Goal: Task Accomplishment & Management: Manage account settings

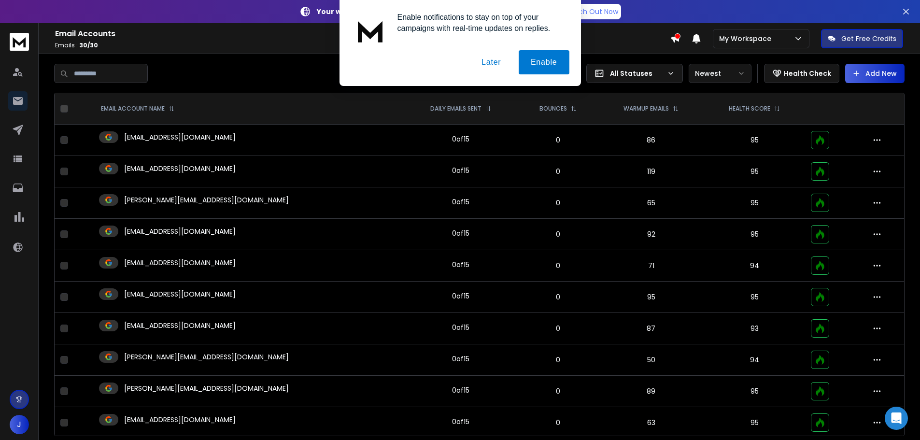
click at [493, 62] on button "Later" at bounding box center [491, 62] width 43 height 24
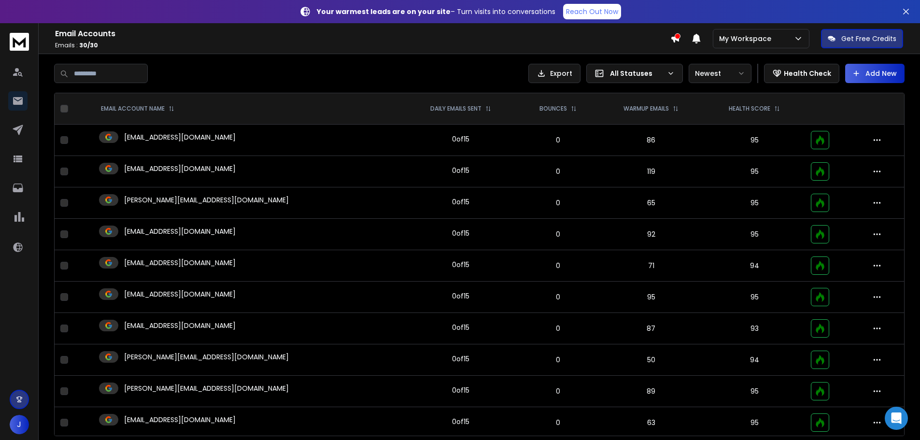
click at [864, 145] on button at bounding box center [877, 140] width 43 height 16
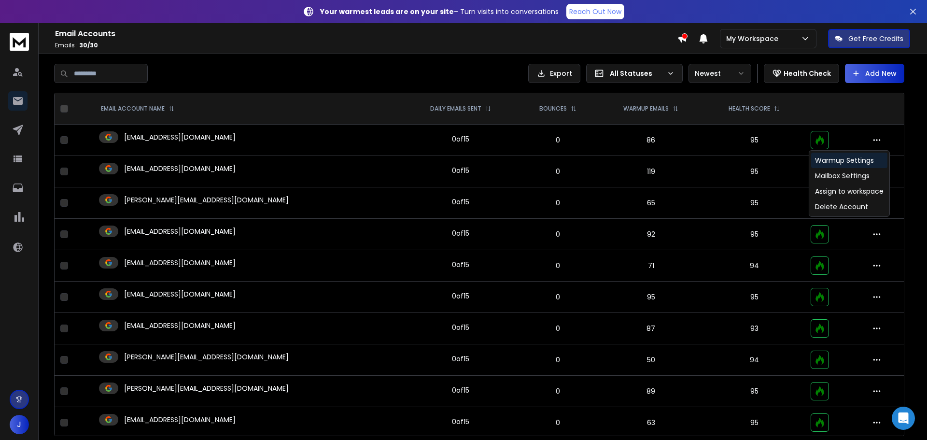
click at [849, 159] on div "Warmup Settings" at bounding box center [850, 160] width 76 height 15
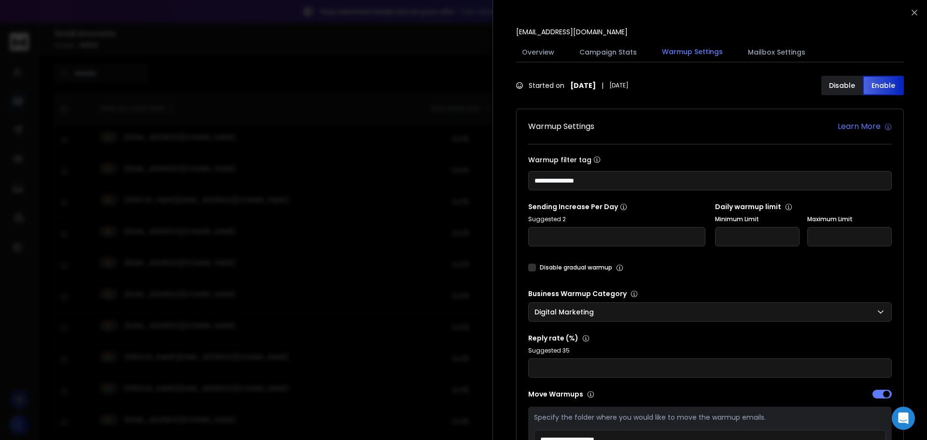
click at [758, 44] on button "Mailbox Settings" at bounding box center [776, 52] width 69 height 21
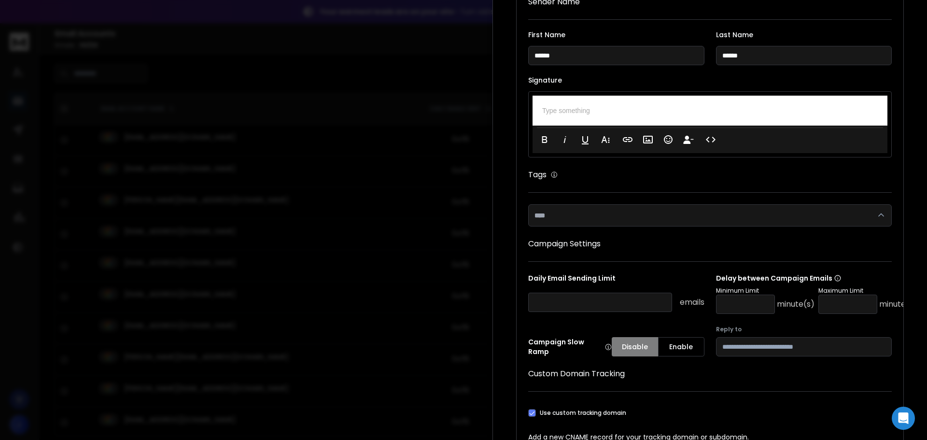
scroll to position [97, 0]
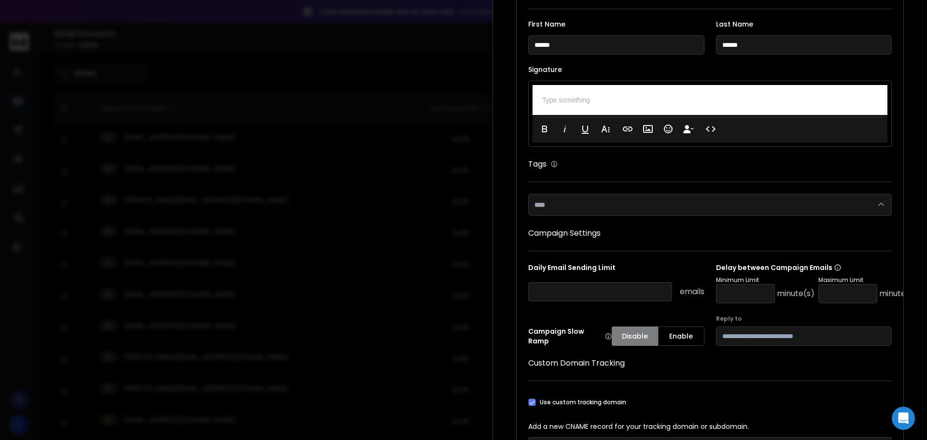
drag, startPoint x: 555, startPoint y: 291, endPoint x: 329, endPoint y: 245, distance: 230.3
click at [349, 257] on body "Your warmest leads are on your site – Turn visits into conversations Reach Out …" at bounding box center [460, 220] width 920 height 440
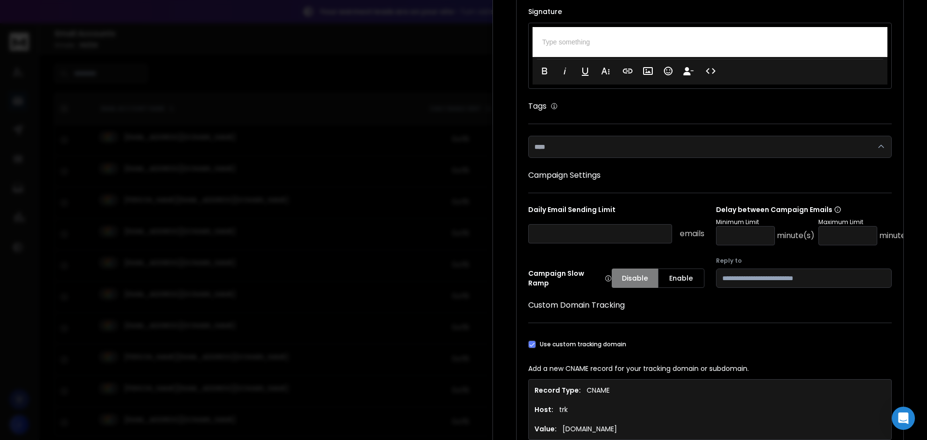
scroll to position [290, 0]
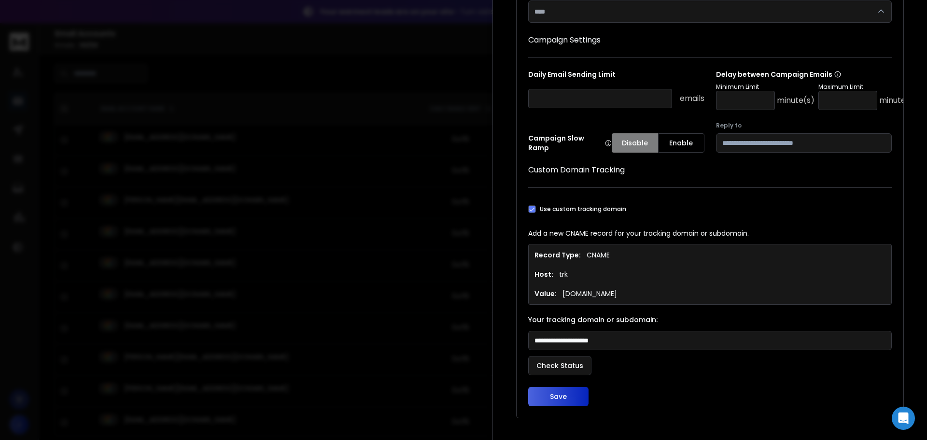
type input "**"
click at [549, 400] on button "Save" at bounding box center [558, 396] width 60 height 19
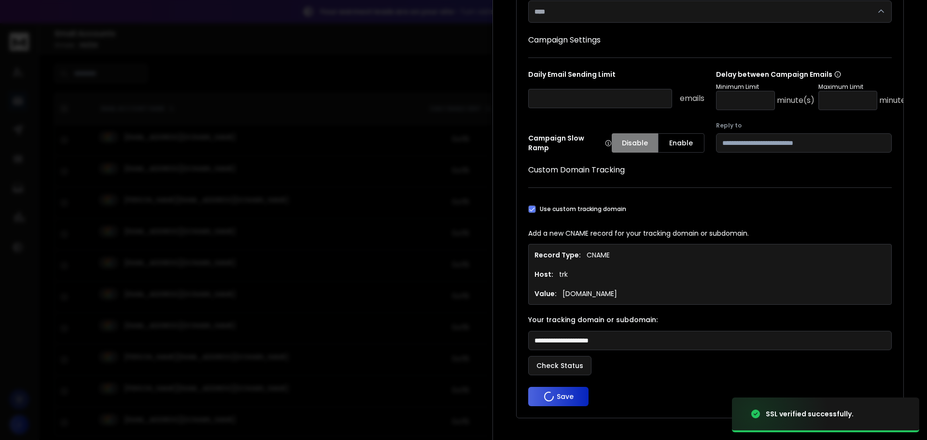
scroll to position [0, 0]
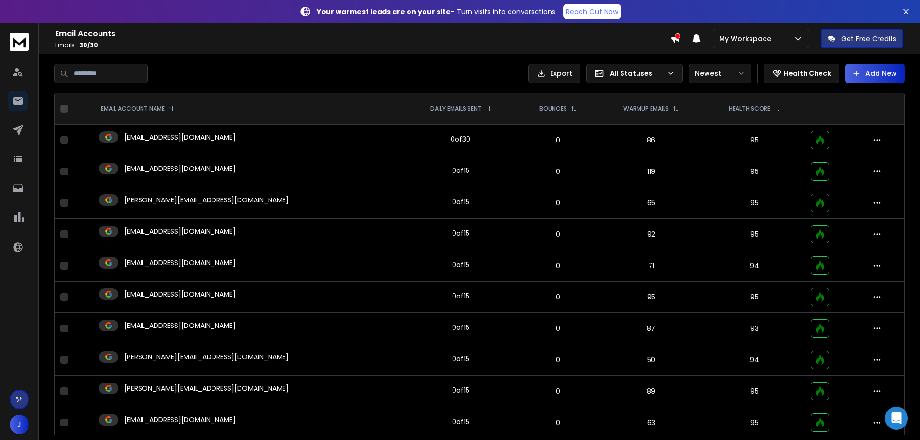
click at [875, 170] on button at bounding box center [877, 171] width 43 height 16
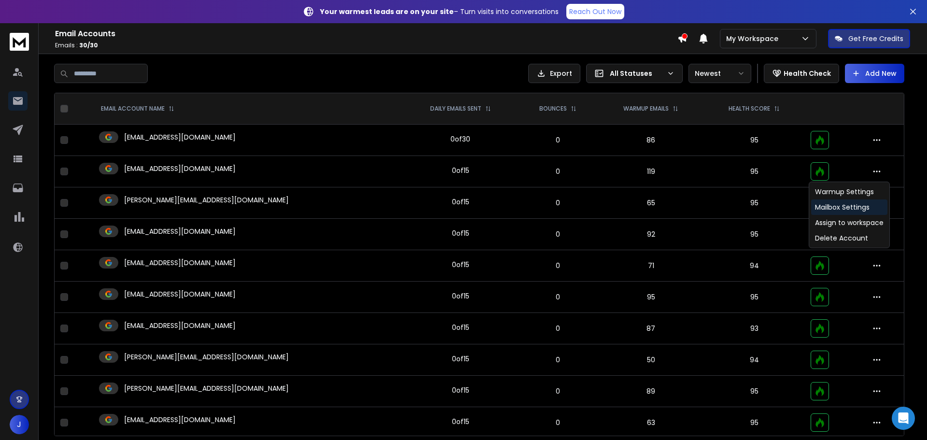
click at [849, 207] on div "Mailbox Settings" at bounding box center [850, 207] width 76 height 15
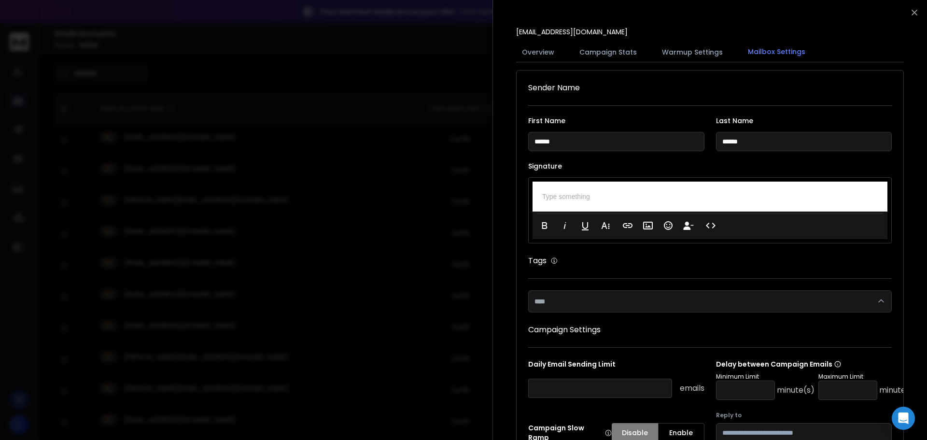
drag, startPoint x: 582, startPoint y: 385, endPoint x: 445, endPoint y: 381, distance: 137.2
click at [451, 383] on body "Your warmest leads are on your site – Turn visits into conversations Reach Out …" at bounding box center [460, 220] width 920 height 440
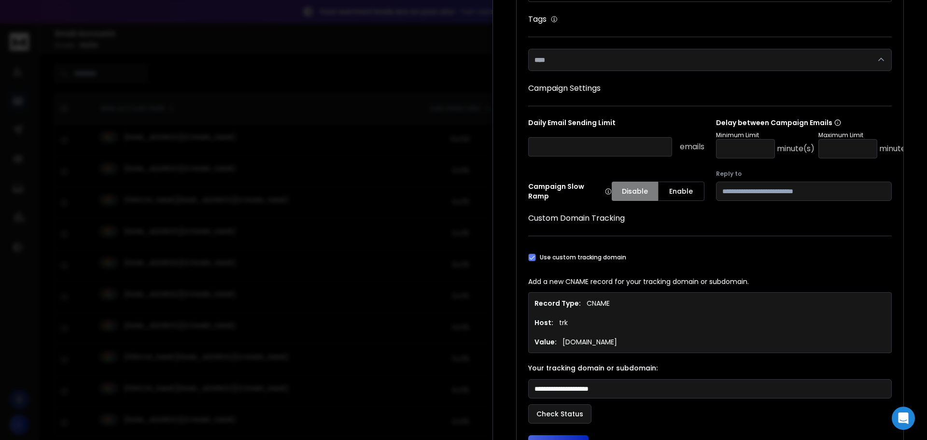
scroll to position [302, 0]
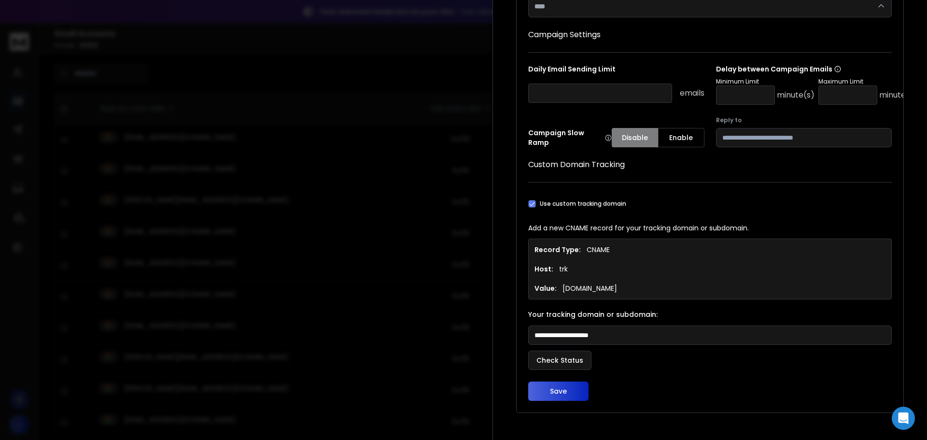
type input "**"
click at [570, 389] on button "Save" at bounding box center [558, 391] width 60 height 19
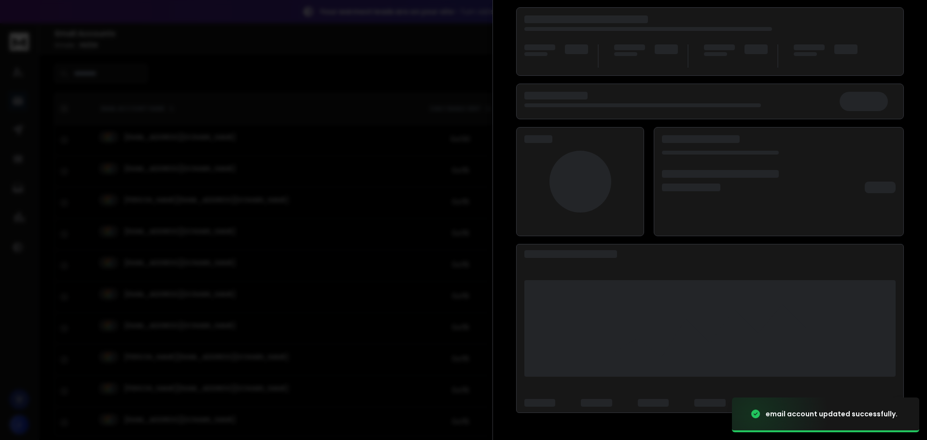
scroll to position [197, 0]
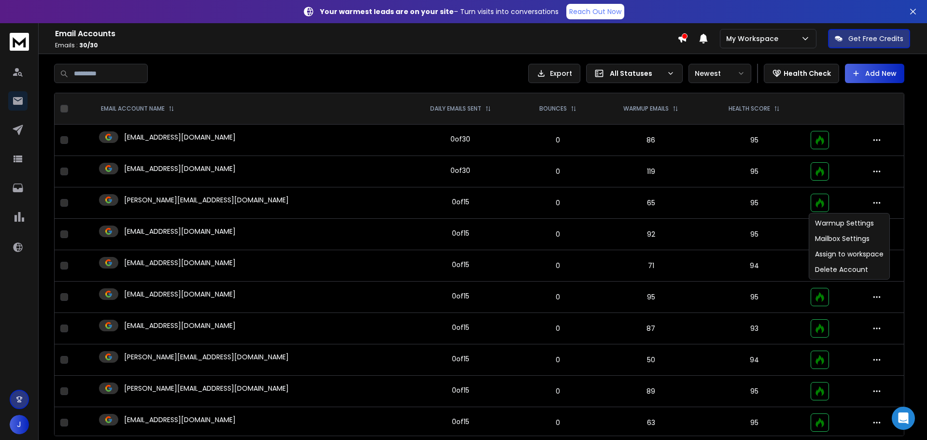
click at [873, 206] on icon at bounding box center [877, 203] width 9 height 9
click at [858, 235] on div "Mailbox Settings" at bounding box center [850, 238] width 76 height 15
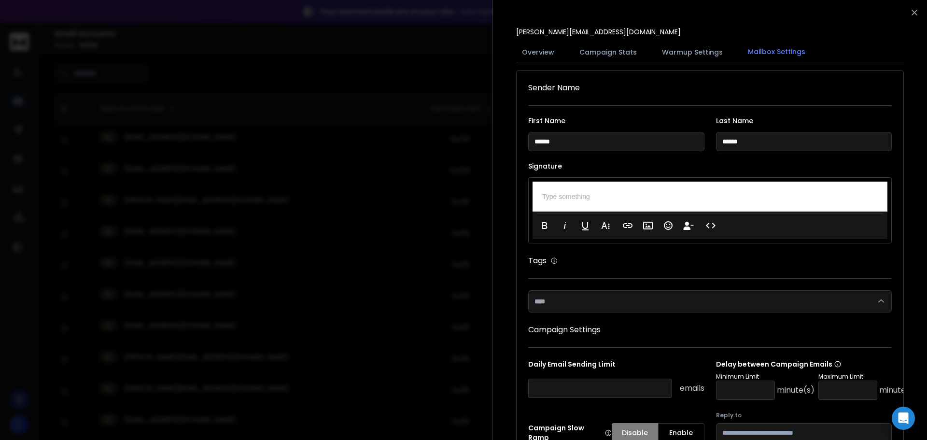
drag, startPoint x: 568, startPoint y: 389, endPoint x: 462, endPoint y: 393, distance: 105.4
click at [479, 394] on body "Your warmest leads are on your site – Turn visits into conversations Reach Out …" at bounding box center [460, 220] width 920 height 440
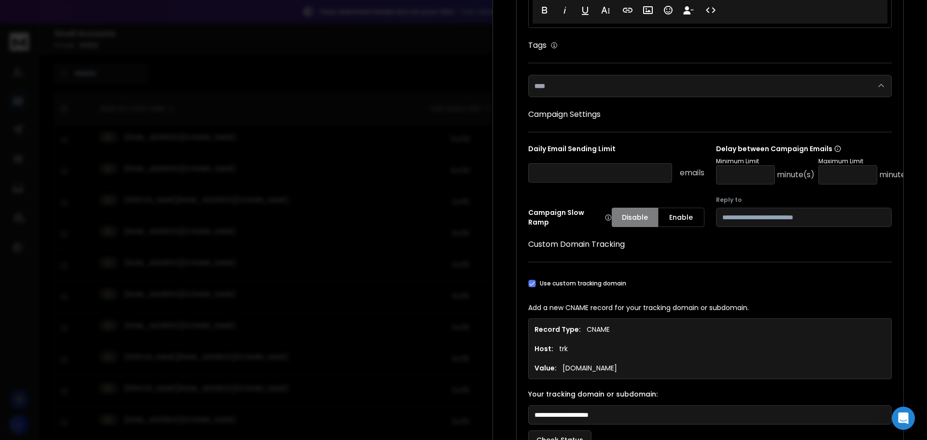
scroll to position [302, 0]
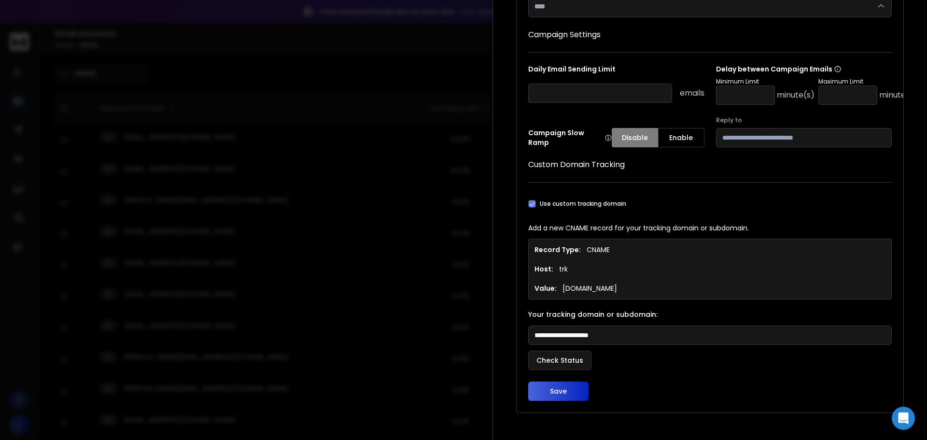
type input "**"
click at [569, 382] on button "Save" at bounding box center [558, 391] width 60 height 19
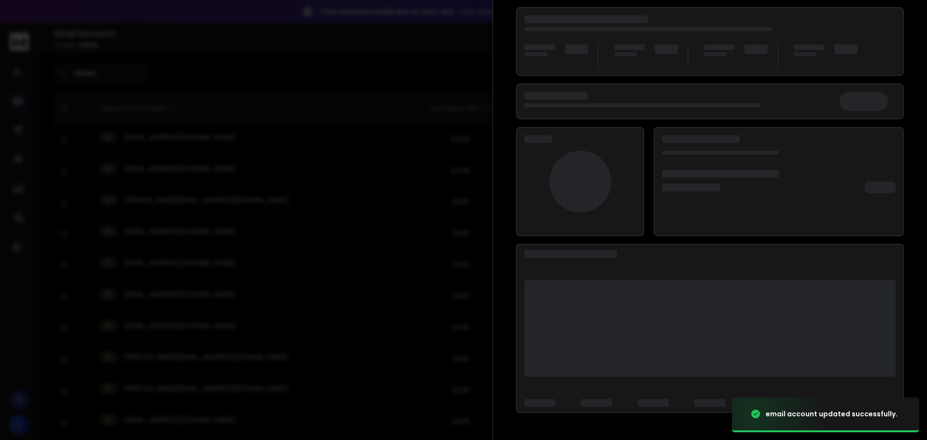
scroll to position [16, 0]
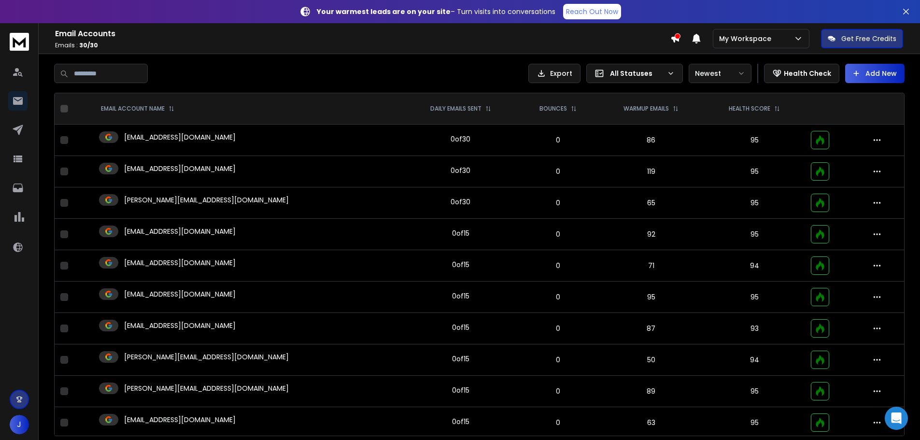
click at [862, 240] on button at bounding box center [877, 234] width 43 height 16
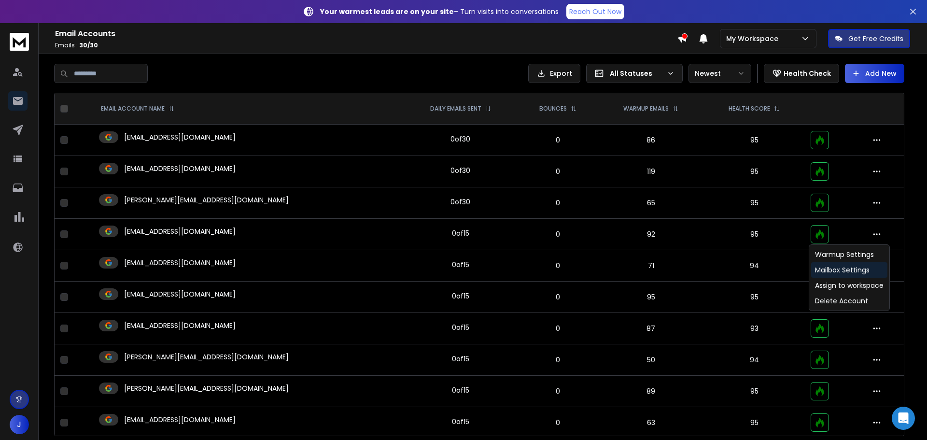
click at [848, 267] on div "Mailbox Settings" at bounding box center [850, 269] width 76 height 15
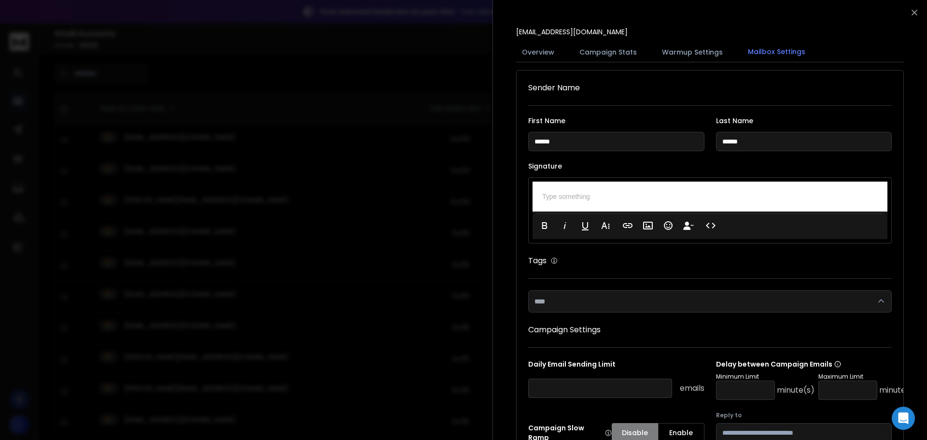
drag, startPoint x: 549, startPoint y: 393, endPoint x: 431, endPoint y: 399, distance: 118.5
click at [437, 400] on body "Your warmest leads are on your site – Turn visits into conversations Reach Out …" at bounding box center [460, 220] width 920 height 440
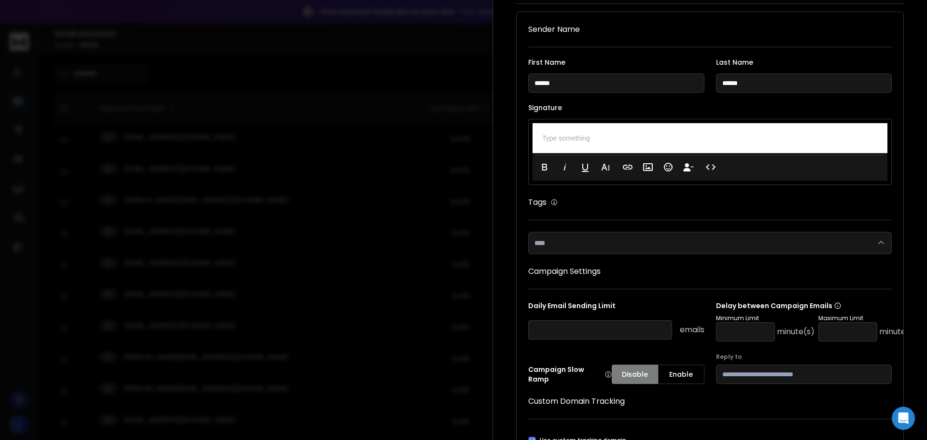
scroll to position [290, 0]
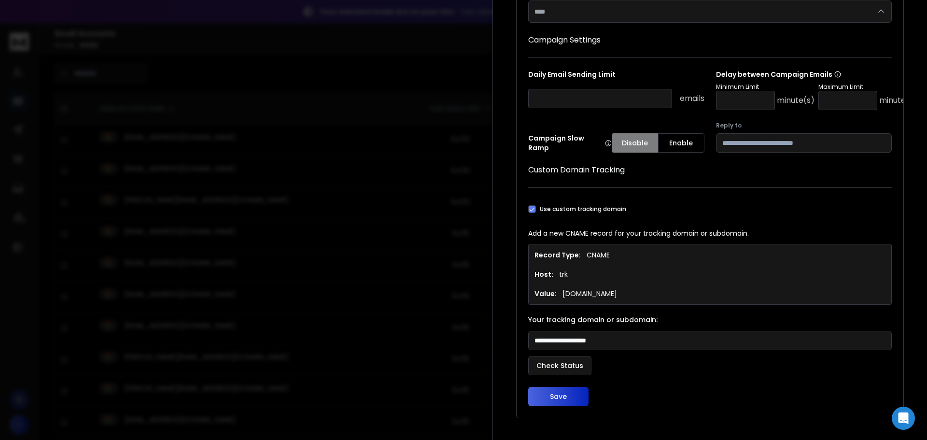
type input "**"
click at [565, 396] on button "Save" at bounding box center [558, 396] width 60 height 19
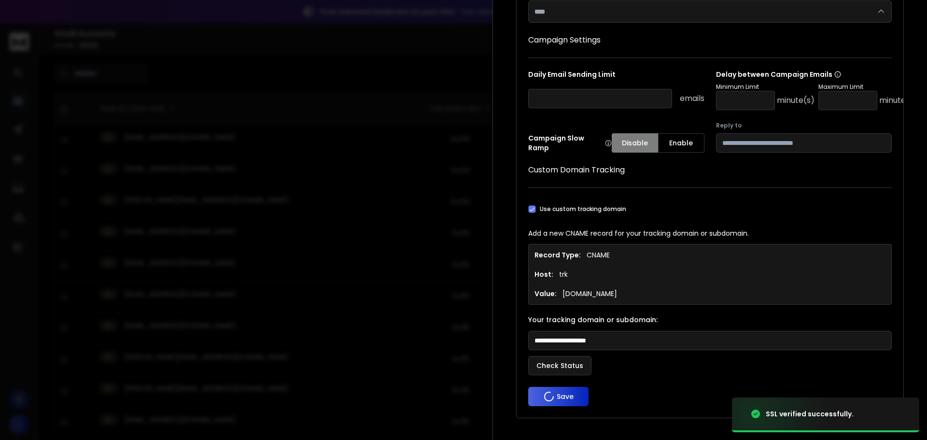
scroll to position [197, 0]
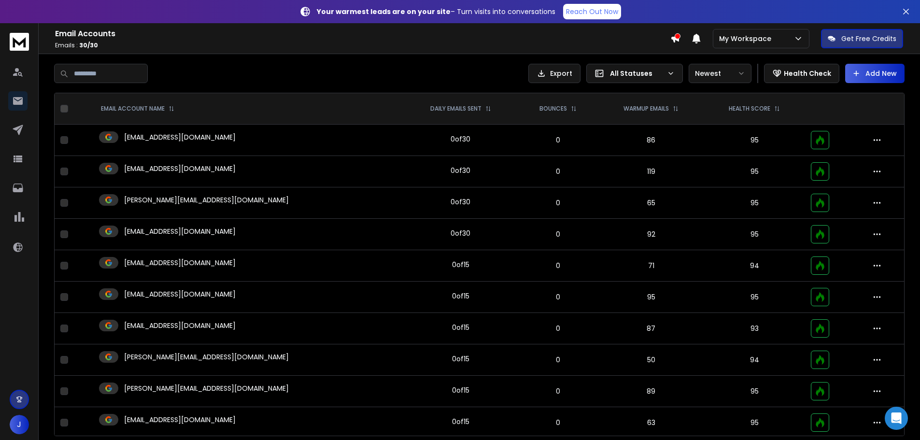
click at [871, 260] on button at bounding box center [877, 265] width 43 height 16
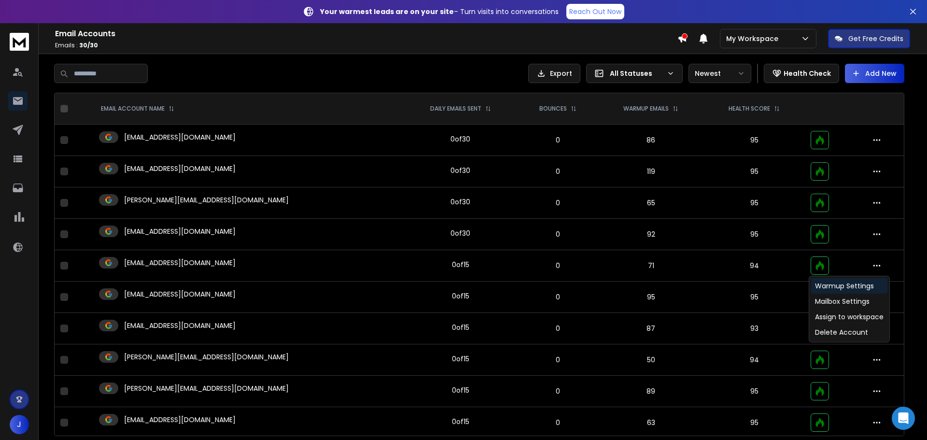
click at [857, 281] on div "Warmup Settings" at bounding box center [850, 285] width 76 height 15
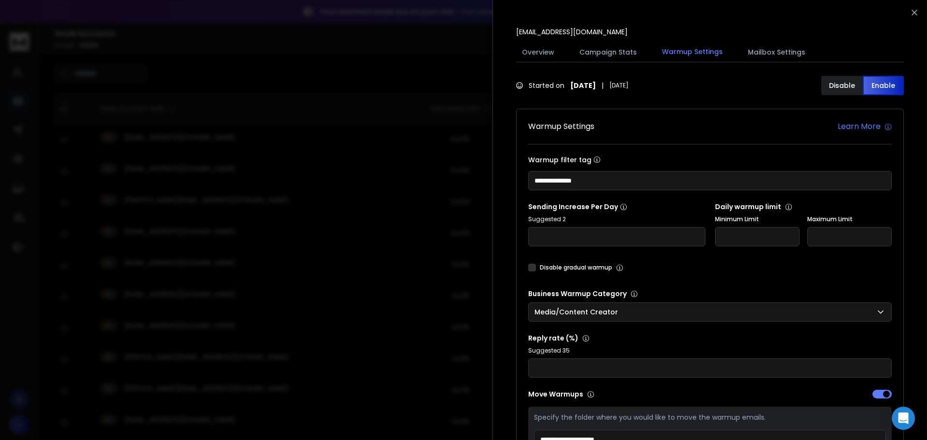
click at [763, 46] on button "Mailbox Settings" at bounding box center [776, 52] width 69 height 21
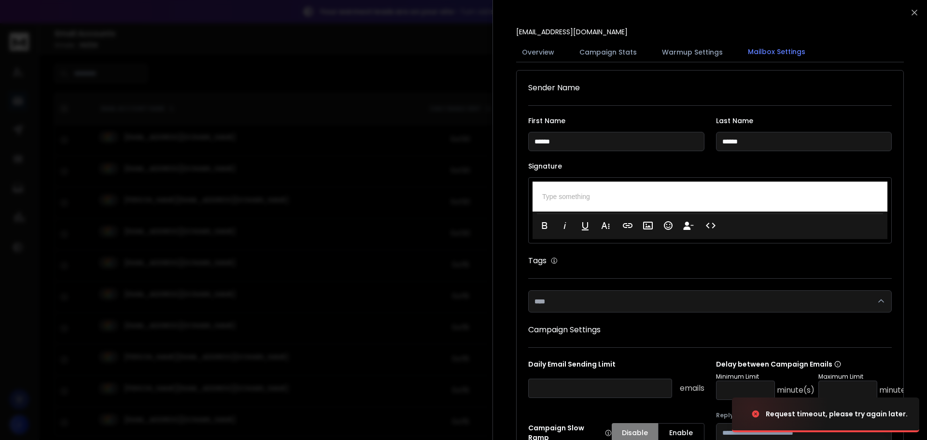
drag, startPoint x: 590, startPoint y: 386, endPoint x: 398, endPoint y: 376, distance: 192.0
click at [428, 380] on body "Your warmest leads are on your site – Turn visits into conversations Reach Out …" at bounding box center [460, 220] width 920 height 440
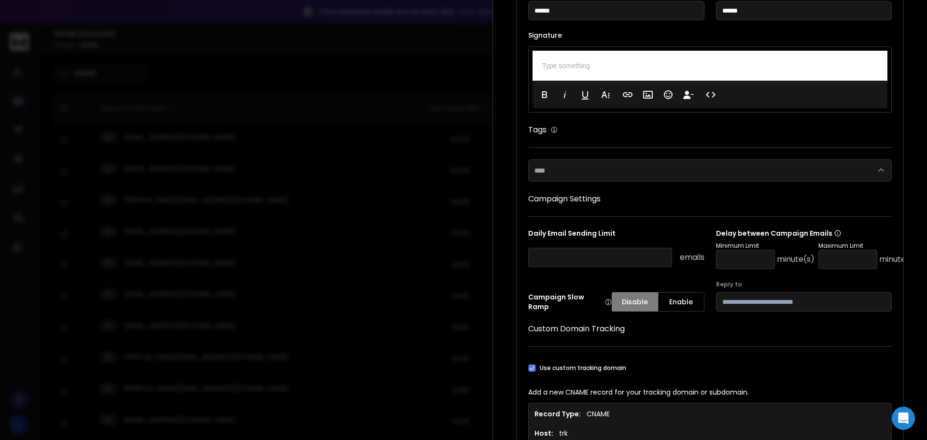
scroll to position [302, 0]
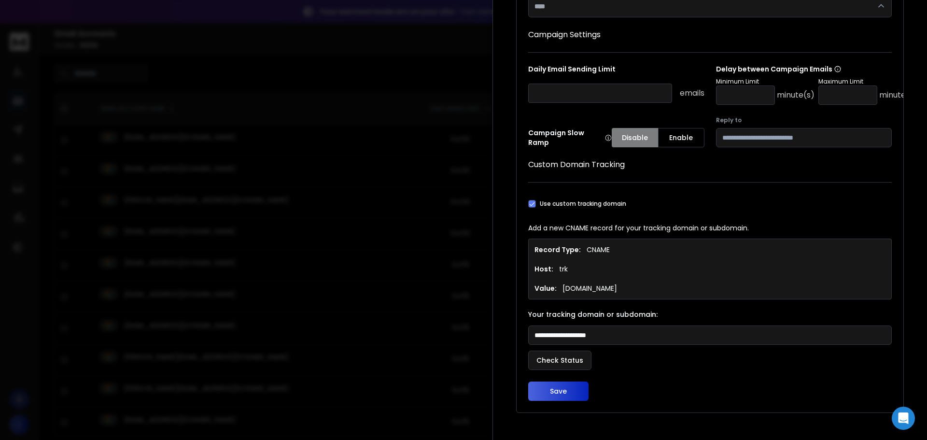
type input "**"
click at [557, 390] on button "Save" at bounding box center [558, 391] width 60 height 19
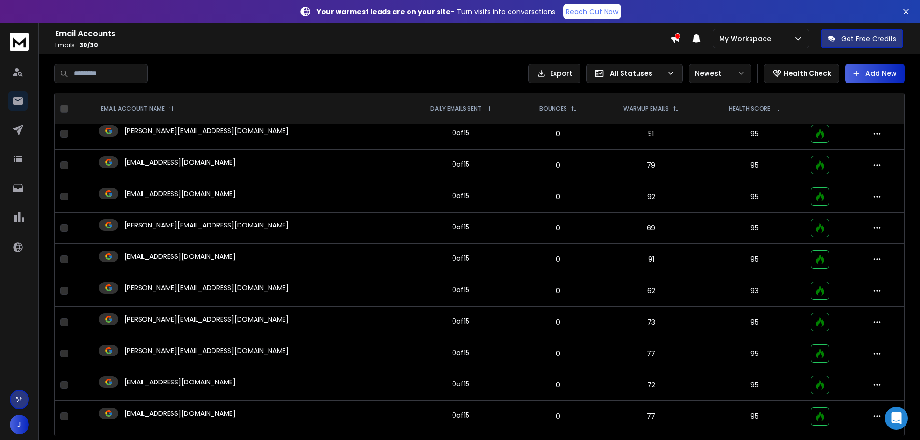
scroll to position [638, 0]
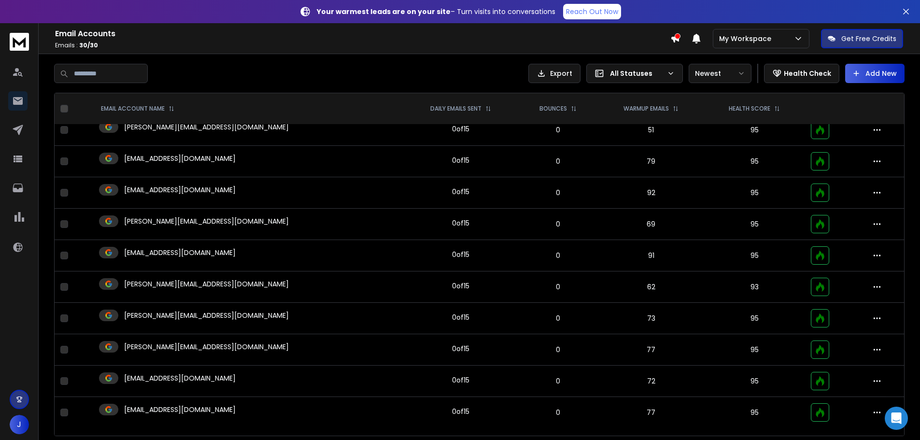
drag, startPoint x: 258, startPoint y: 79, endPoint x: 261, endPoint y: 87, distance: 8.6
click at [258, 79] on div at bounding box center [288, 73] width 469 height 19
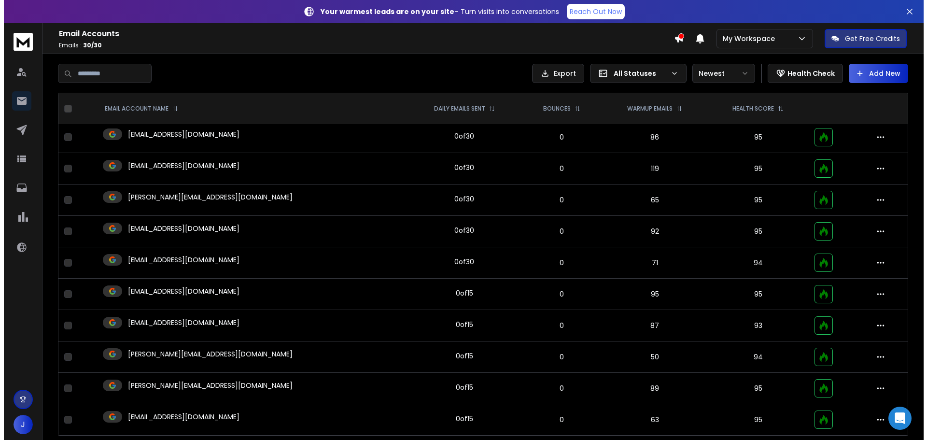
scroll to position [0, 0]
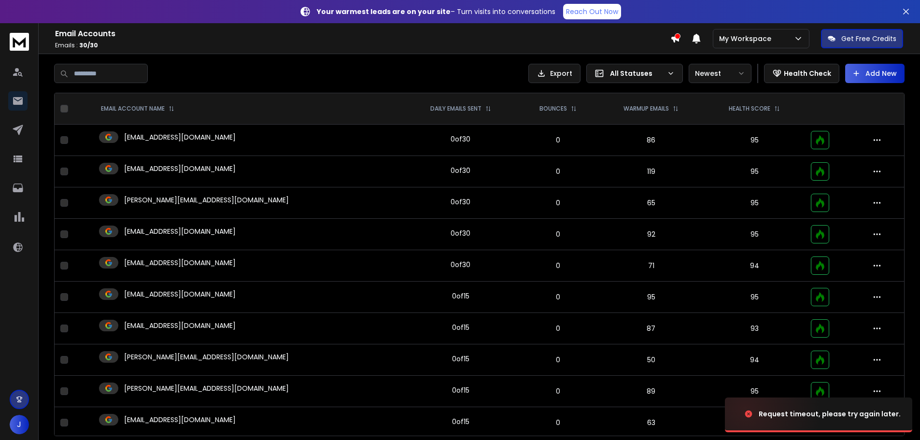
click at [869, 302] on button at bounding box center [877, 297] width 43 height 16
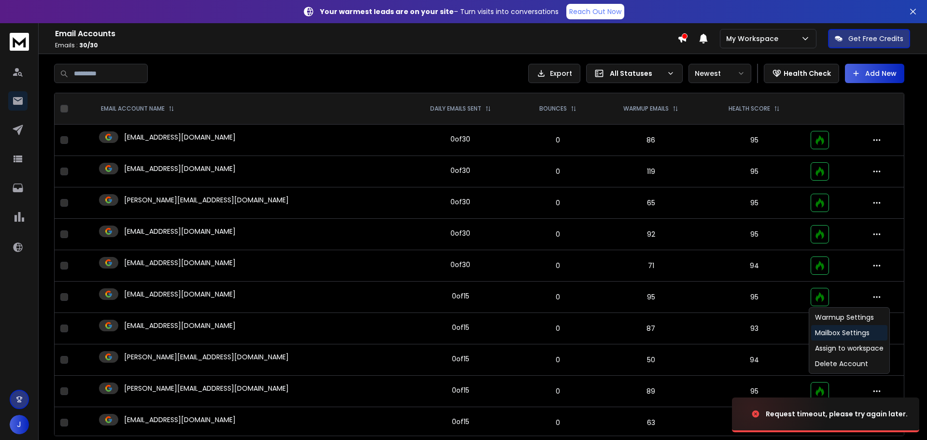
click at [860, 329] on div "Mailbox Settings" at bounding box center [850, 332] width 76 height 15
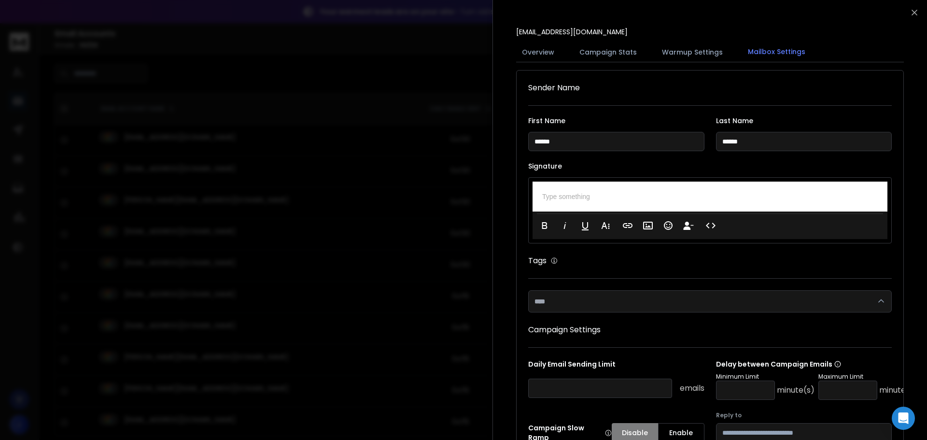
drag, startPoint x: 531, startPoint y: 388, endPoint x: 503, endPoint y: 386, distance: 27.6
click at [502, 392] on div "**********" at bounding box center [710, 220] width 435 height 440
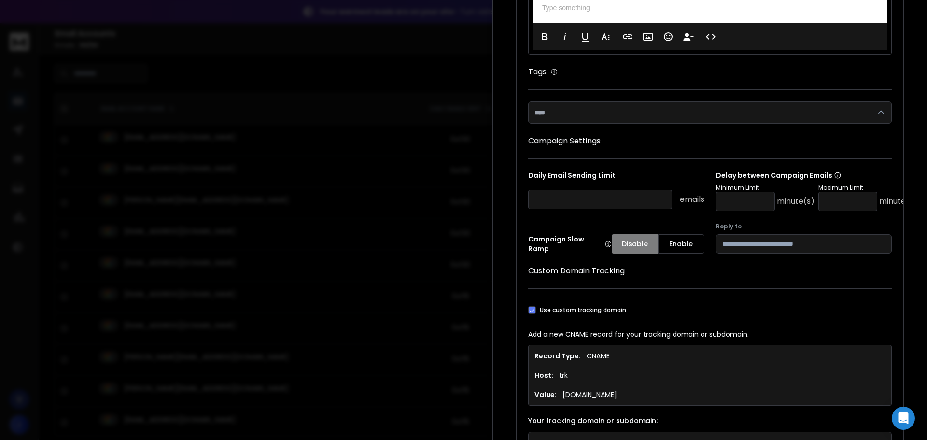
scroll to position [302, 0]
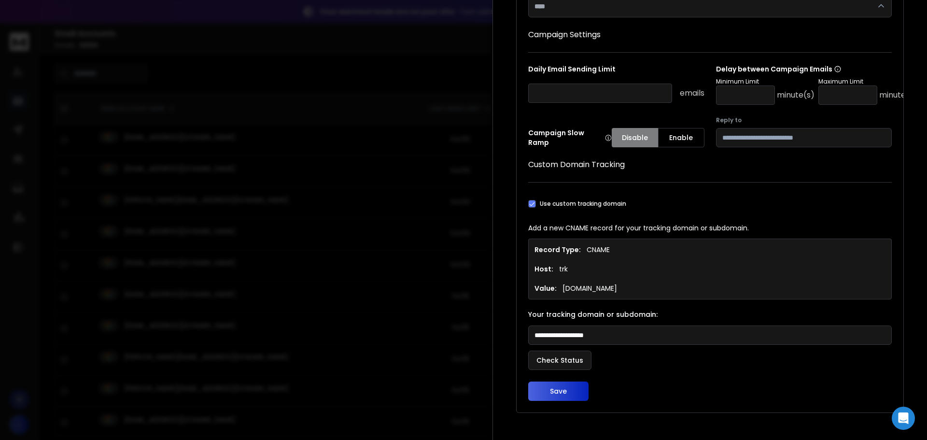
type input "**"
click at [572, 382] on button "Save" at bounding box center [558, 391] width 60 height 19
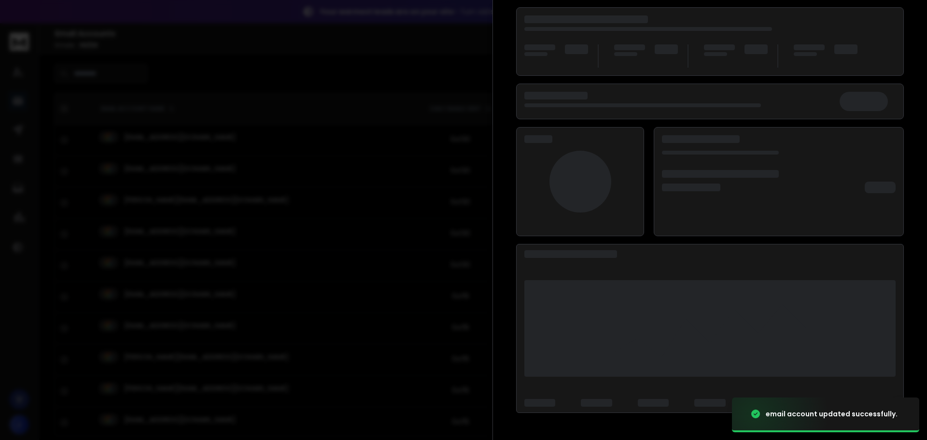
scroll to position [197, 0]
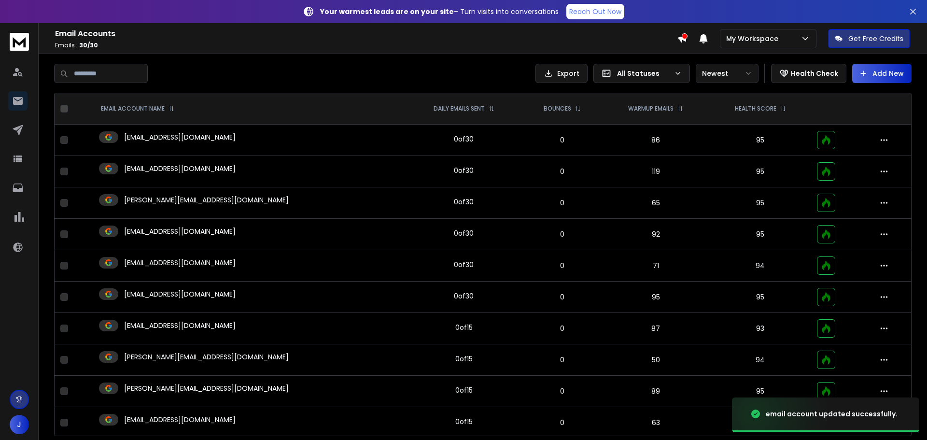
click at [863, 331] on button at bounding box center [884, 328] width 43 height 16
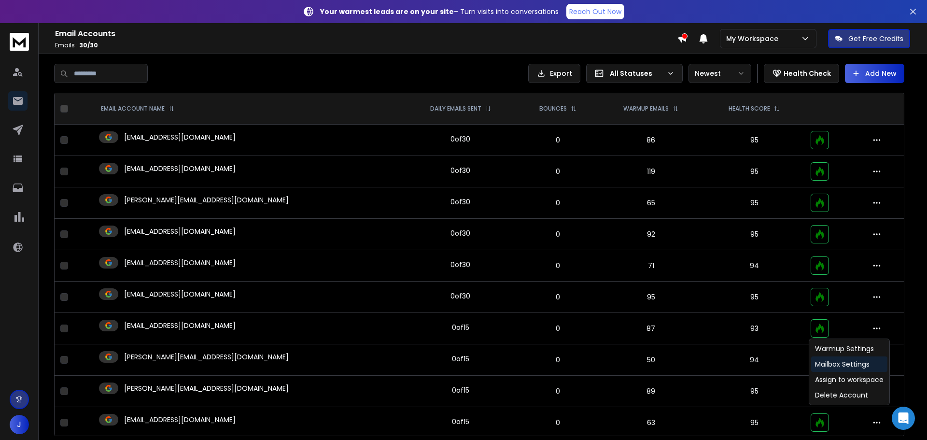
click at [855, 366] on div "Mailbox Settings" at bounding box center [850, 363] width 76 height 15
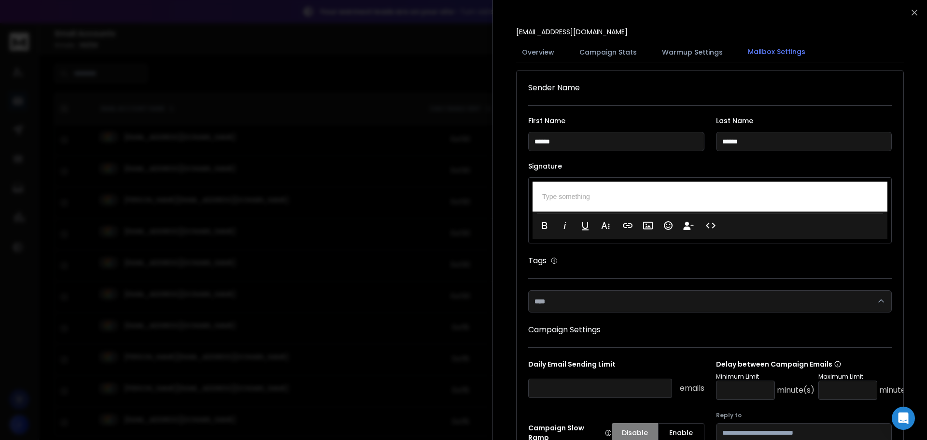
drag, startPoint x: 561, startPoint y: 389, endPoint x: 388, endPoint y: 383, distance: 172.6
click at [402, 388] on body "Your warmest leads are on your site – Turn visits into conversations Reach Out …" at bounding box center [460, 220] width 920 height 440
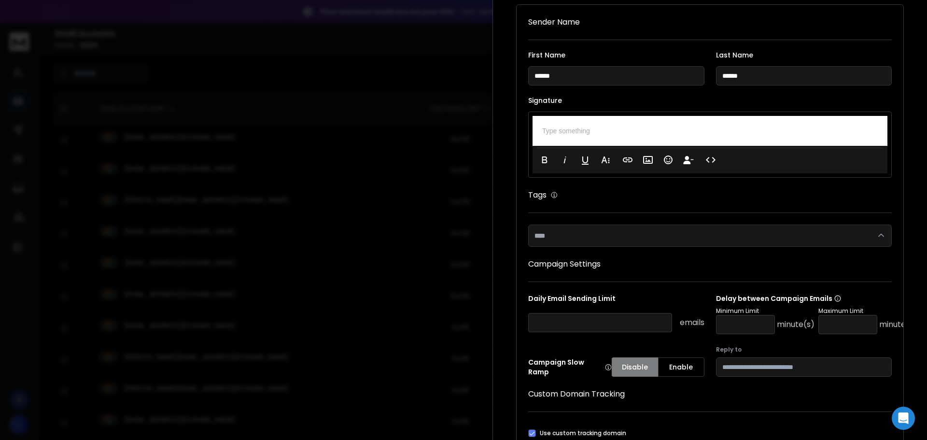
scroll to position [290, 0]
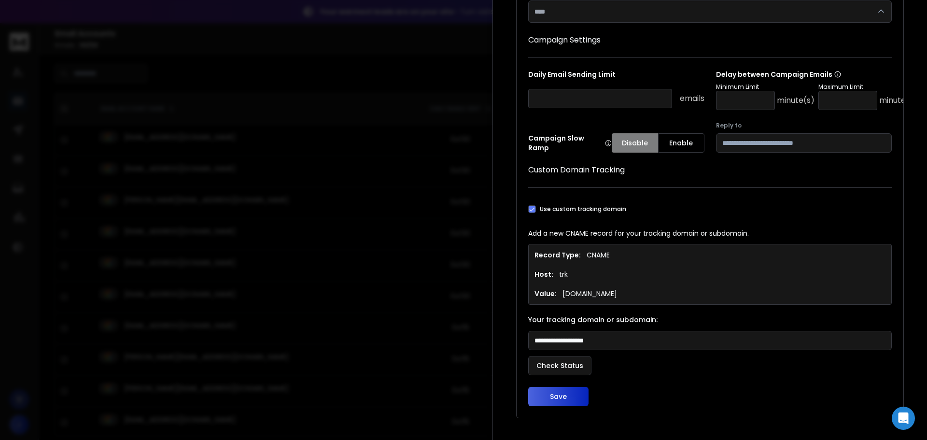
type input "**"
click at [559, 395] on button "Save" at bounding box center [558, 396] width 60 height 19
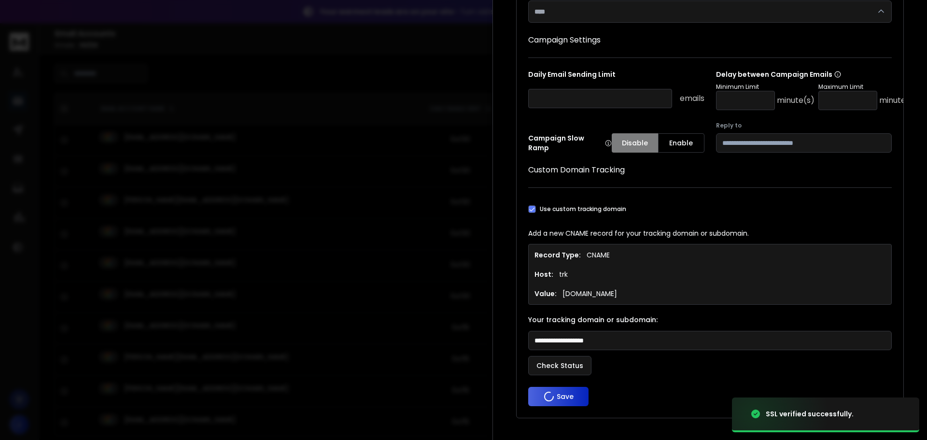
scroll to position [197, 0]
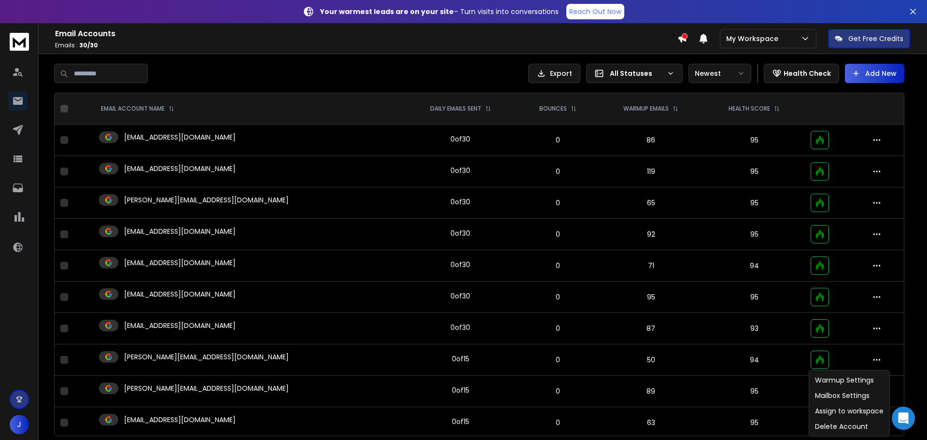
click at [873, 357] on icon at bounding box center [877, 360] width 9 height 9
click at [851, 394] on div "Mailbox Settings" at bounding box center [850, 395] width 76 height 15
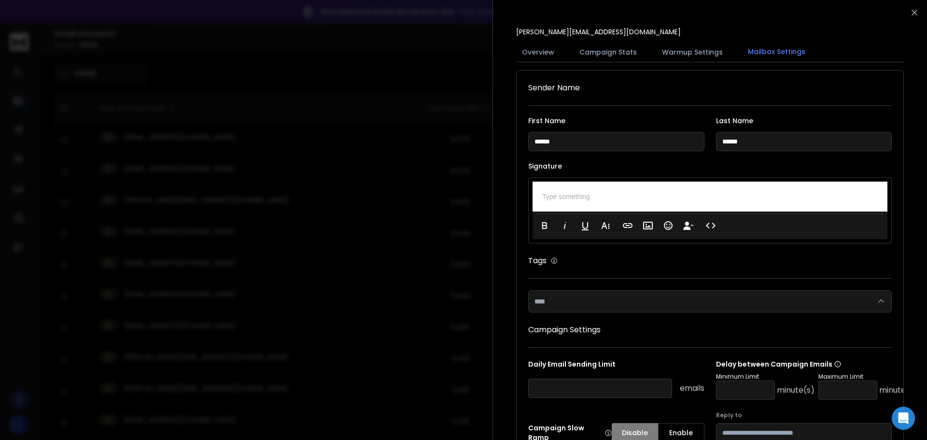
drag, startPoint x: 556, startPoint y: 387, endPoint x: 399, endPoint y: 390, distance: 157.0
click at [401, 393] on body "Your warmest leads are on your site – Turn visits into conversations Reach Out …" at bounding box center [460, 220] width 920 height 440
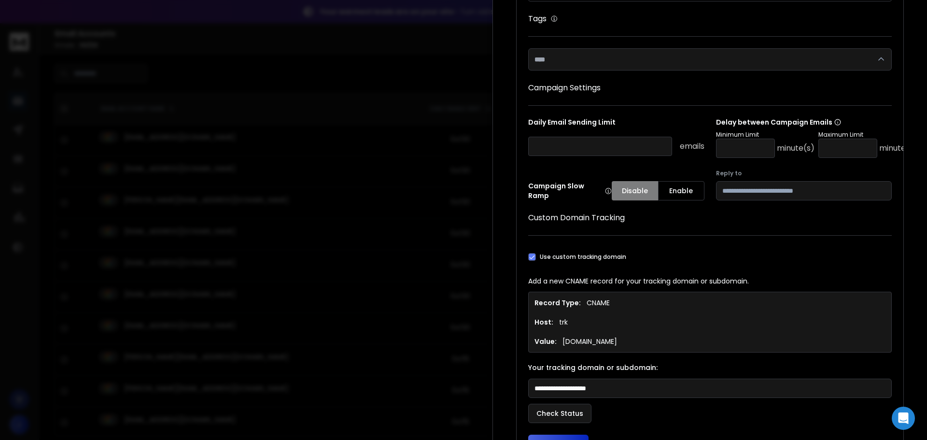
scroll to position [302, 0]
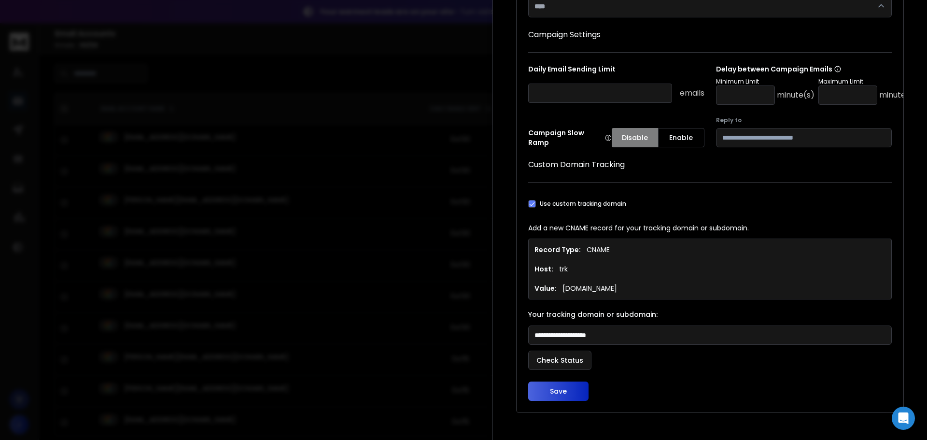
type input "**"
click at [559, 389] on button "Save" at bounding box center [558, 391] width 60 height 19
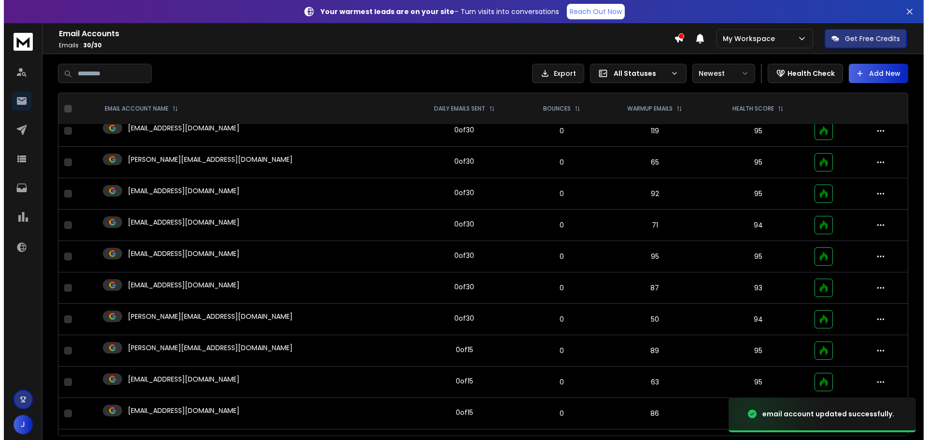
scroll to position [97, 0]
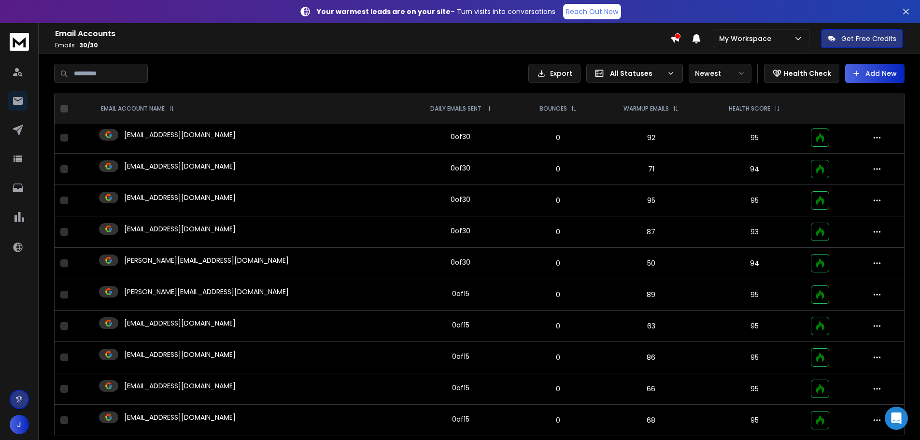
click at [873, 297] on icon at bounding box center [877, 294] width 9 height 9
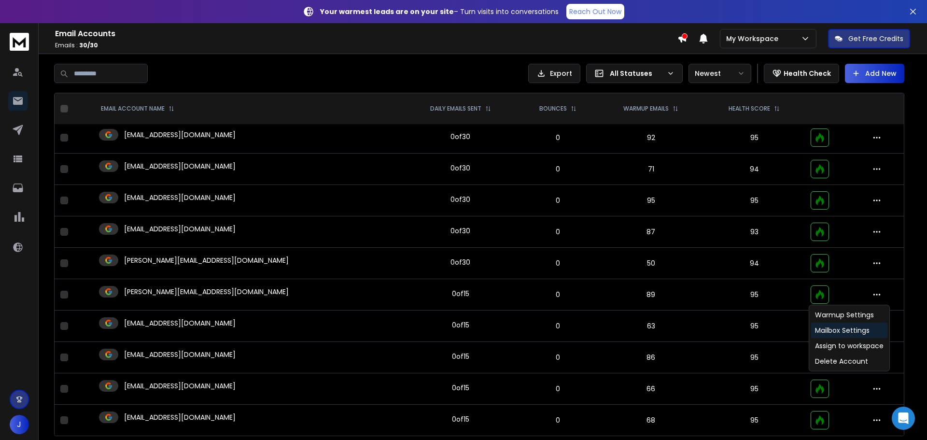
click at [841, 330] on div "Mailbox Settings" at bounding box center [850, 330] width 76 height 15
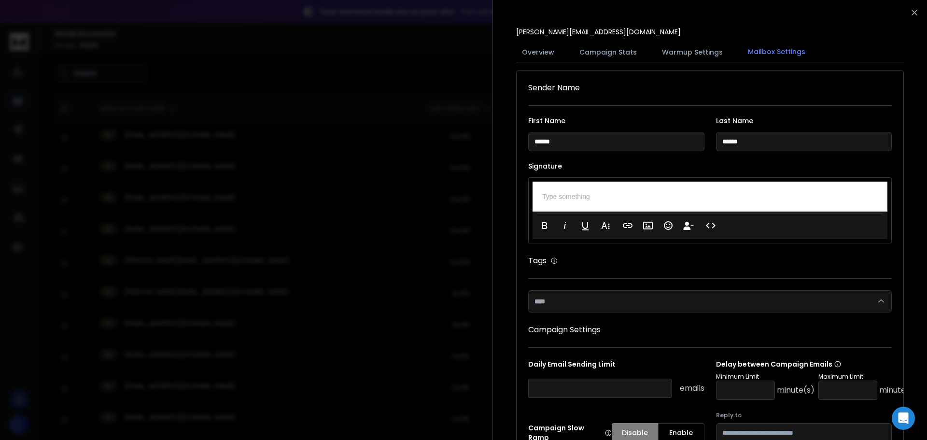
drag, startPoint x: 545, startPoint y: 388, endPoint x: 371, endPoint y: 351, distance: 177.8
click at [398, 373] on body "Your warmest leads are on your site – Turn visits into conversations Reach Out …" at bounding box center [460, 220] width 920 height 440
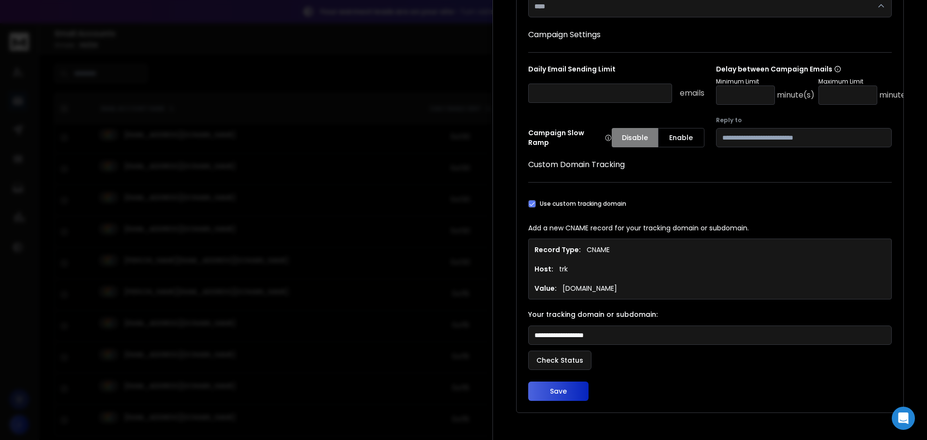
scroll to position [302, 0]
type input "**"
click at [574, 389] on button "Save" at bounding box center [558, 391] width 60 height 19
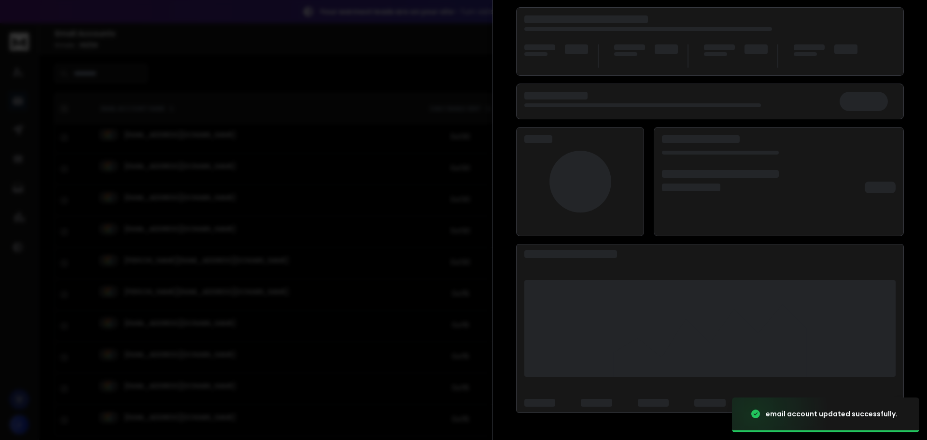
scroll to position [197, 0]
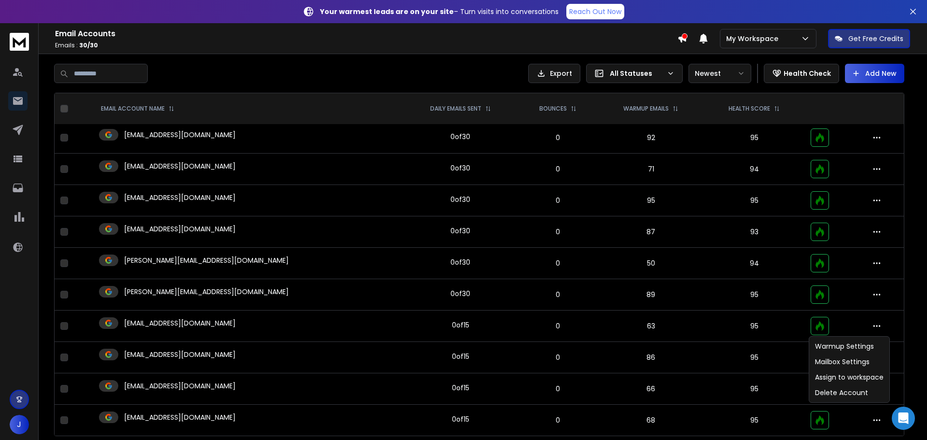
click at [866, 331] on button at bounding box center [877, 326] width 43 height 16
click at [858, 362] on div "Mailbox Settings" at bounding box center [850, 361] width 76 height 15
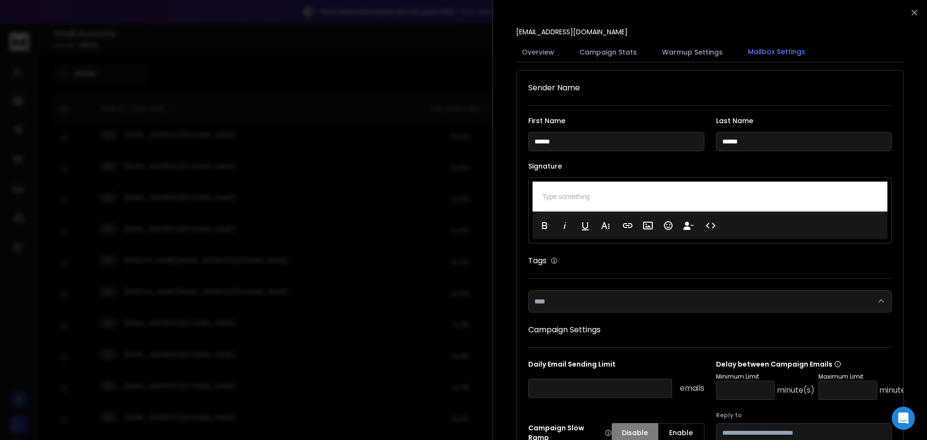
drag, startPoint x: 570, startPoint y: 390, endPoint x: 490, endPoint y: 382, distance: 80.1
click at [493, 382] on div "**********" at bounding box center [710, 220] width 435 height 440
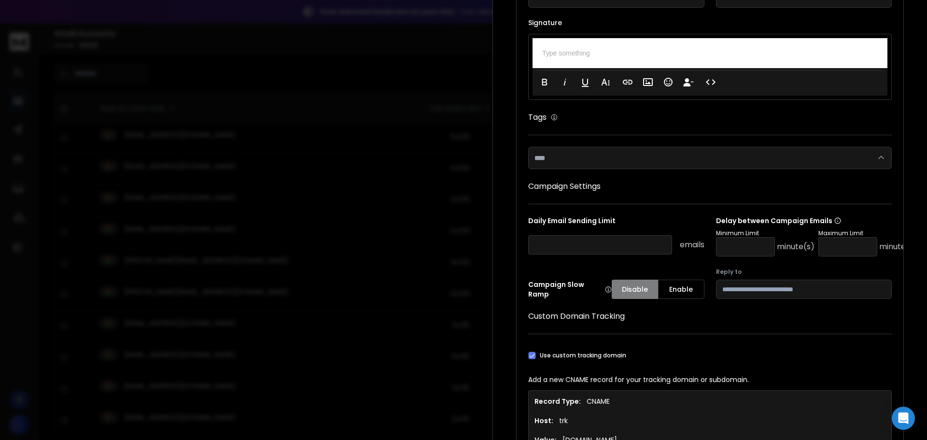
scroll to position [302, 0]
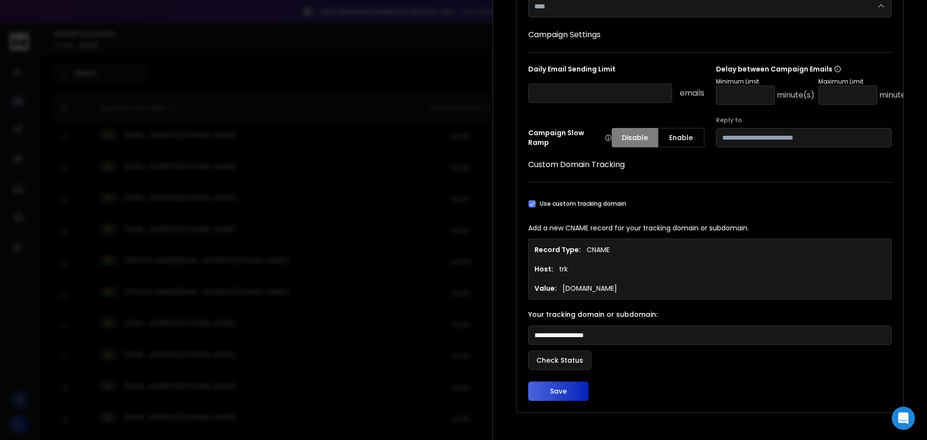
type input "**"
click at [568, 387] on button "Save" at bounding box center [558, 391] width 60 height 19
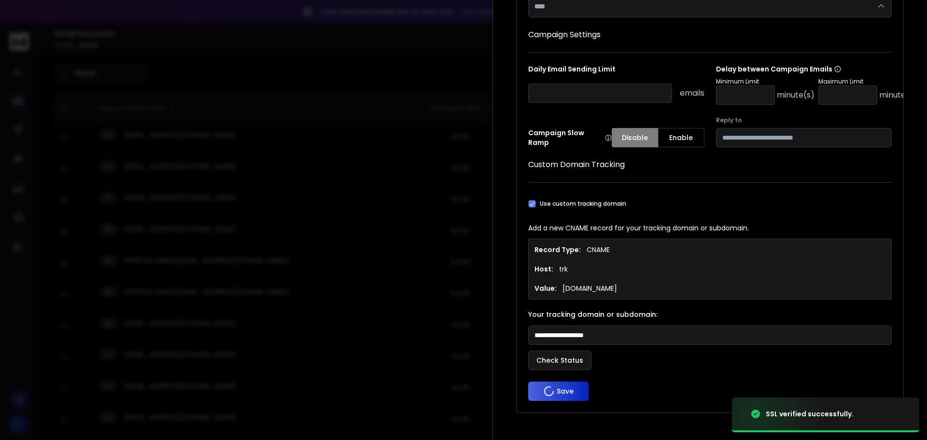
scroll to position [197, 0]
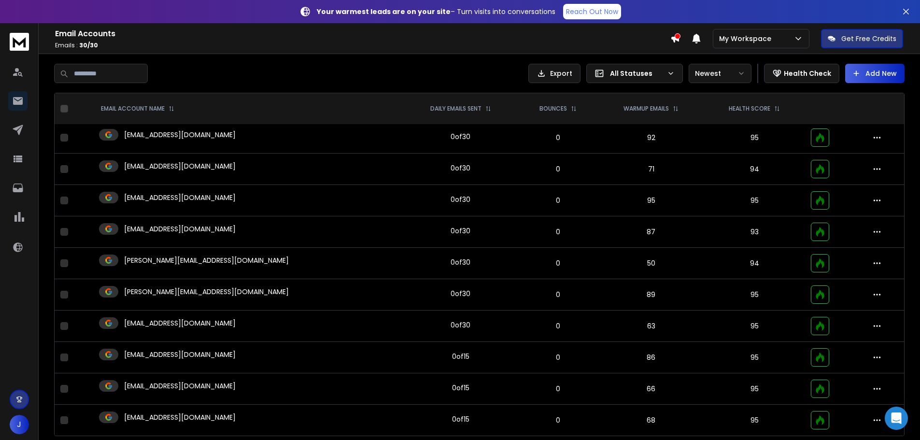
click at [873, 359] on icon at bounding box center [877, 357] width 9 height 9
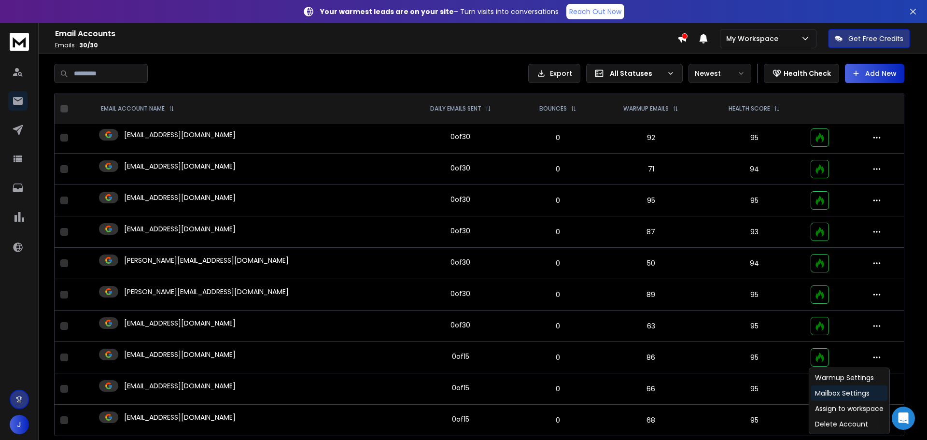
click at [849, 395] on div "Mailbox Settings" at bounding box center [850, 392] width 76 height 15
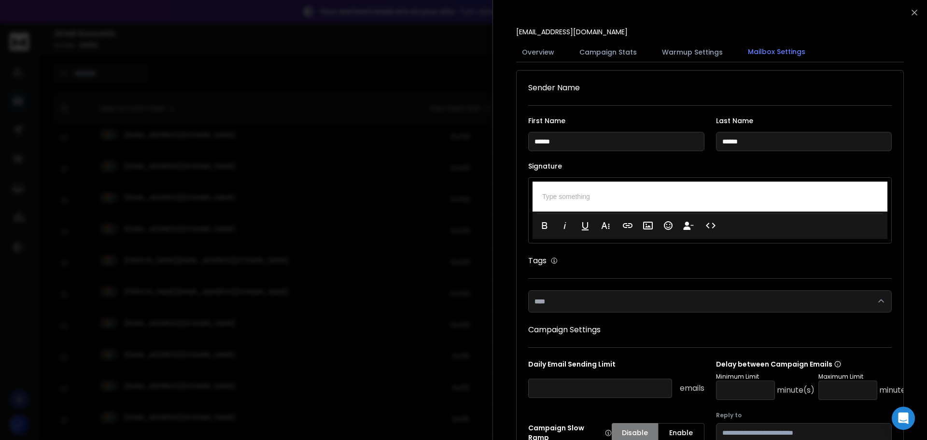
drag, startPoint x: 566, startPoint y: 385, endPoint x: 412, endPoint y: 399, distance: 154.8
click at [412, 399] on body "Your warmest leads are on your site – Turn visits into conversations Reach Out …" at bounding box center [460, 220] width 920 height 440
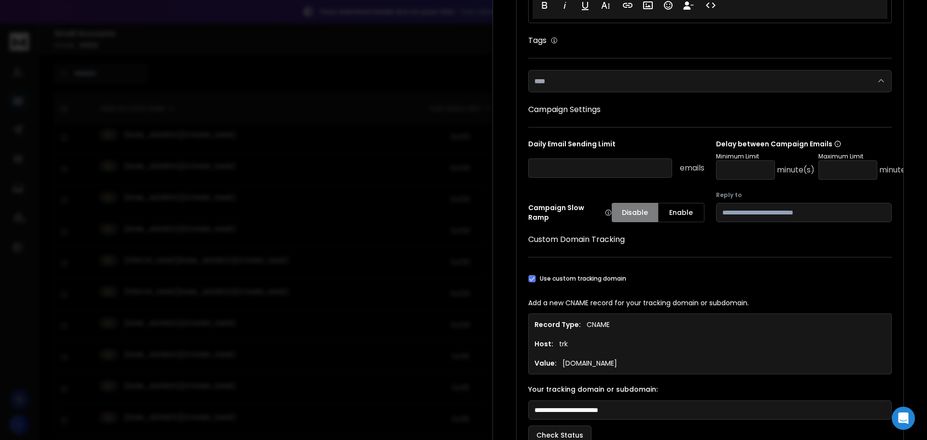
scroll to position [302, 0]
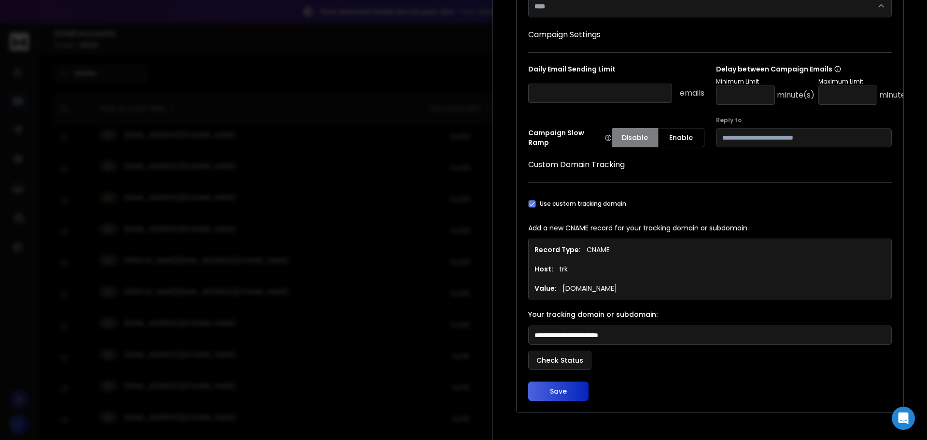
type input "**"
click at [566, 382] on button "Save" at bounding box center [558, 391] width 60 height 19
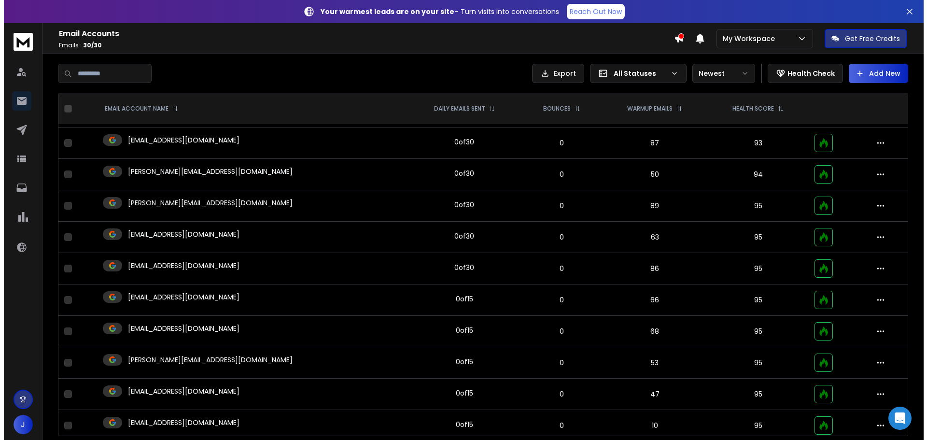
scroll to position [193, 0]
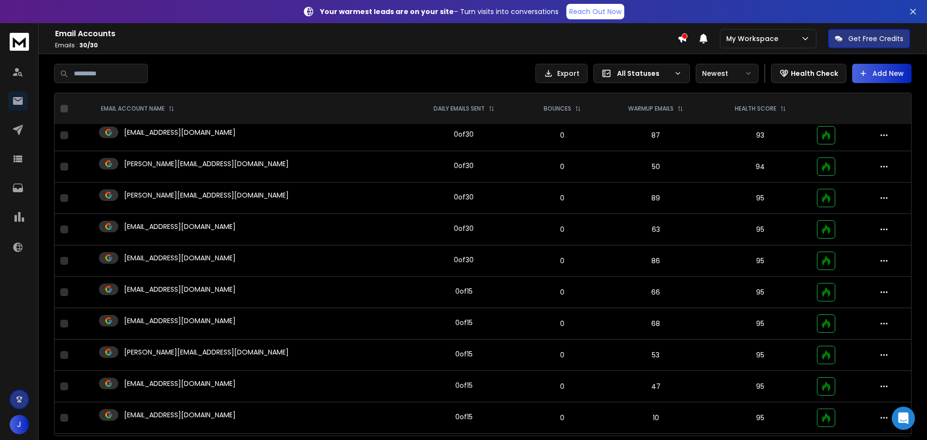
click at [880, 295] on icon at bounding box center [884, 292] width 9 height 9
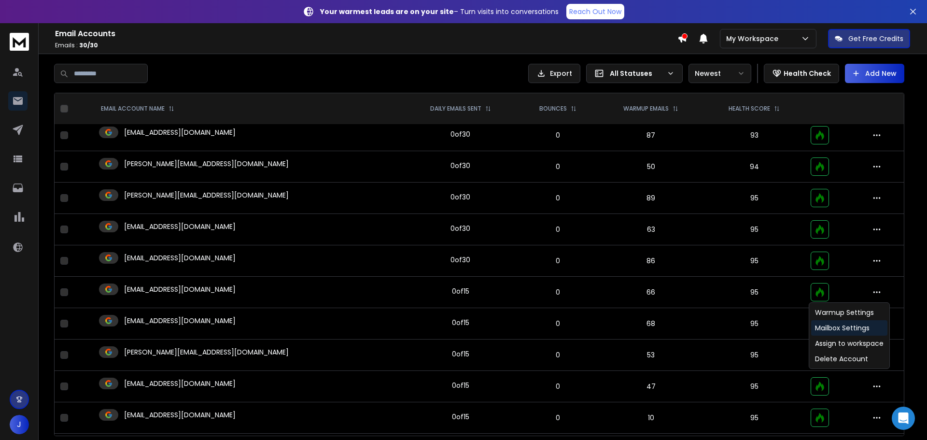
click at [857, 324] on div "Mailbox Settings" at bounding box center [850, 327] width 76 height 15
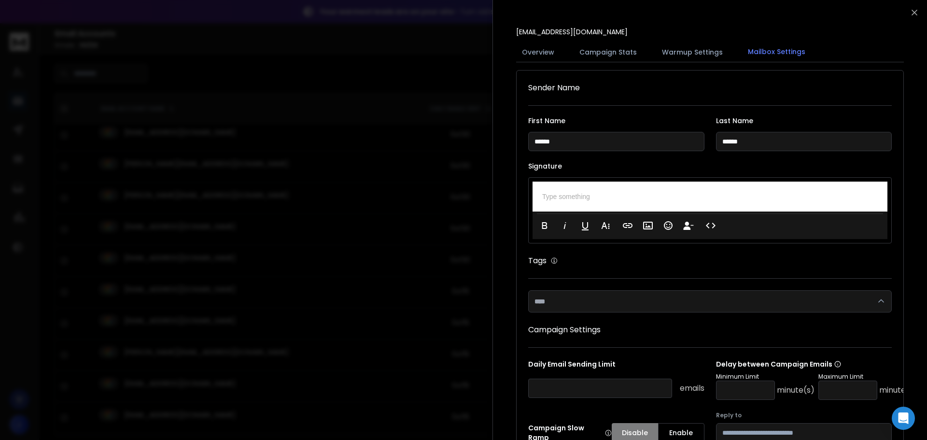
drag, startPoint x: 568, startPoint y: 390, endPoint x: 405, endPoint y: 377, distance: 163.3
click at [429, 383] on body "Your warmest leads are on your site – Turn visits into conversations Reach Out …" at bounding box center [460, 220] width 920 height 440
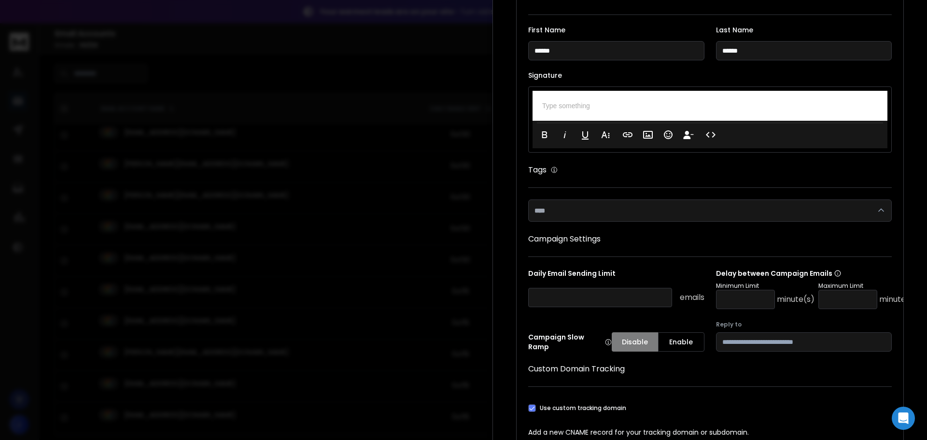
scroll to position [290, 0]
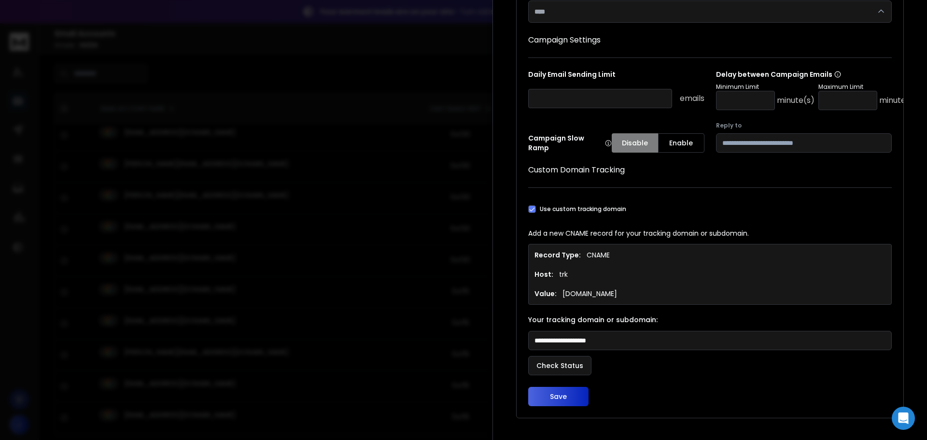
type input "**"
click at [570, 394] on button "Save" at bounding box center [558, 396] width 60 height 19
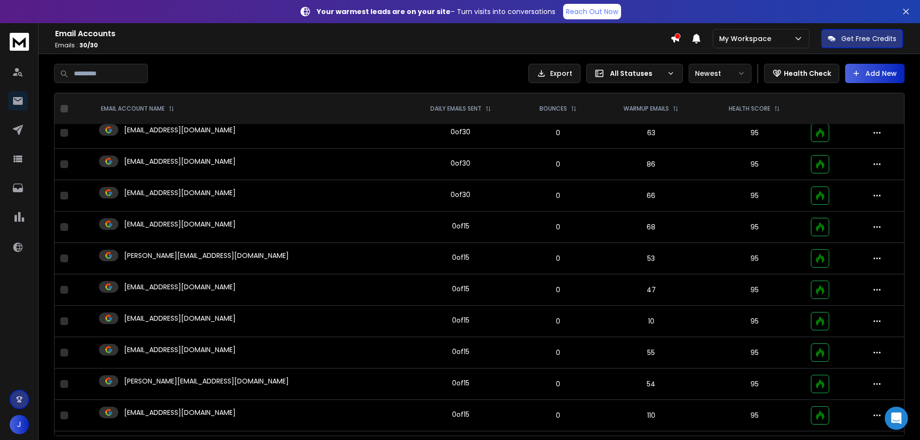
click at [873, 230] on icon at bounding box center [877, 227] width 9 height 9
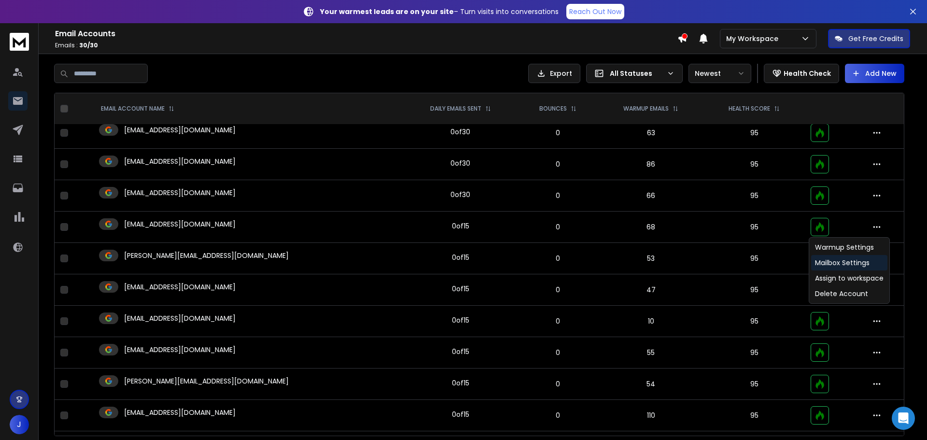
click at [842, 261] on div "Mailbox Settings" at bounding box center [850, 262] width 76 height 15
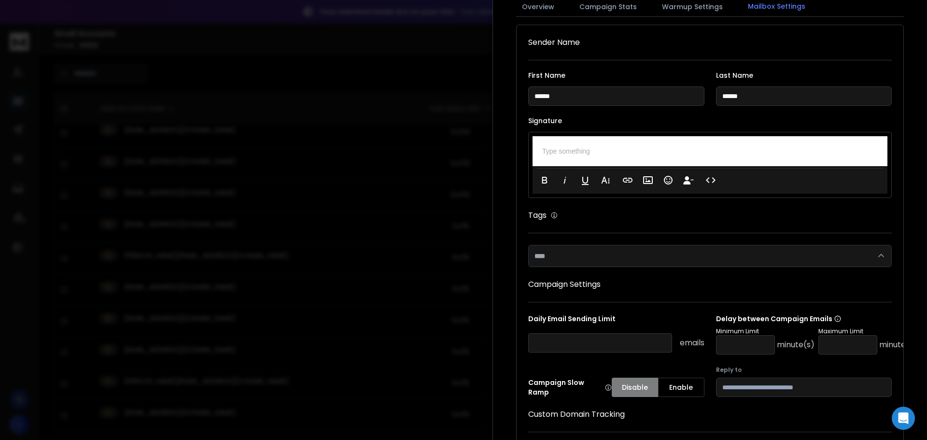
scroll to position [97, 0]
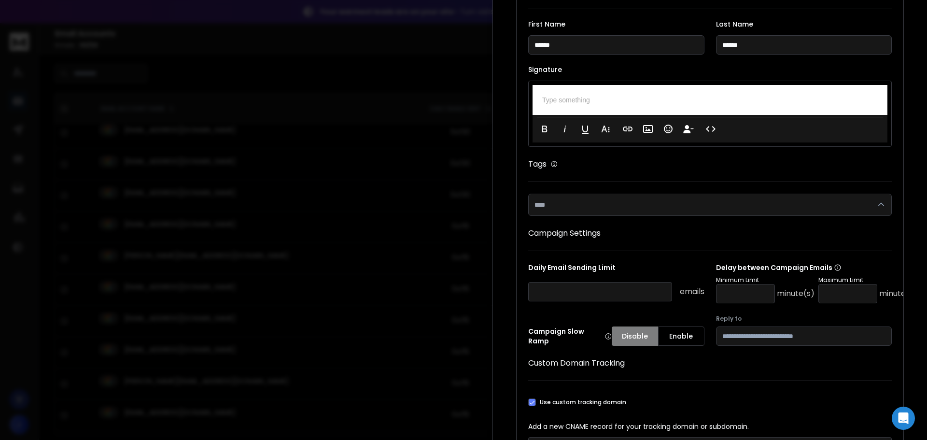
drag, startPoint x: 556, startPoint y: 287, endPoint x: 303, endPoint y: 276, distance: 252.9
click at [362, 281] on body "Your warmest leads are on your site – Turn visits into conversations Reach Out …" at bounding box center [460, 220] width 920 height 440
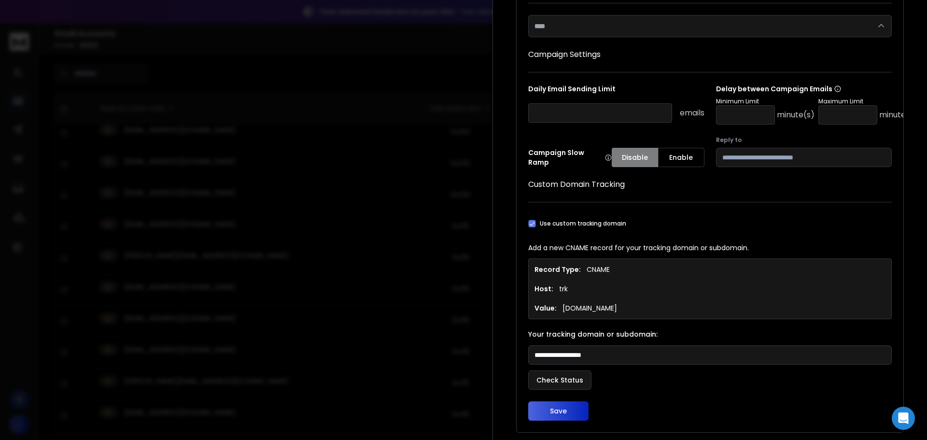
scroll to position [302, 0]
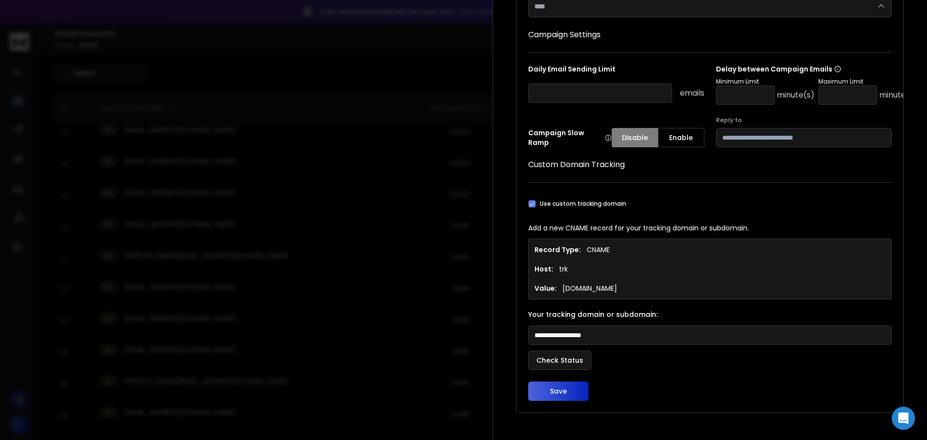
type input "**"
click at [573, 382] on button "Save" at bounding box center [558, 391] width 60 height 19
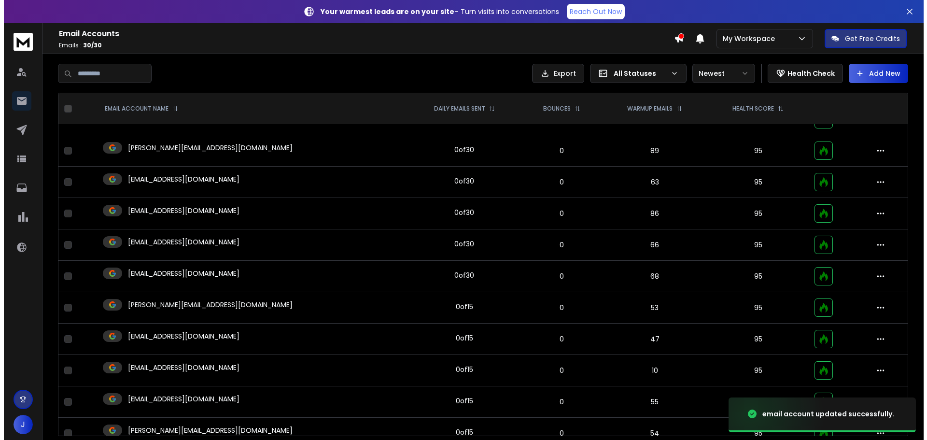
scroll to position [242, 0]
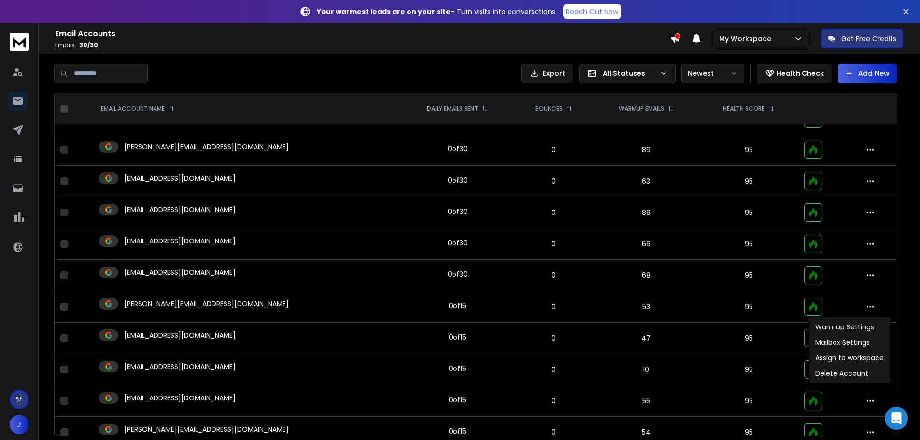
click at [860, 307] on button at bounding box center [870, 307] width 42 height 16
click at [848, 342] on div "Mailbox Settings" at bounding box center [850, 342] width 76 height 15
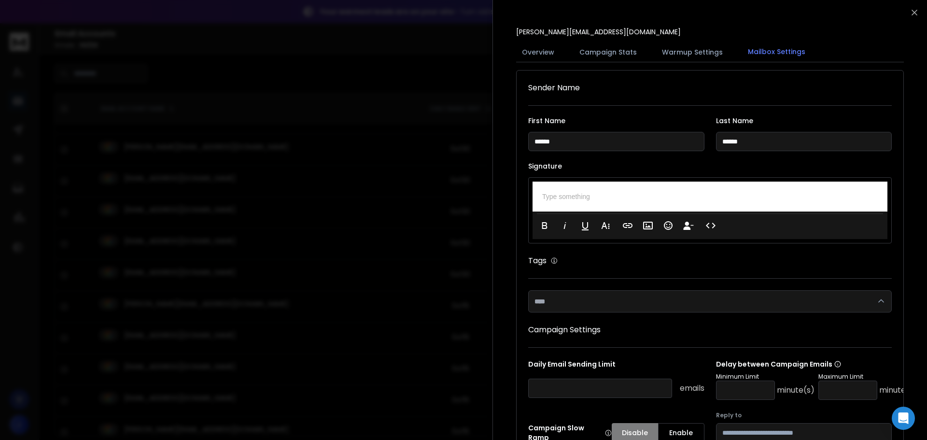
drag, startPoint x: 550, startPoint y: 385, endPoint x: 303, endPoint y: 384, distance: 247.3
click at [385, 393] on body "Your warmest leads are on your site – Turn visits into conversations Reach Out …" at bounding box center [460, 220] width 920 height 440
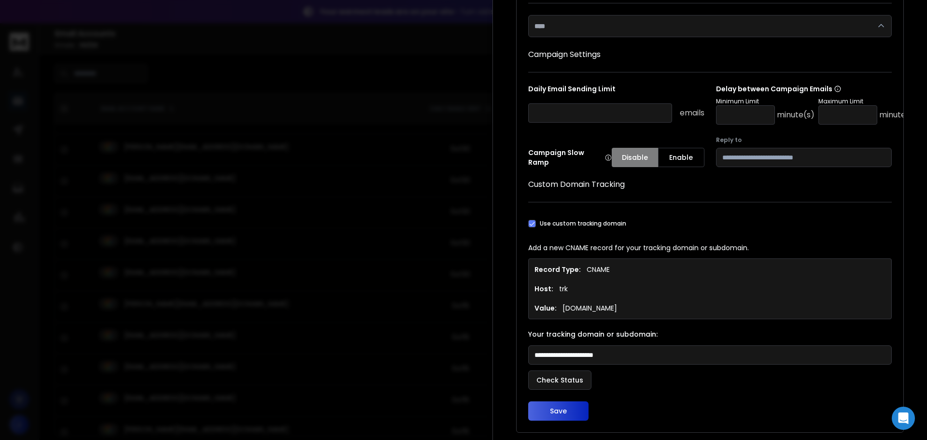
scroll to position [302, 0]
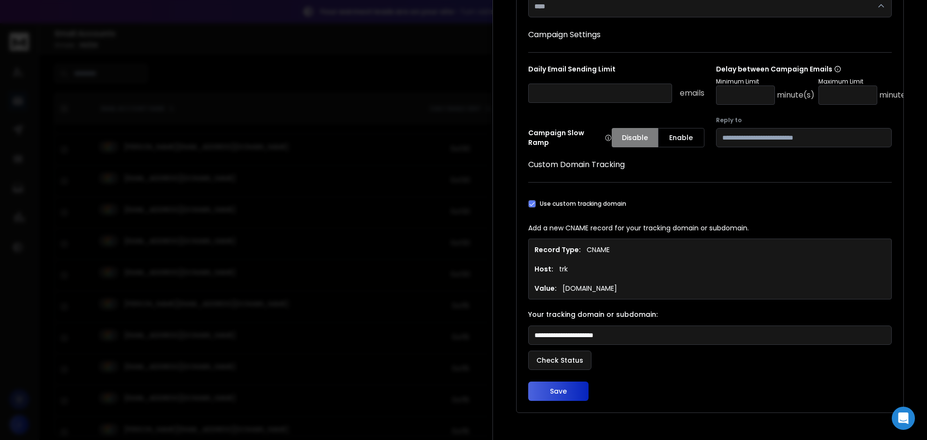
type input "**"
click at [569, 384] on button "Save" at bounding box center [558, 391] width 60 height 19
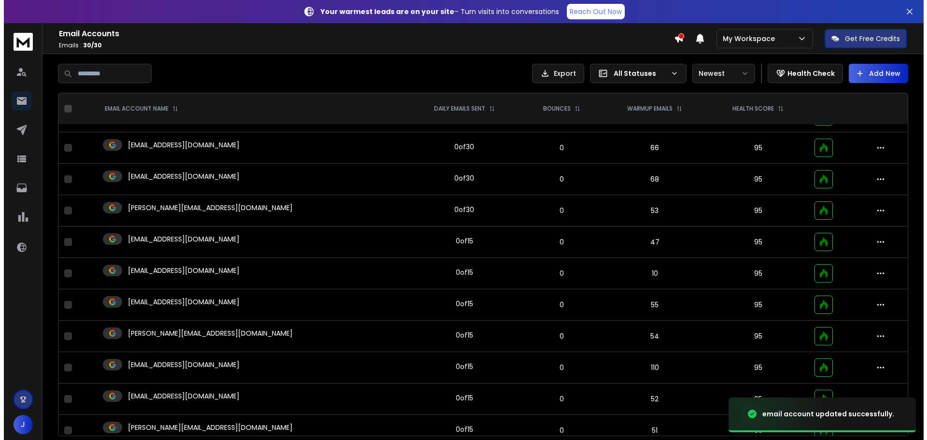
scroll to position [338, 0]
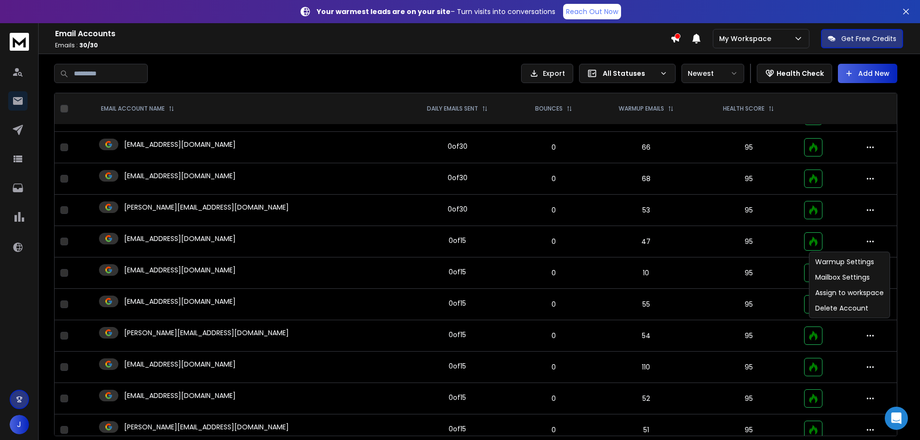
click at [861, 246] on button at bounding box center [870, 241] width 42 height 16
click at [842, 277] on div "Mailbox Settings" at bounding box center [850, 277] width 76 height 15
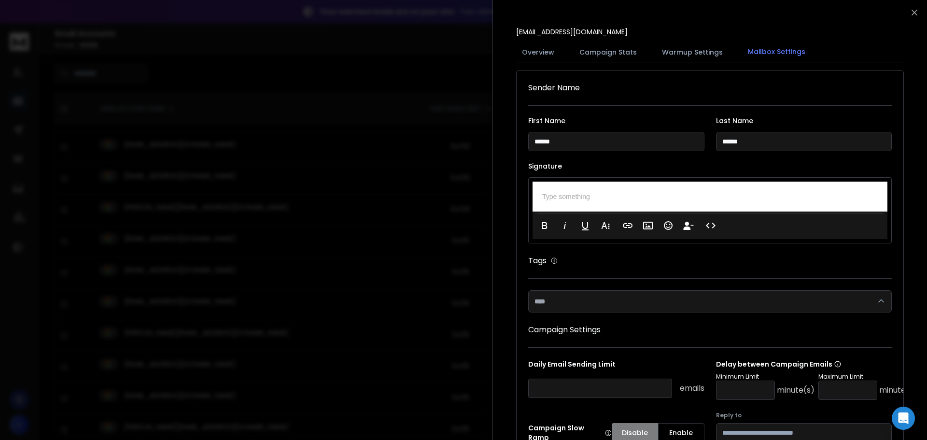
drag, startPoint x: 489, startPoint y: 379, endPoint x: 271, endPoint y: 355, distance: 220.2
click at [409, 371] on body "Your warmest leads are on your site – Turn visits into conversations Reach Out …" at bounding box center [460, 220] width 920 height 440
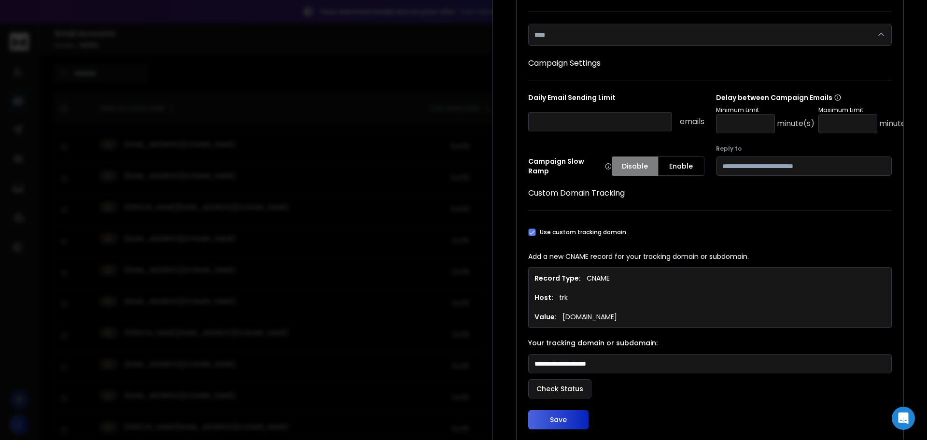
scroll to position [290, 0]
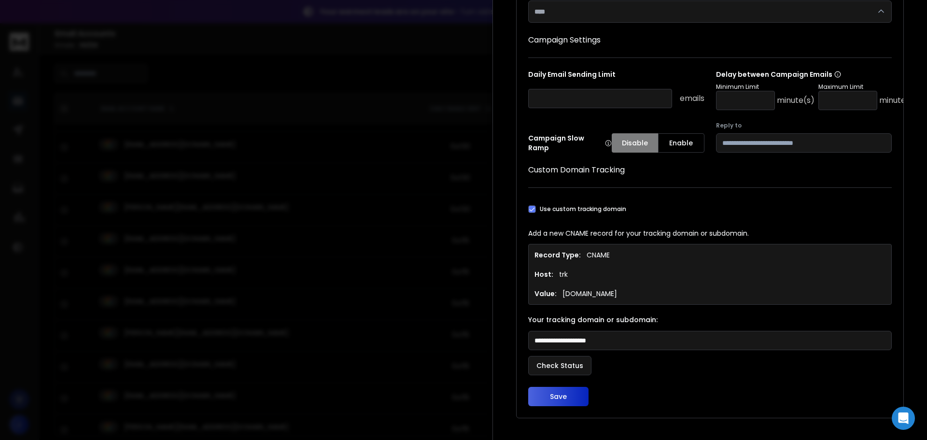
type input "**"
click at [575, 398] on button "Save" at bounding box center [558, 396] width 60 height 19
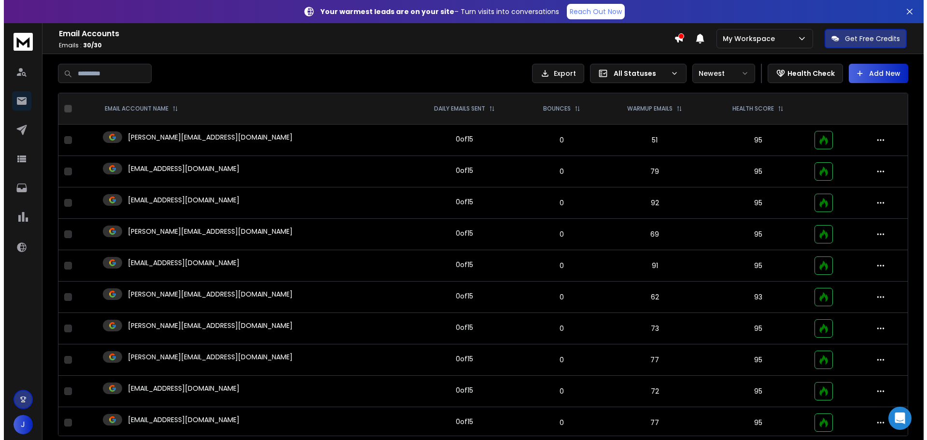
scroll to position [638, 0]
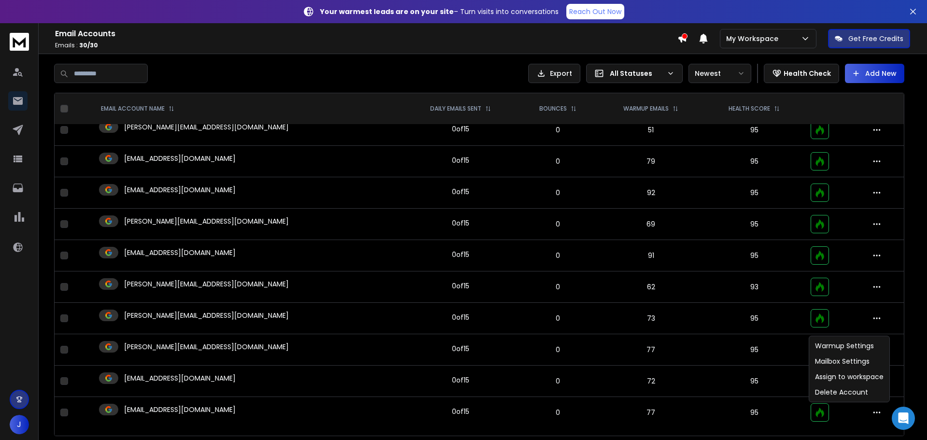
click at [874, 413] on icon at bounding box center [877, 412] width 7 height 1
click at [839, 360] on div "Mailbox Settings" at bounding box center [850, 361] width 76 height 15
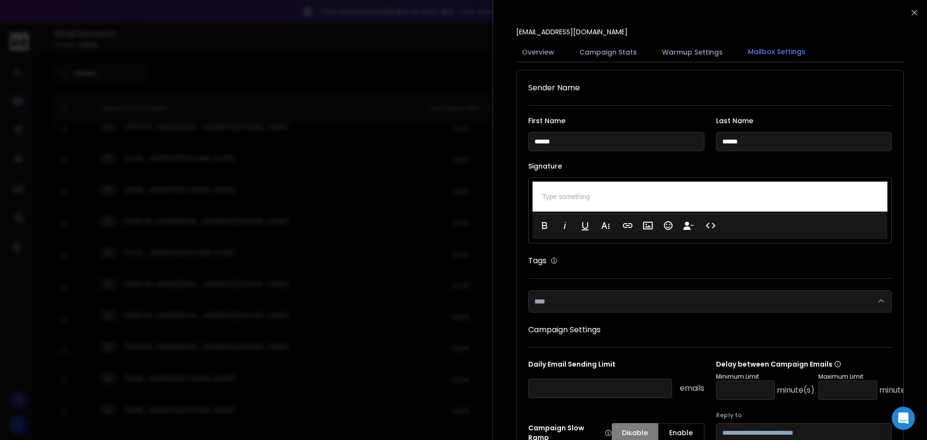
drag, startPoint x: 485, startPoint y: 398, endPoint x: 384, endPoint y: 384, distance: 102.9
click at [442, 393] on body "Your warmest leads are on your site – Turn visits into conversations Reach Out …" at bounding box center [460, 220] width 920 height 440
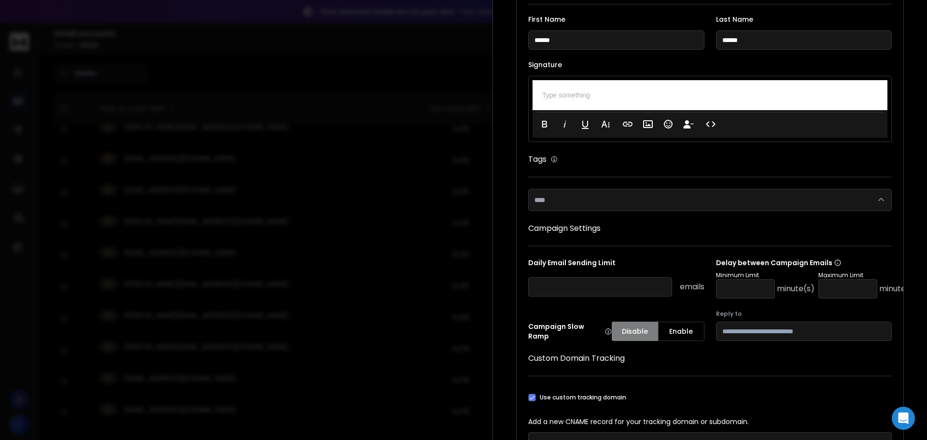
scroll to position [290, 0]
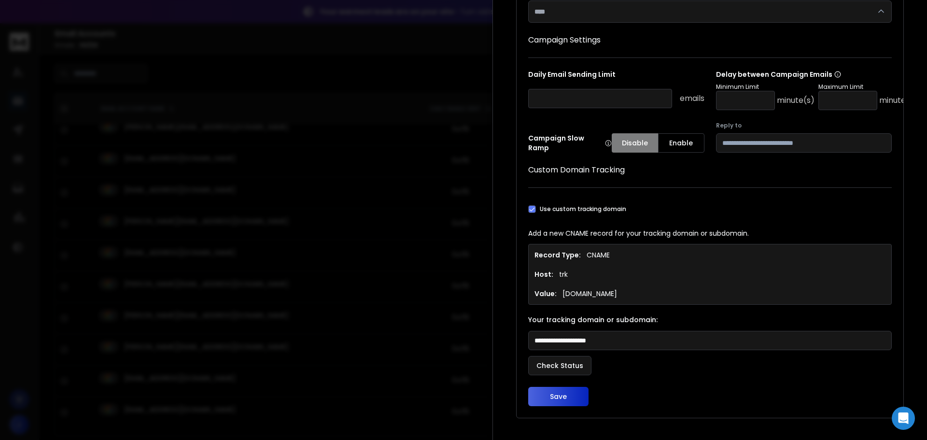
type input "**"
click at [568, 392] on button "Save" at bounding box center [558, 396] width 60 height 19
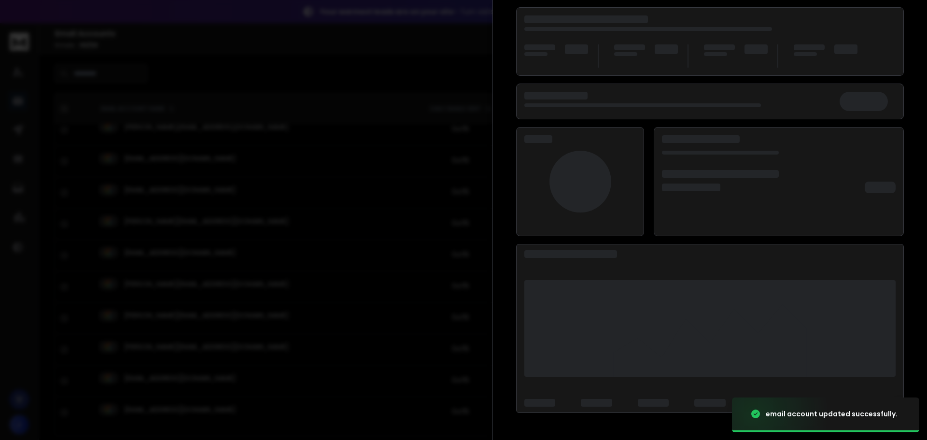
scroll to position [197, 0]
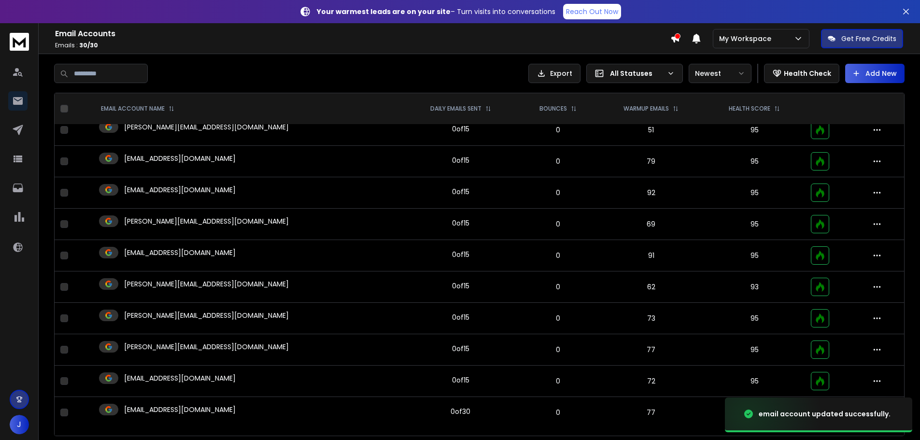
click at [870, 386] on button at bounding box center [877, 381] width 43 height 16
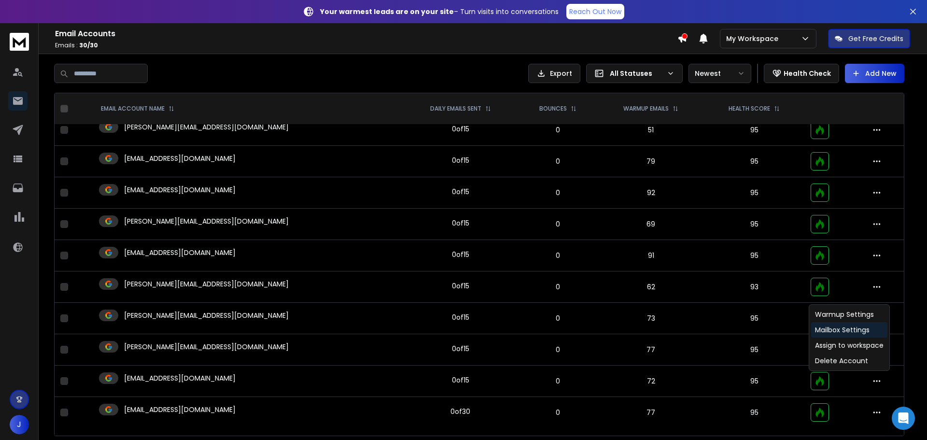
click at [832, 329] on div "Mailbox Settings" at bounding box center [850, 329] width 76 height 15
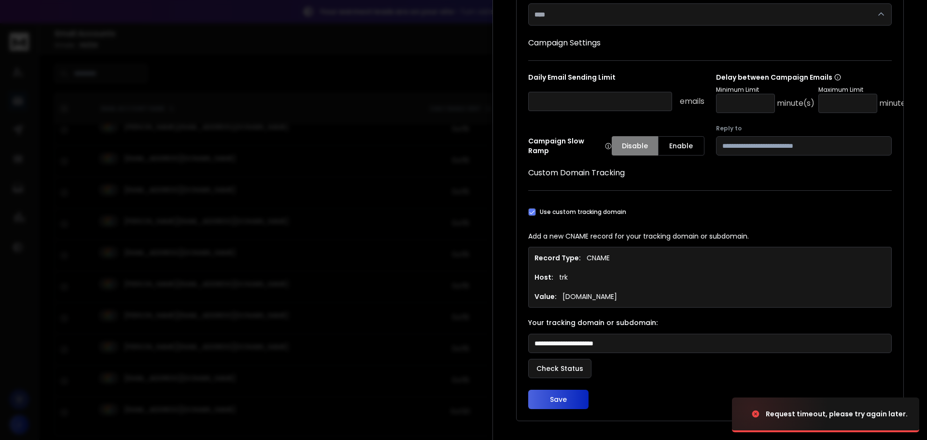
scroll to position [290, 0]
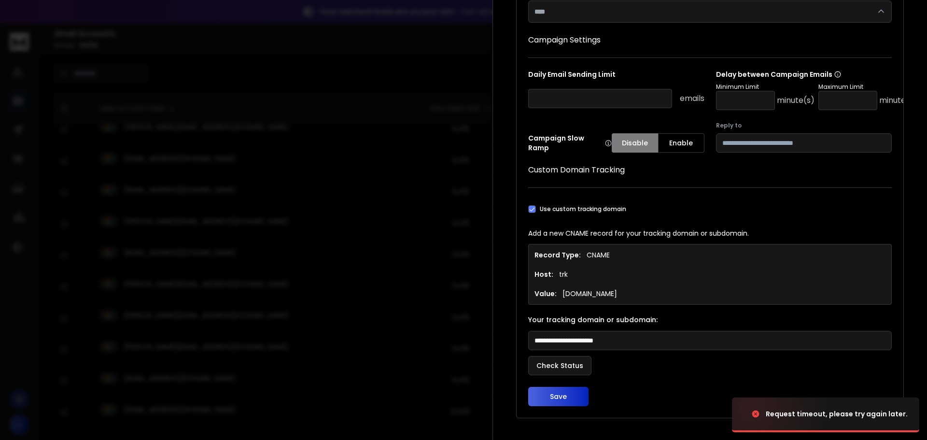
drag, startPoint x: 552, startPoint y: 104, endPoint x: 487, endPoint y: 92, distance: 65.4
click at [496, 94] on div "**********" at bounding box center [710, 220] width 435 height 440
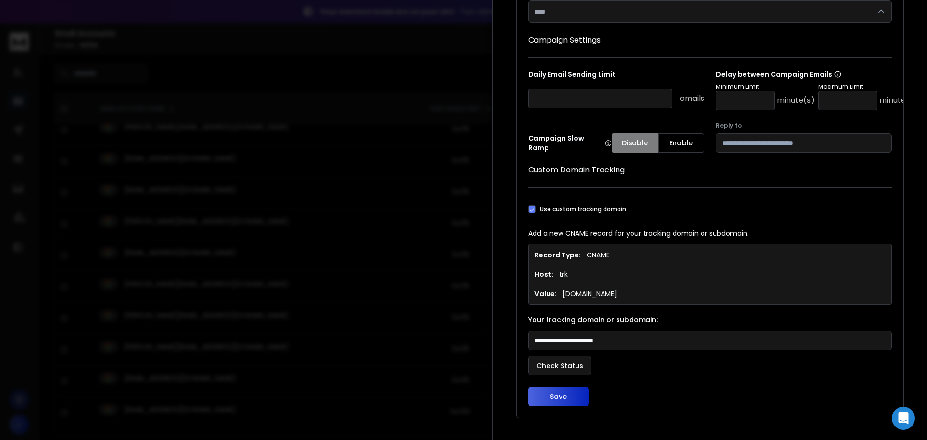
type input "**"
click at [563, 395] on button "Save" at bounding box center [558, 396] width 60 height 19
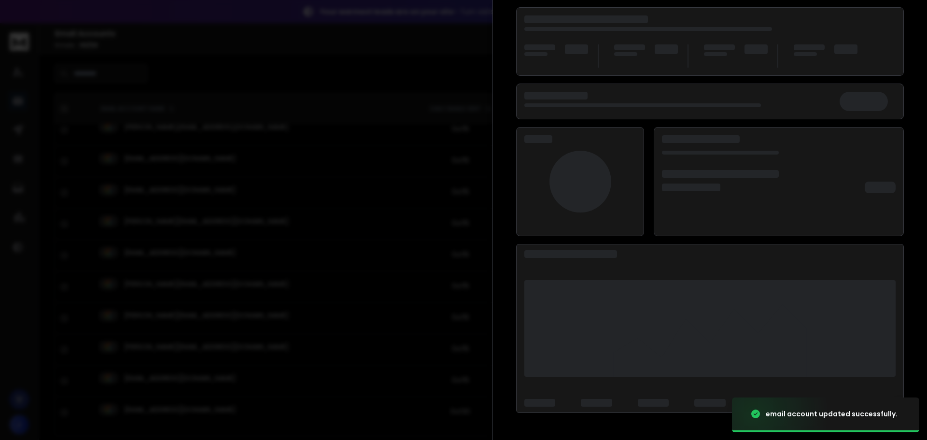
scroll to position [197, 0]
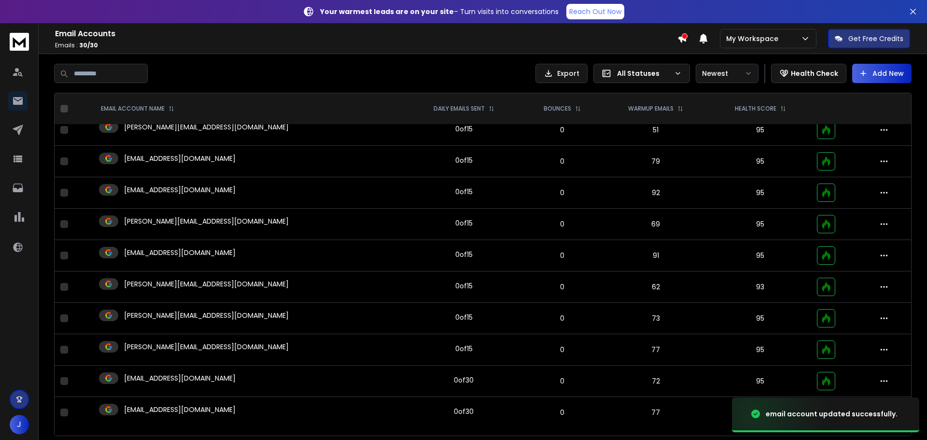
click at [873, 351] on button at bounding box center [884, 350] width 43 height 16
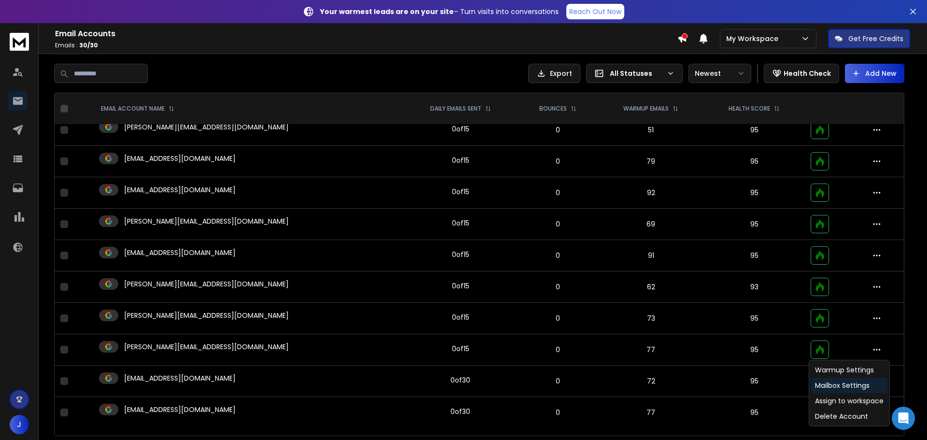
click at [851, 383] on div "Mailbox Settings" at bounding box center [850, 385] width 76 height 15
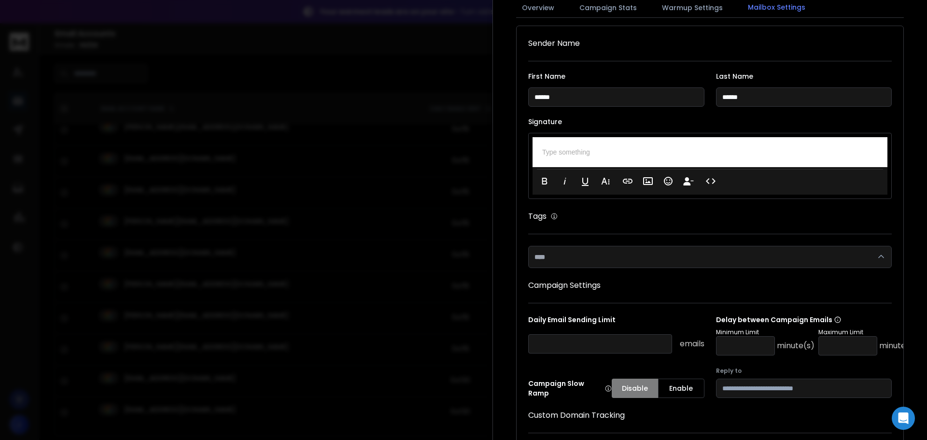
scroll to position [97, 0]
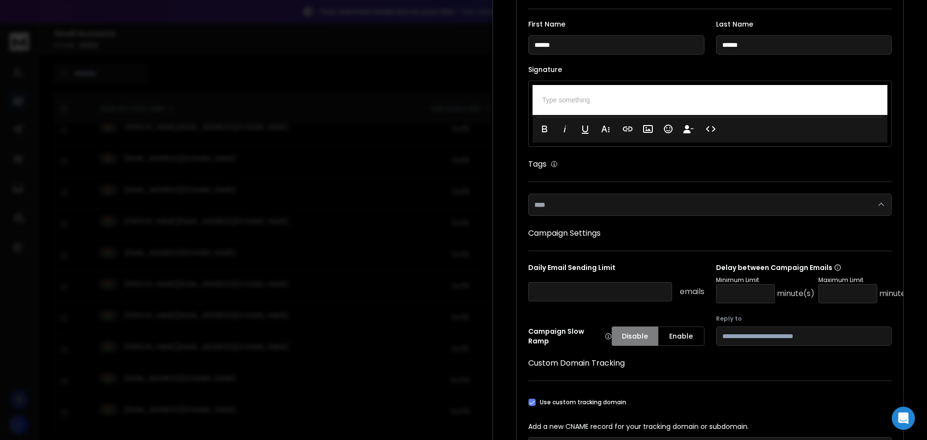
drag, startPoint x: 565, startPoint y: 298, endPoint x: 319, endPoint y: 338, distance: 249.1
click at [371, 326] on body "Your warmest leads are on your site – Turn visits into conversations Reach Out …" at bounding box center [460, 220] width 920 height 440
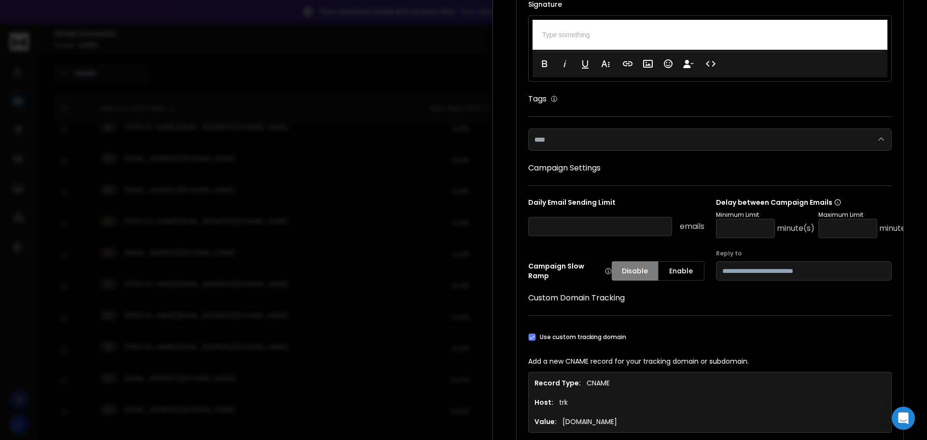
scroll to position [302, 0]
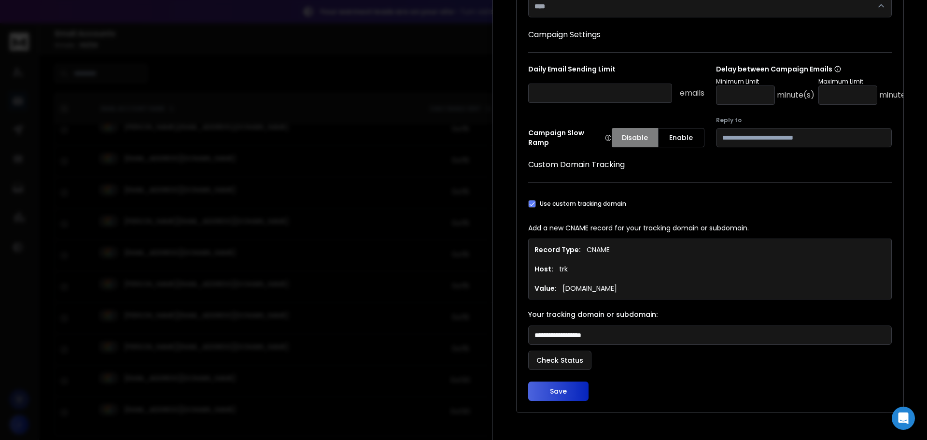
type input "**"
click at [578, 382] on button "Save" at bounding box center [558, 391] width 60 height 19
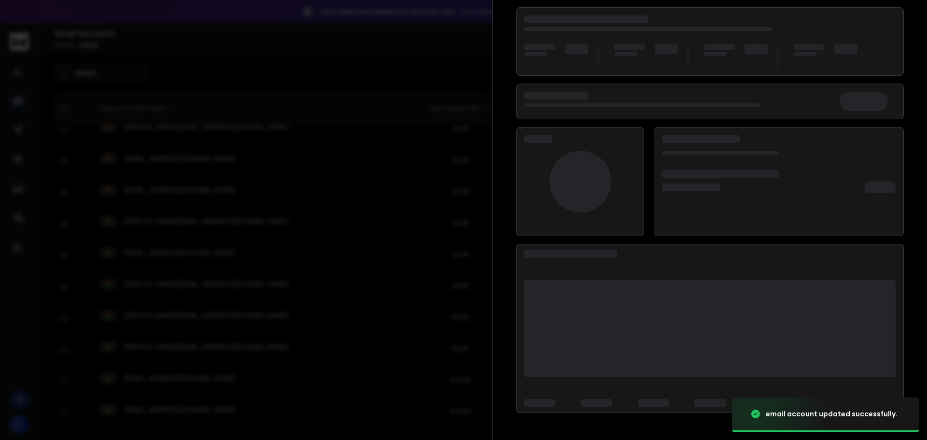
scroll to position [197, 0]
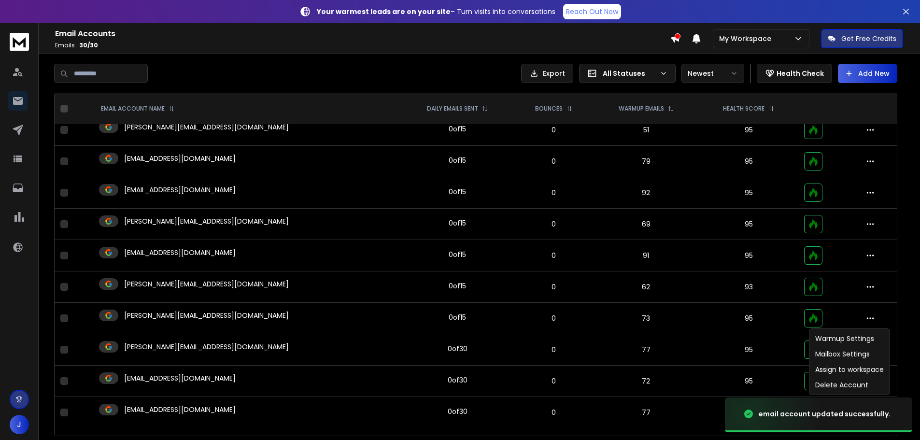
click at [866, 322] on icon at bounding box center [870, 318] width 9 height 9
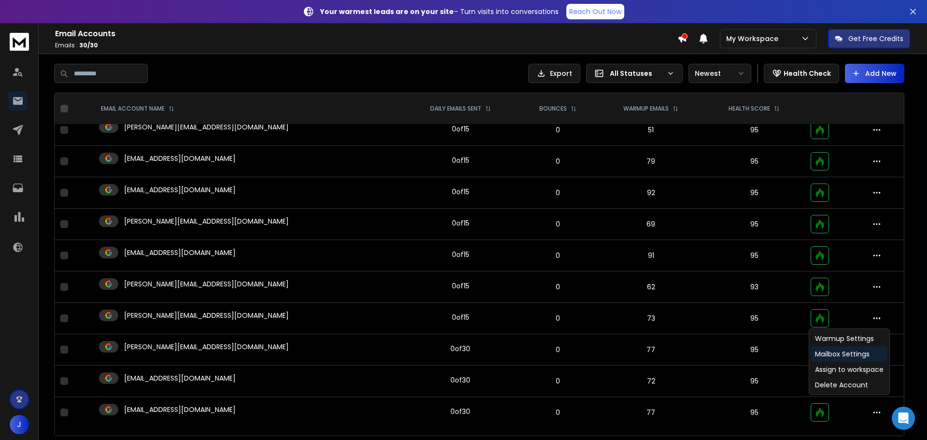
click at [848, 353] on div "Mailbox Settings" at bounding box center [850, 353] width 76 height 15
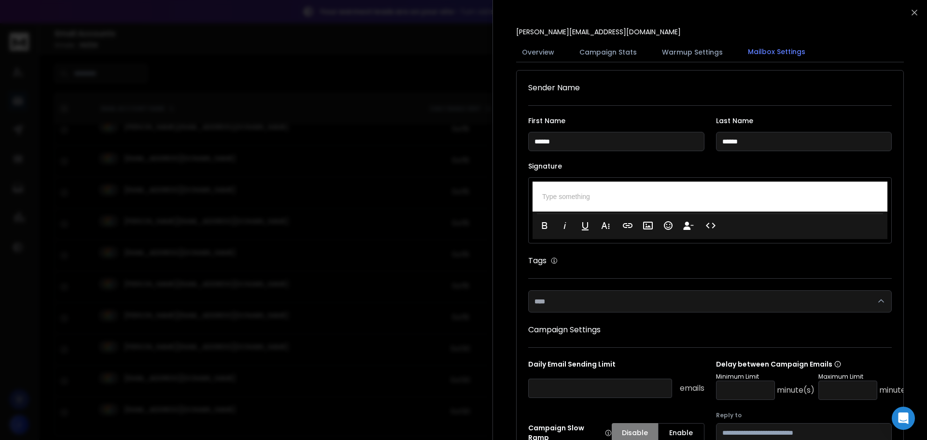
drag, startPoint x: 557, startPoint y: 391, endPoint x: 362, endPoint y: 393, distance: 195.2
click at [408, 394] on body "Your warmest leads are on your site – Turn visits into conversations Reach Out …" at bounding box center [460, 220] width 920 height 440
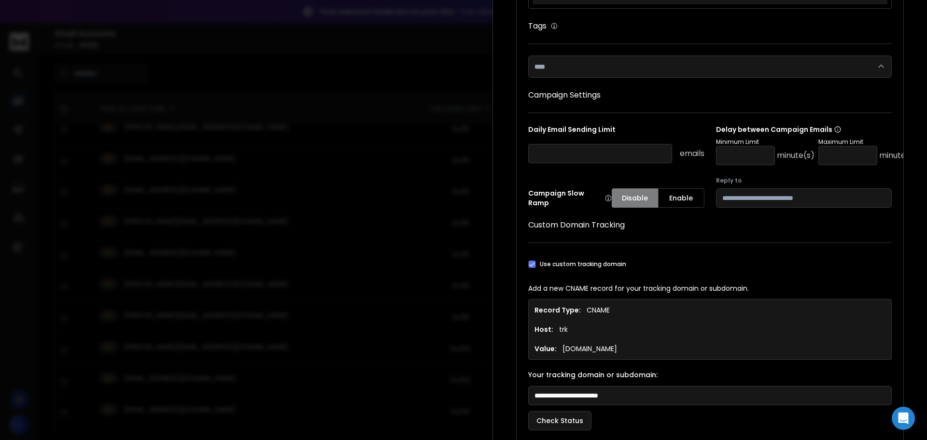
scroll to position [302, 0]
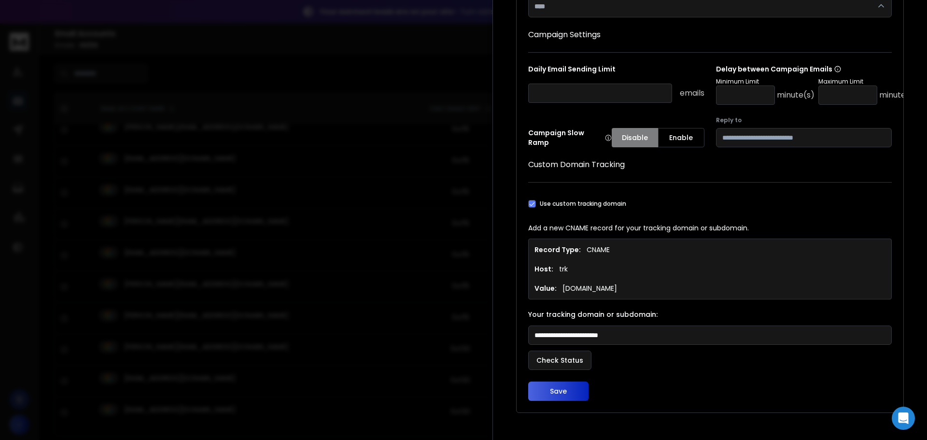
type input "**"
click at [556, 389] on button "Save" at bounding box center [558, 391] width 60 height 19
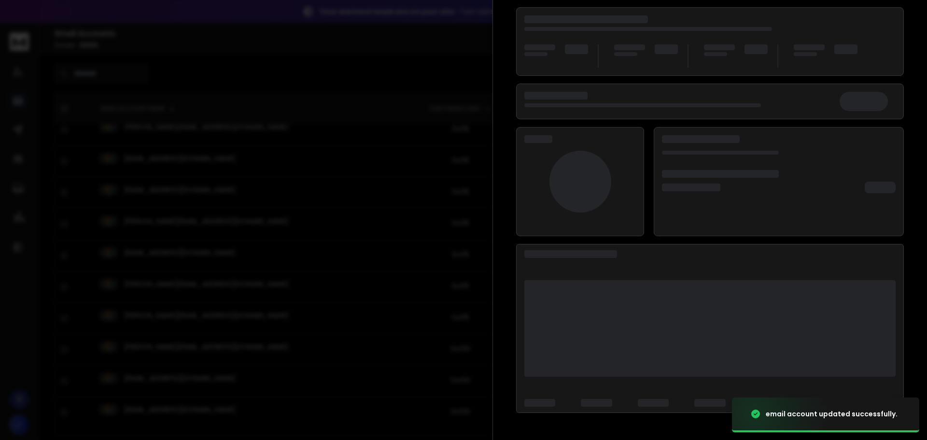
scroll to position [197, 0]
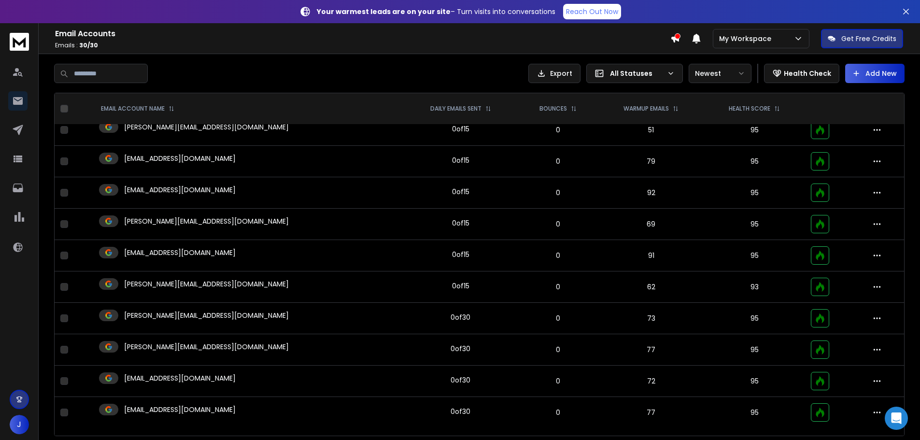
click at [873, 286] on button at bounding box center [877, 287] width 43 height 16
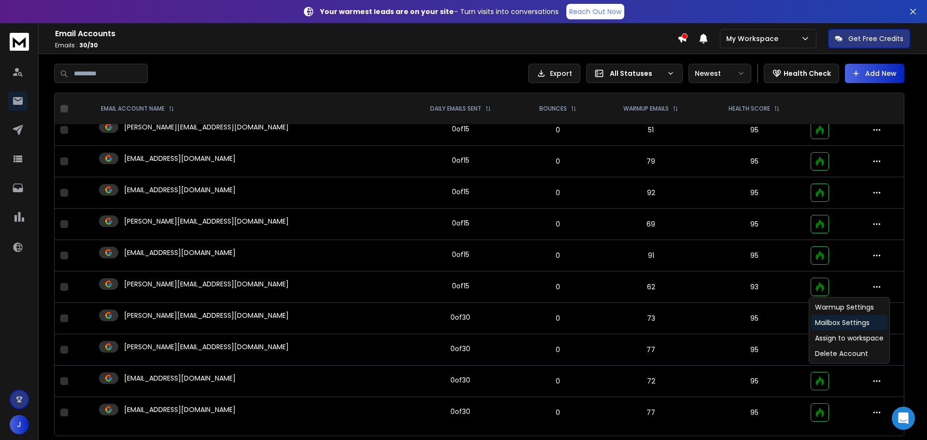
click at [839, 323] on div "Mailbox Settings" at bounding box center [850, 322] width 76 height 15
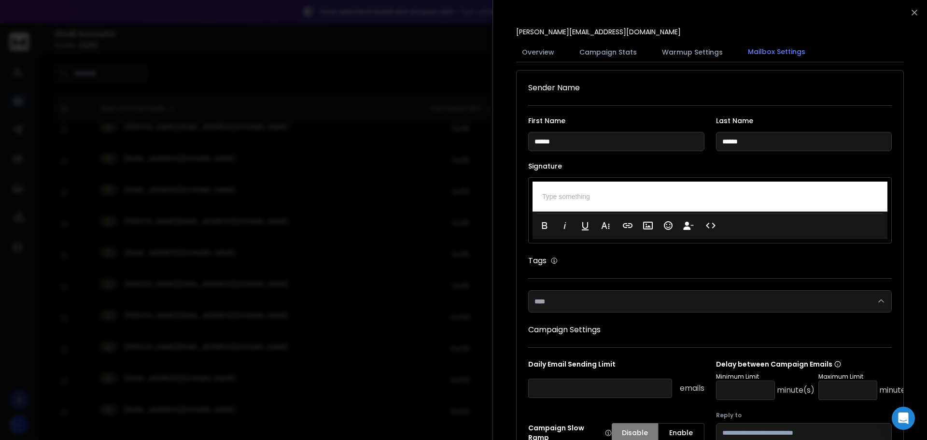
drag, startPoint x: 530, startPoint y: 394, endPoint x: 356, endPoint y: 383, distance: 174.7
click at [442, 389] on body "Your warmest leads are on your site – Turn visits into conversations Reach Out …" at bounding box center [460, 220] width 920 height 440
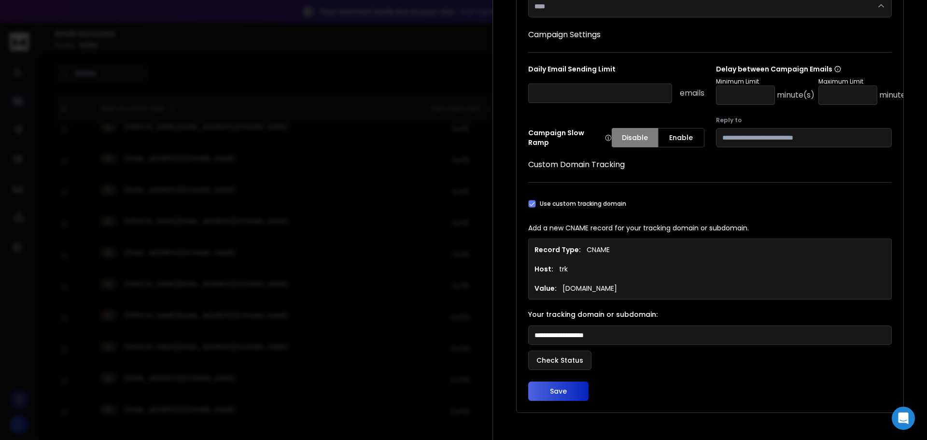
scroll to position [302, 0]
type input "**"
click at [558, 388] on button "Save" at bounding box center [558, 391] width 60 height 19
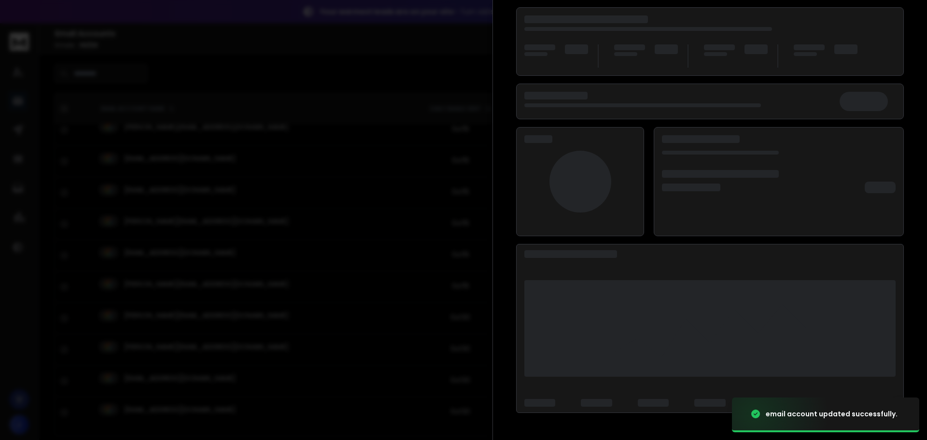
scroll to position [197, 0]
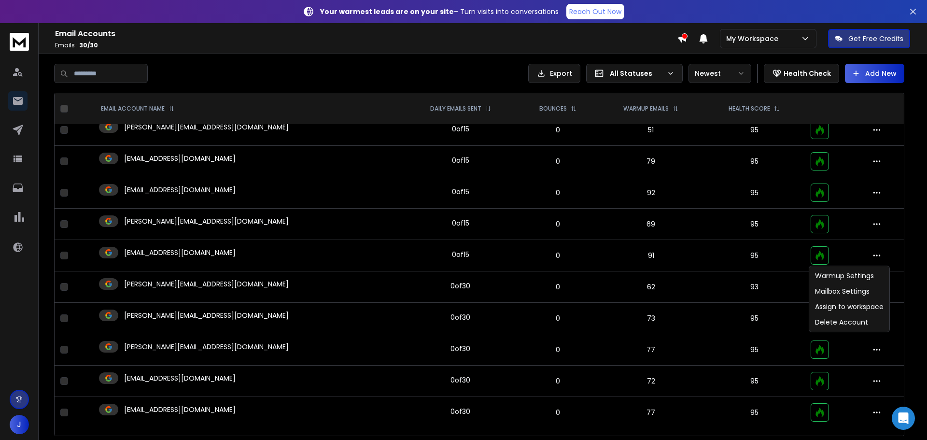
click at [874, 257] on button at bounding box center [877, 255] width 43 height 16
click at [846, 291] on div "Mailbox Settings" at bounding box center [850, 291] width 76 height 15
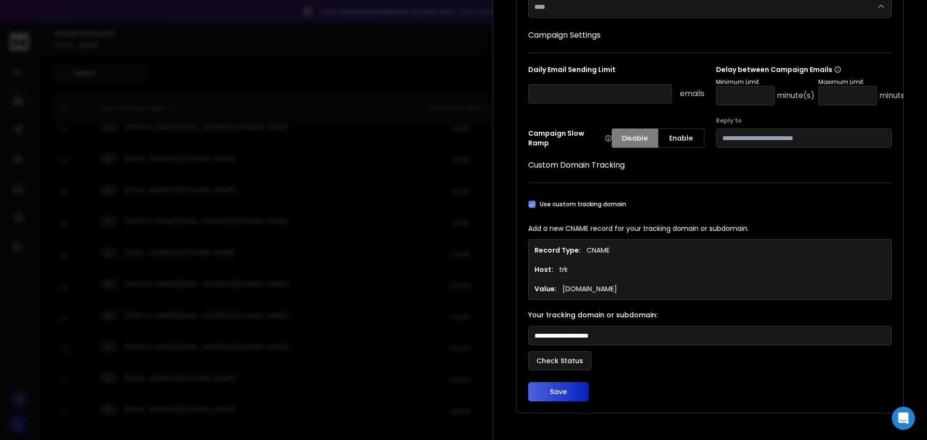
scroll to position [254, 0]
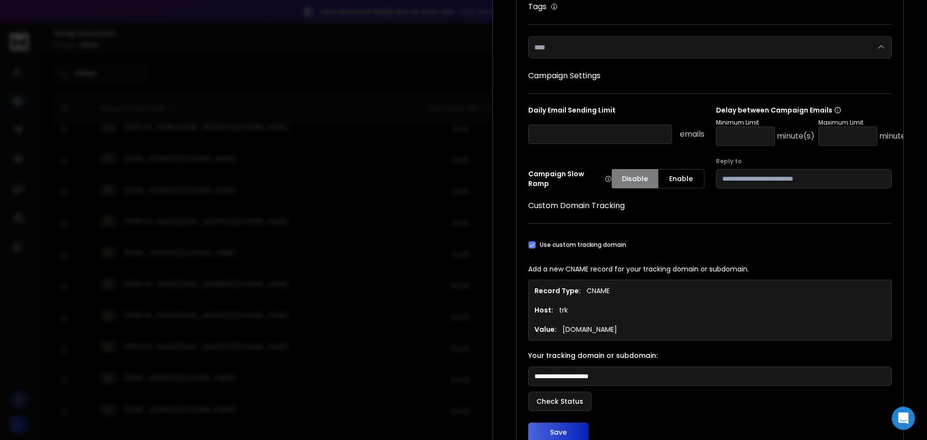
drag, startPoint x: 558, startPoint y: 128, endPoint x: 348, endPoint y: 109, distance: 211.0
click at [380, 117] on body "Your warmest leads are on your site – Turn visits into conversations Reach Out …" at bounding box center [460, 220] width 920 height 440
type input "**"
click at [567, 433] on button "Save" at bounding box center [558, 432] width 60 height 19
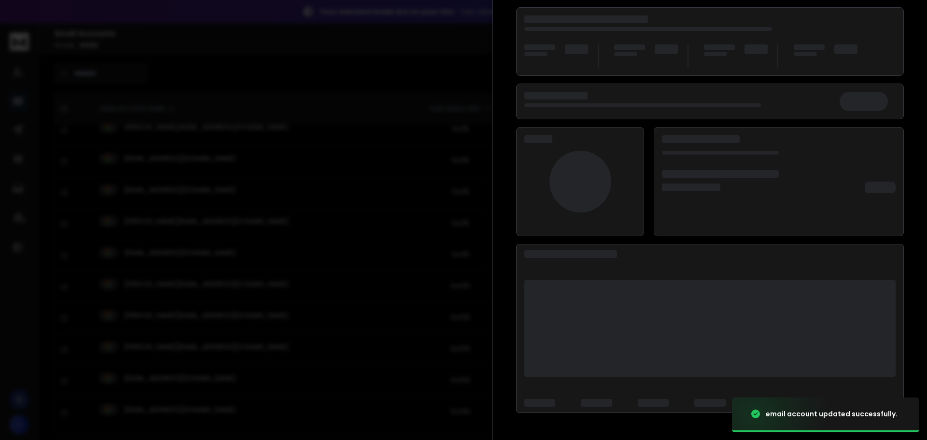
scroll to position [197, 0]
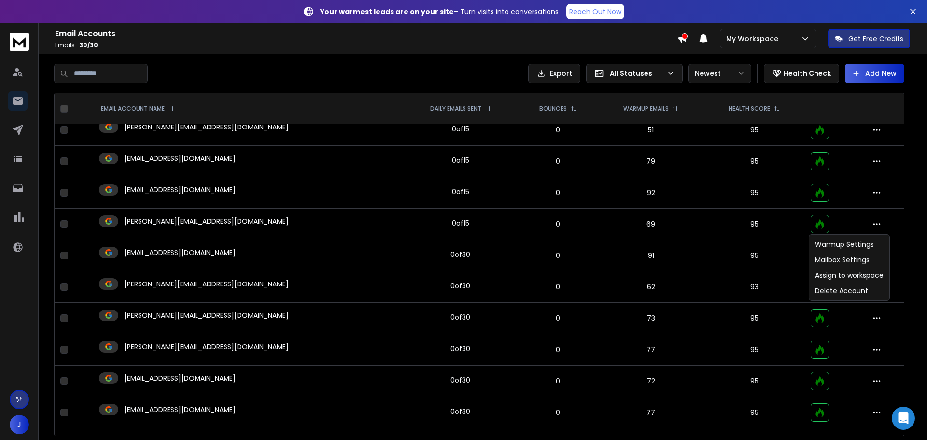
click at [864, 227] on button at bounding box center [877, 224] width 43 height 16
click at [840, 264] on div "Mailbox Settings" at bounding box center [850, 259] width 76 height 15
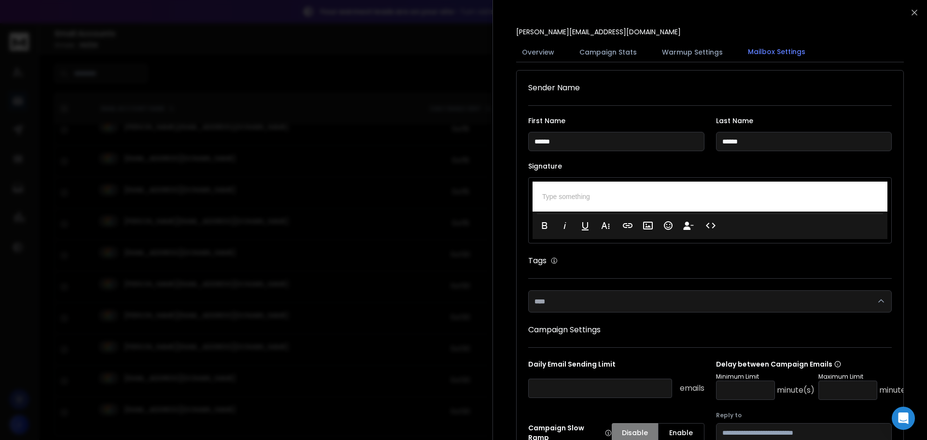
drag, startPoint x: 545, startPoint y: 386, endPoint x: 410, endPoint y: 398, distance: 135.8
click at [425, 396] on body "Your warmest leads are on your site – Turn visits into conversations Reach Out …" at bounding box center [460, 220] width 920 height 440
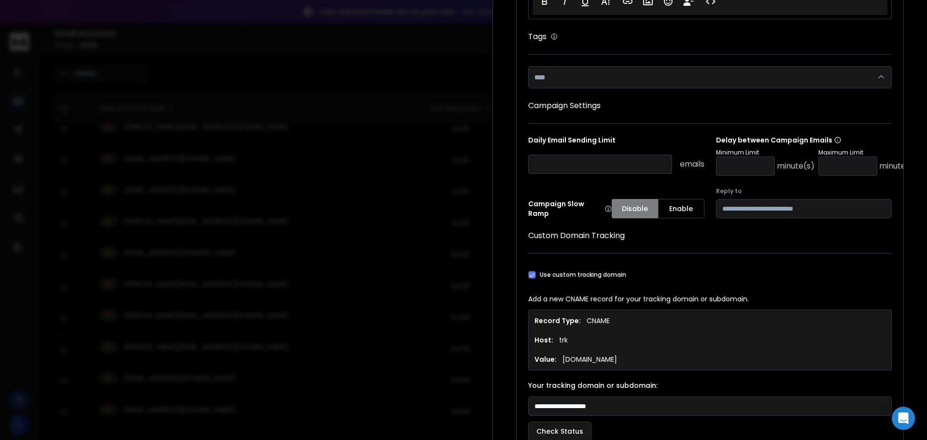
scroll to position [290, 0]
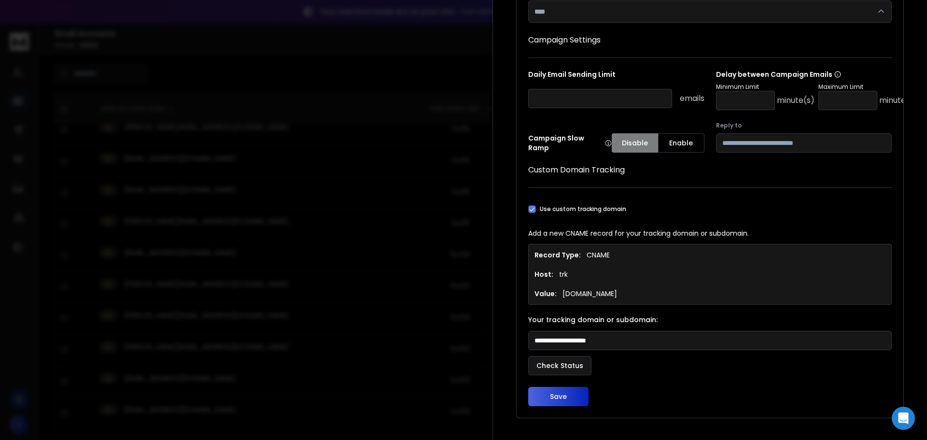
type input "**"
click at [564, 399] on button "Save" at bounding box center [558, 396] width 60 height 19
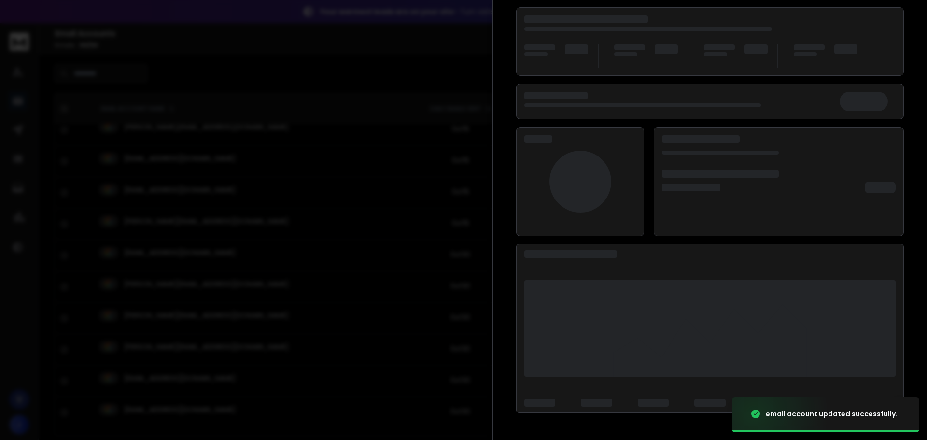
scroll to position [197, 0]
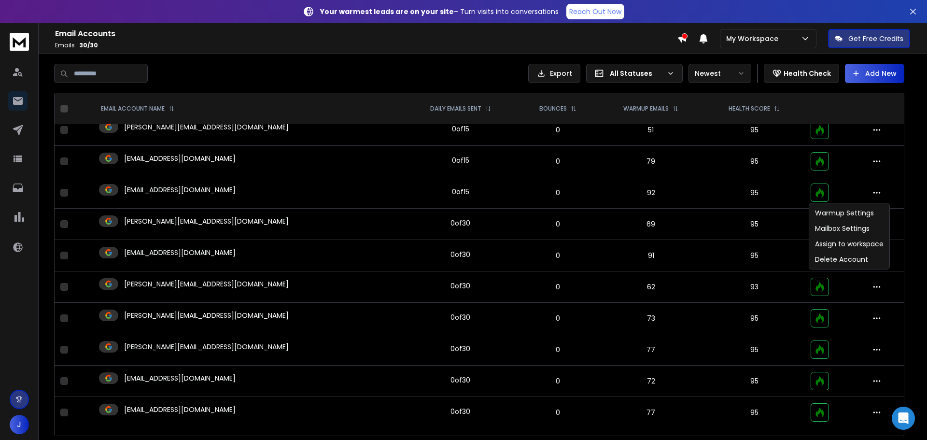
click at [873, 194] on icon at bounding box center [877, 192] width 9 height 9
click at [839, 227] on div "Mailbox Settings" at bounding box center [850, 228] width 76 height 15
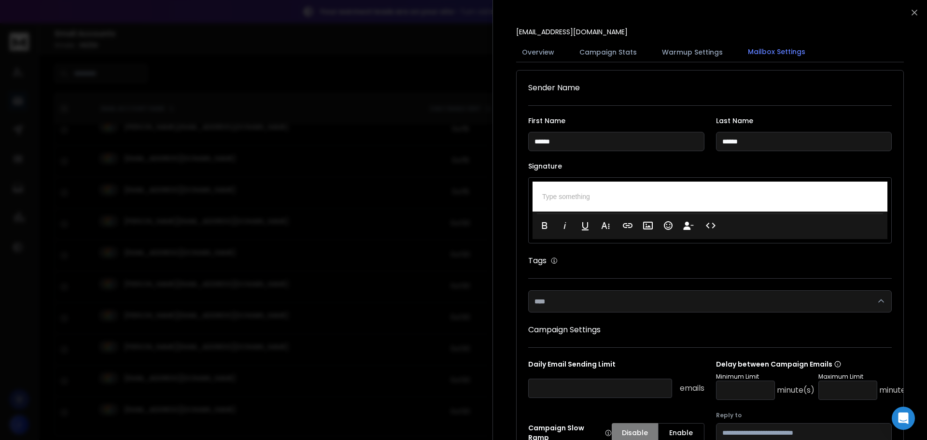
drag, startPoint x: 523, startPoint y: 391, endPoint x: 362, endPoint y: 384, distance: 161.0
click at [439, 388] on body "Your warmest leads are on your site – Turn visits into conversations Reach Out …" at bounding box center [460, 220] width 920 height 440
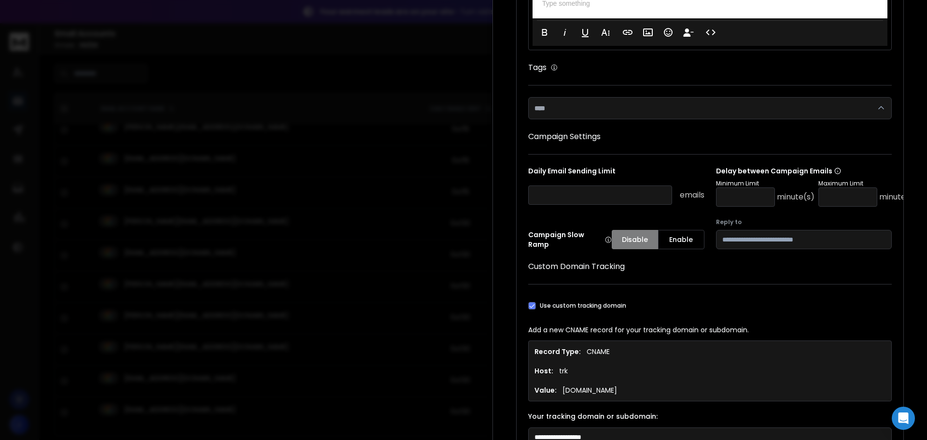
scroll to position [302, 0]
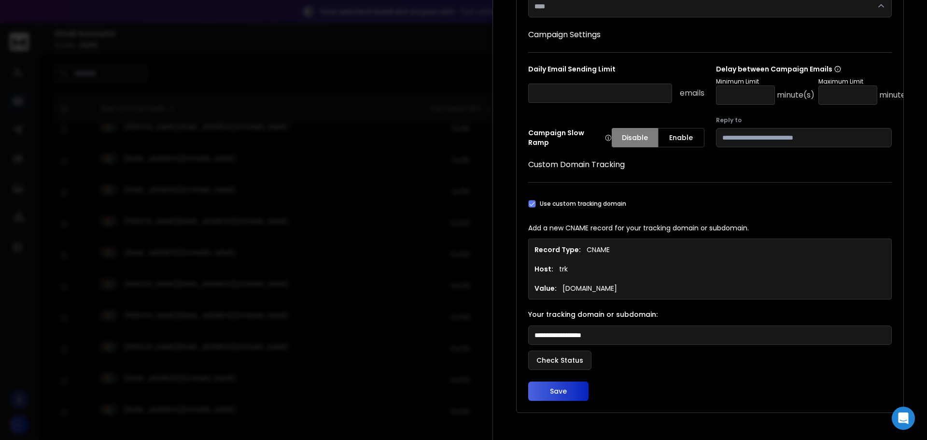
type input "**"
click at [564, 384] on button "Save" at bounding box center [558, 391] width 60 height 19
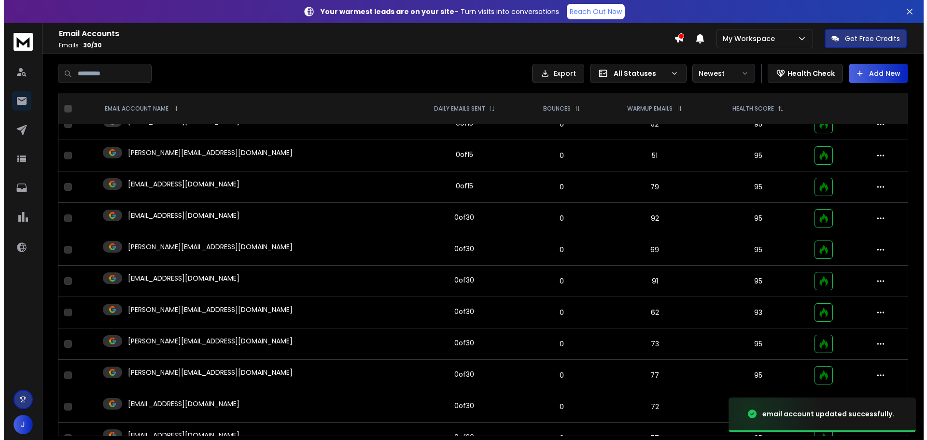
scroll to position [590, 0]
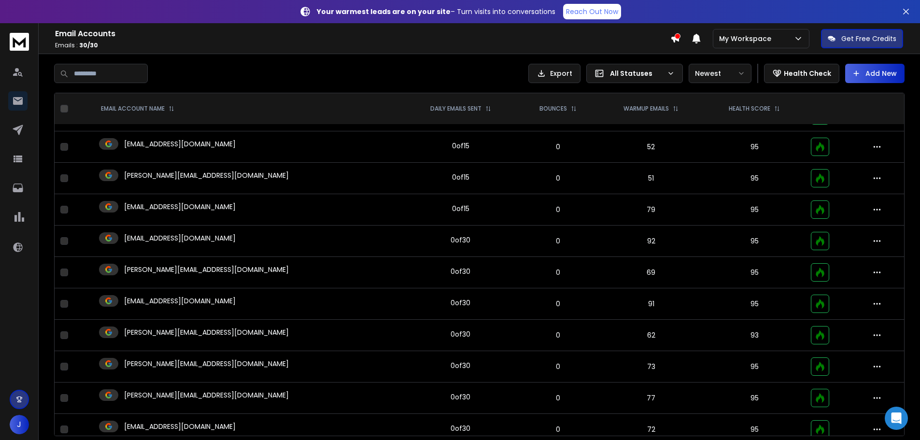
click at [876, 207] on button at bounding box center [877, 209] width 43 height 16
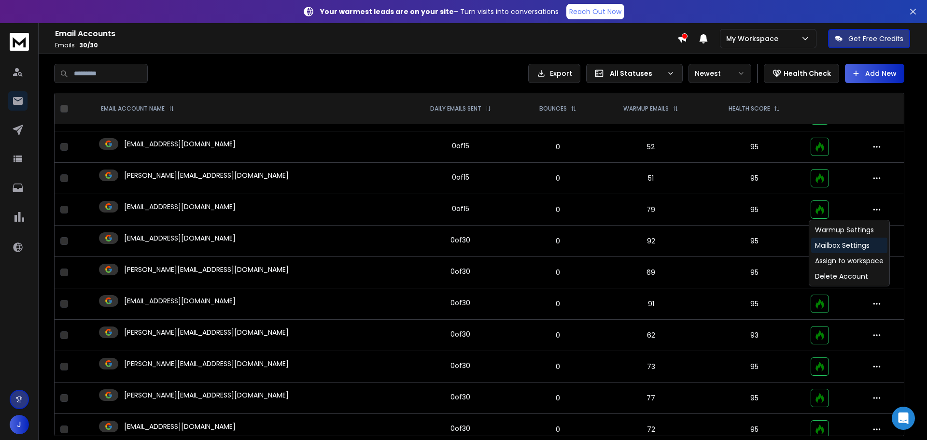
click at [847, 246] on div "Mailbox Settings" at bounding box center [850, 245] width 76 height 15
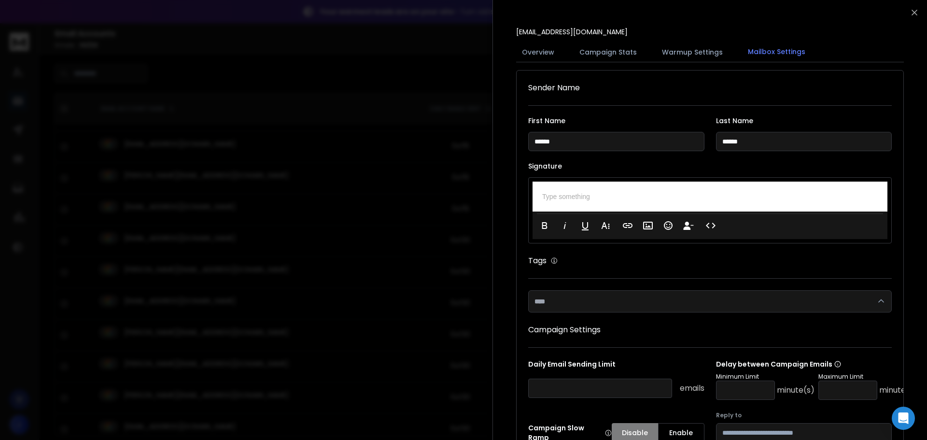
drag, startPoint x: 557, startPoint y: 388, endPoint x: 492, endPoint y: 394, distance: 65.4
click at [492, 394] on body "Your warmest leads are on your site – Turn visits into conversations Reach Out …" at bounding box center [460, 220] width 920 height 440
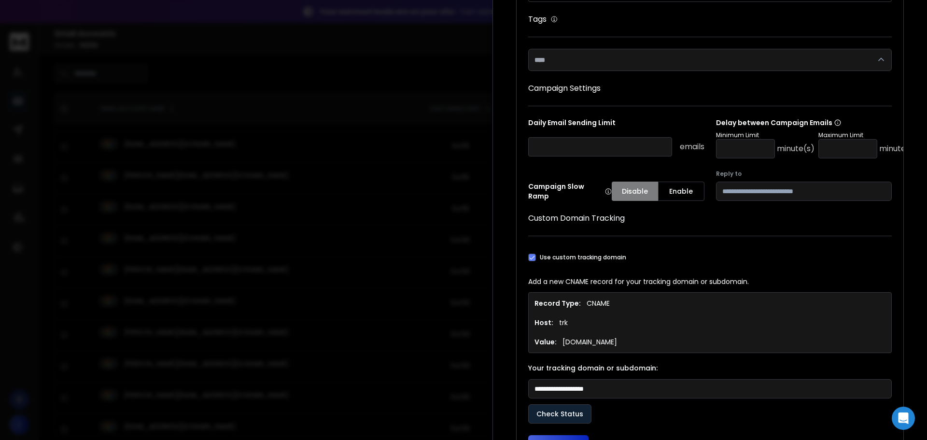
scroll to position [302, 0]
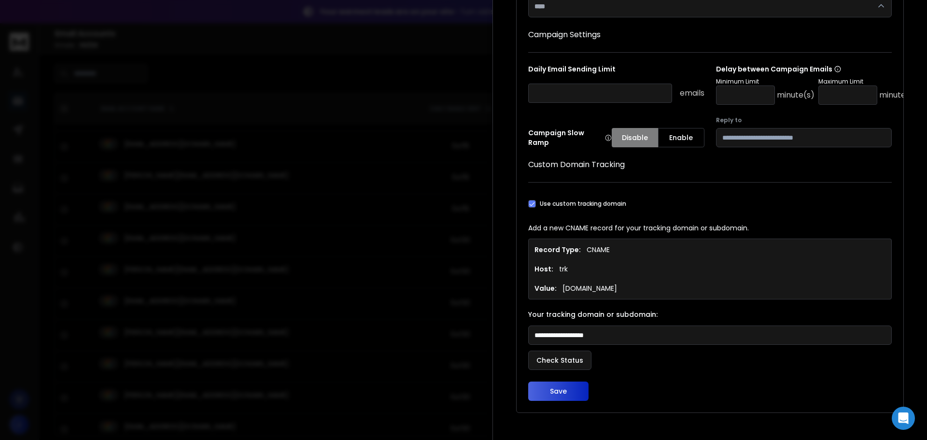
type input "**"
click at [548, 382] on button "Save" at bounding box center [558, 391] width 60 height 19
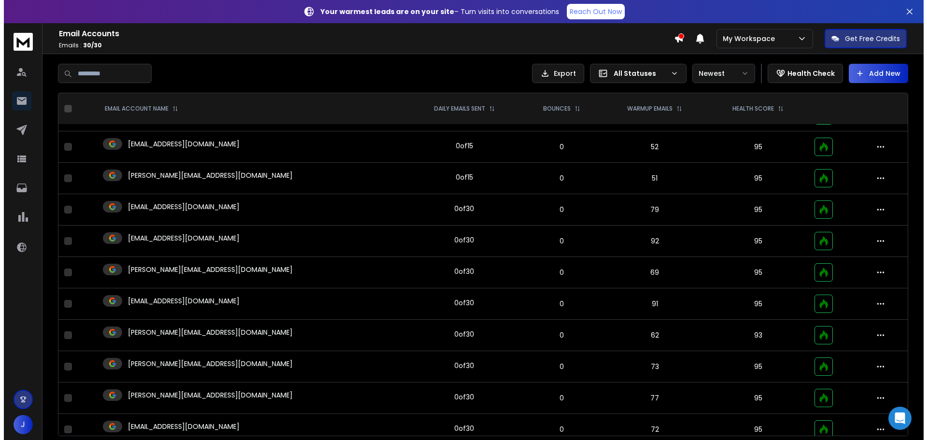
scroll to position [493, 0]
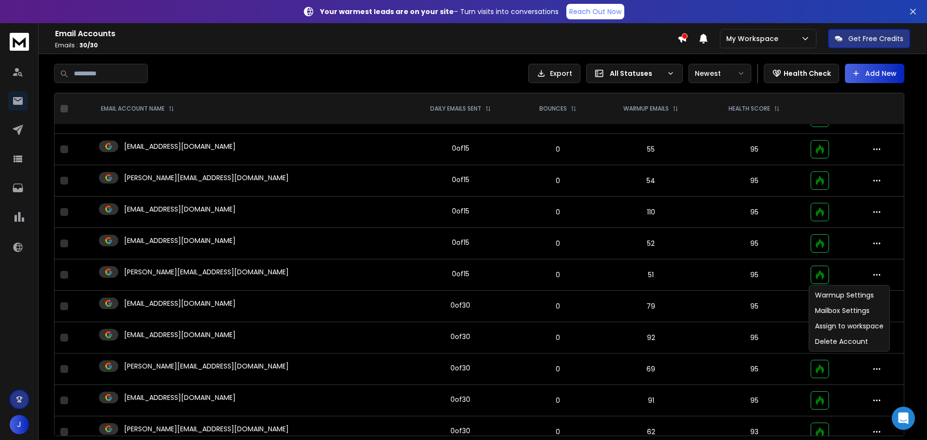
click at [873, 271] on icon at bounding box center [877, 275] width 9 height 9
click at [850, 307] on div "Mailbox Settings" at bounding box center [850, 310] width 76 height 15
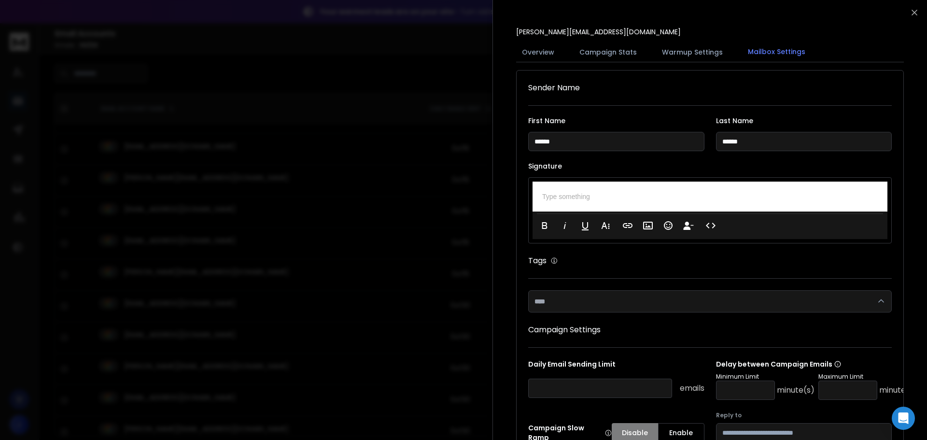
drag, startPoint x: 548, startPoint y: 390, endPoint x: 339, endPoint y: 394, distance: 209.2
click at [370, 398] on body "Your warmest leads are on your site – Turn visits into conversations Reach Out …" at bounding box center [460, 220] width 920 height 440
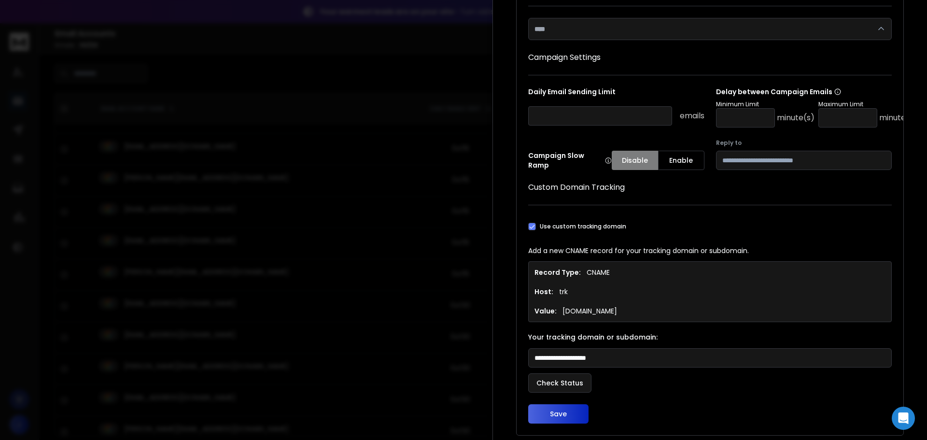
scroll to position [302, 0]
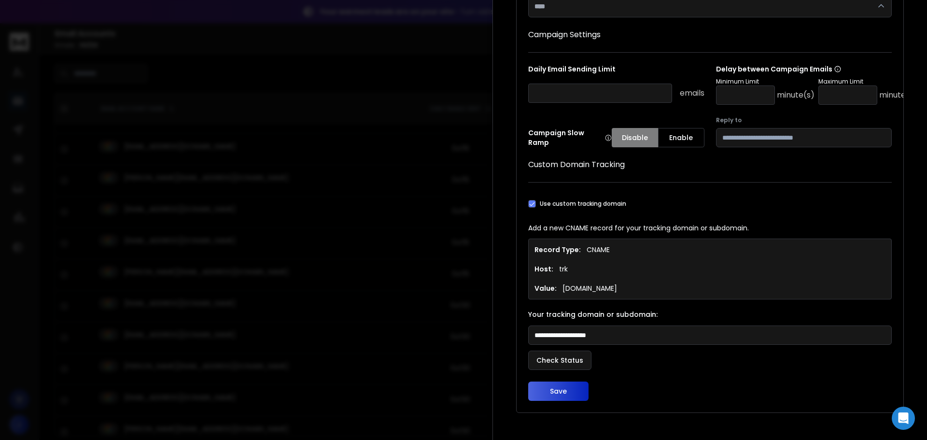
type input "**"
click at [563, 391] on button "Save" at bounding box center [558, 391] width 60 height 19
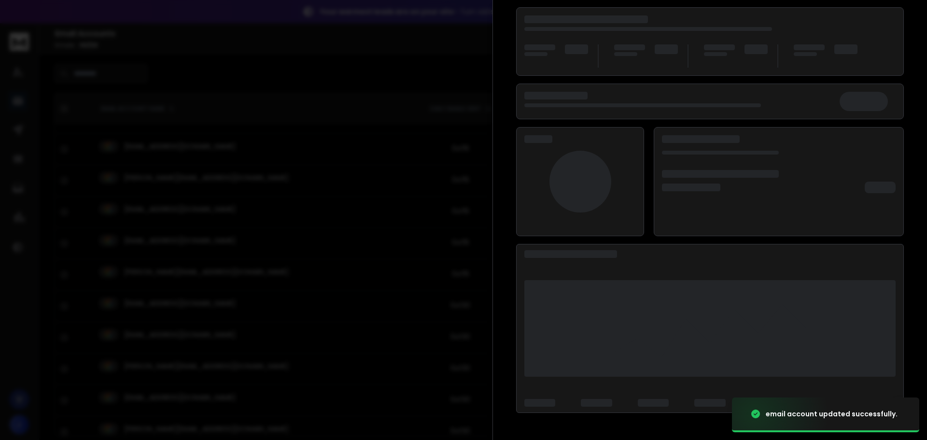
scroll to position [197, 0]
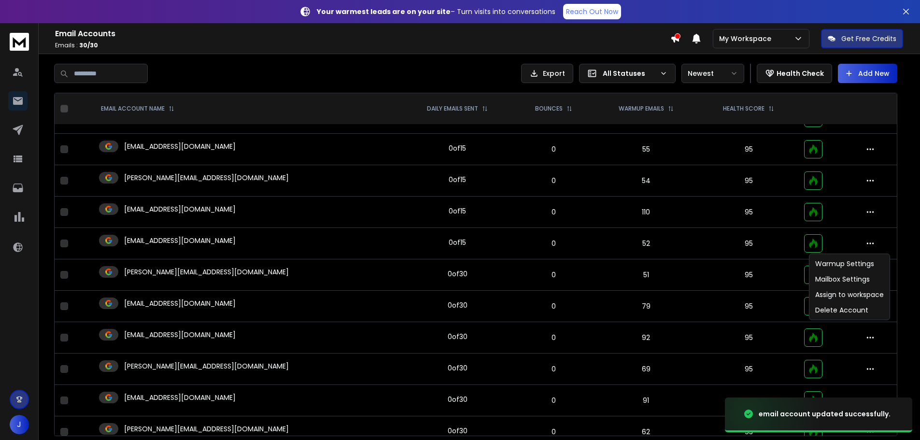
click at [869, 242] on icon at bounding box center [870, 243] width 9 height 9
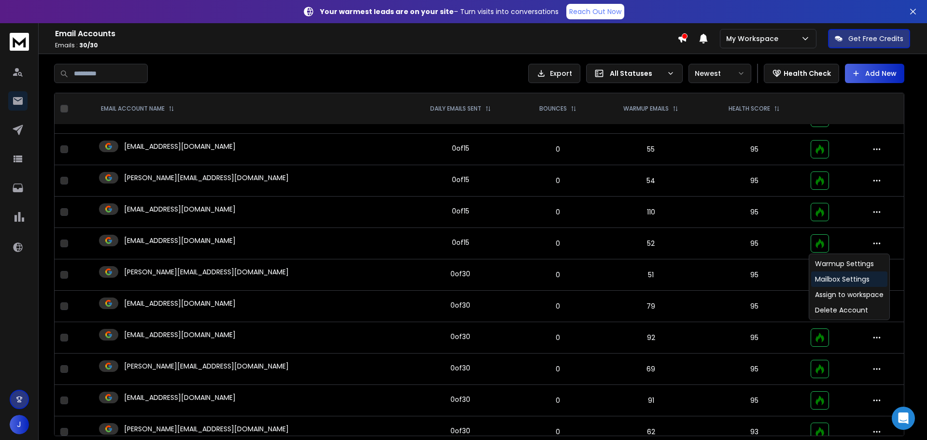
click at [847, 273] on div "Mailbox Settings" at bounding box center [850, 278] width 76 height 15
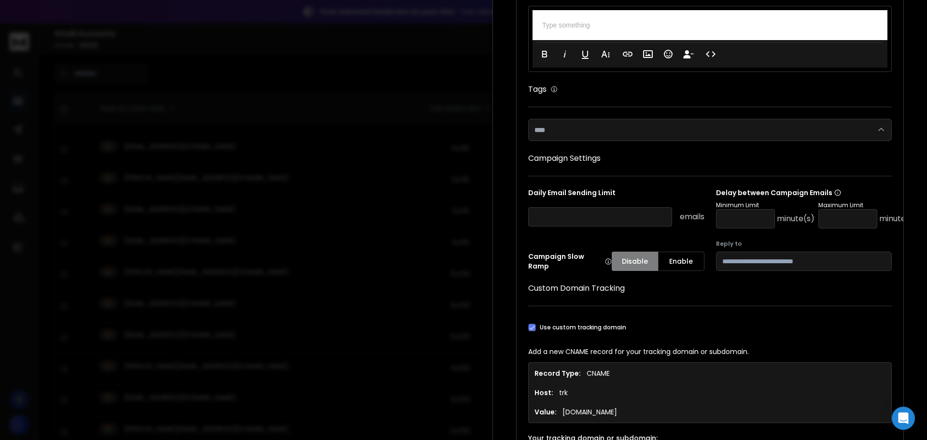
scroll to position [242, 0]
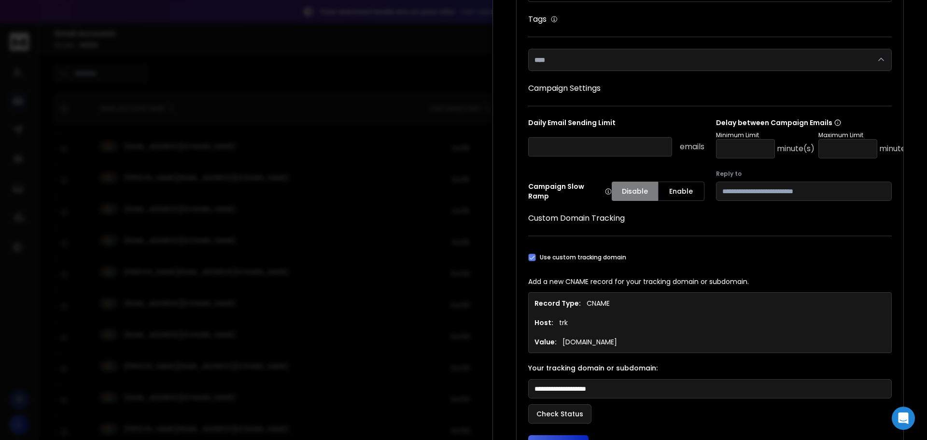
drag, startPoint x: 532, startPoint y: 147, endPoint x: 423, endPoint y: 165, distance: 111.1
click at [491, 148] on body "Your warmest leads are on your site – Turn visits into conversations Reach Out …" at bounding box center [460, 220] width 920 height 440
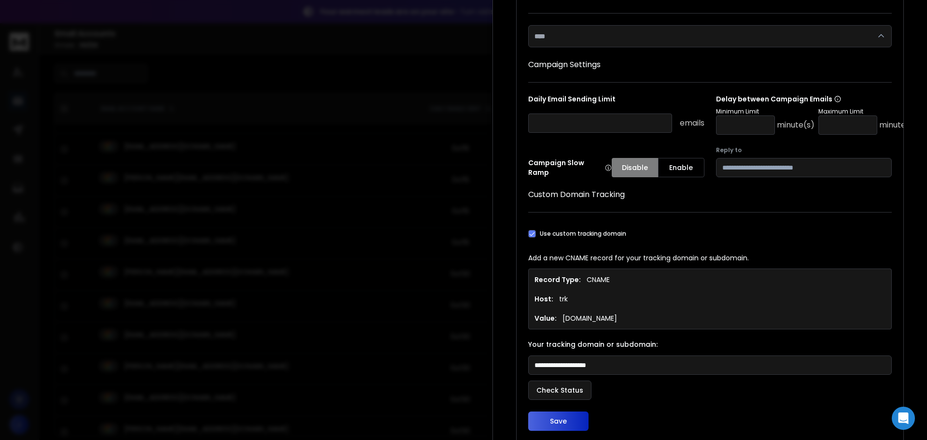
scroll to position [302, 0]
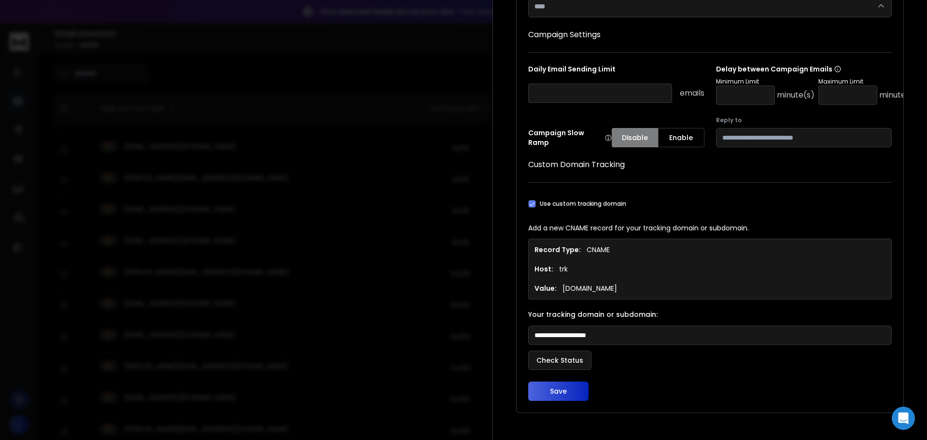
type input "**"
click at [566, 384] on button "Save" at bounding box center [558, 391] width 60 height 19
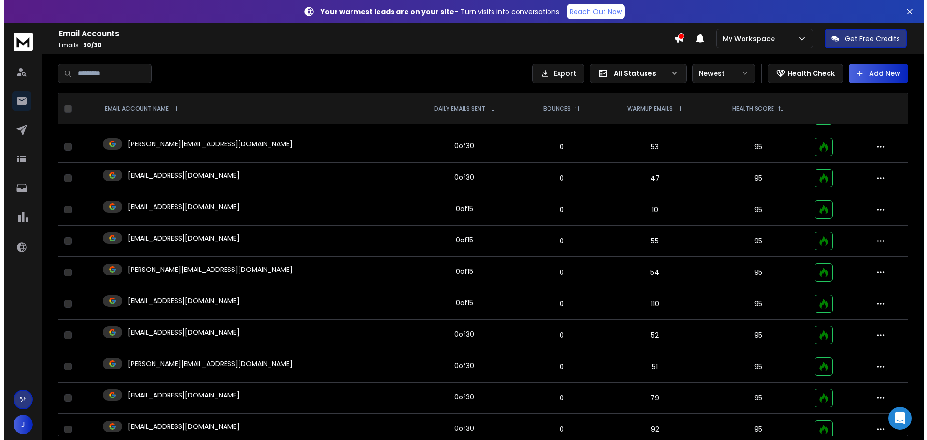
scroll to position [397, 0]
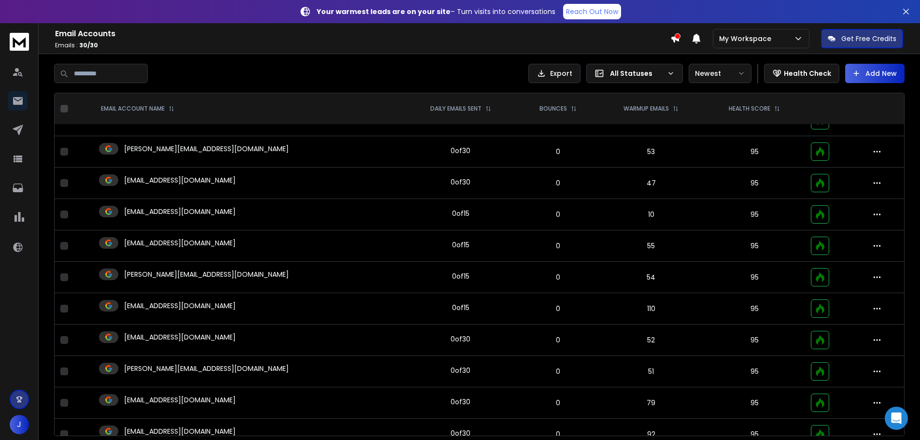
click at [873, 310] on icon at bounding box center [877, 308] width 9 height 9
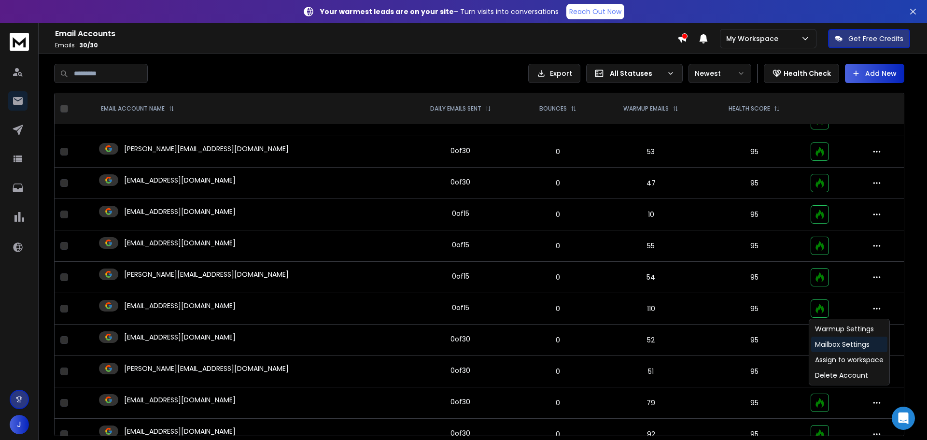
click at [855, 345] on div "Mailbox Settings" at bounding box center [850, 344] width 76 height 15
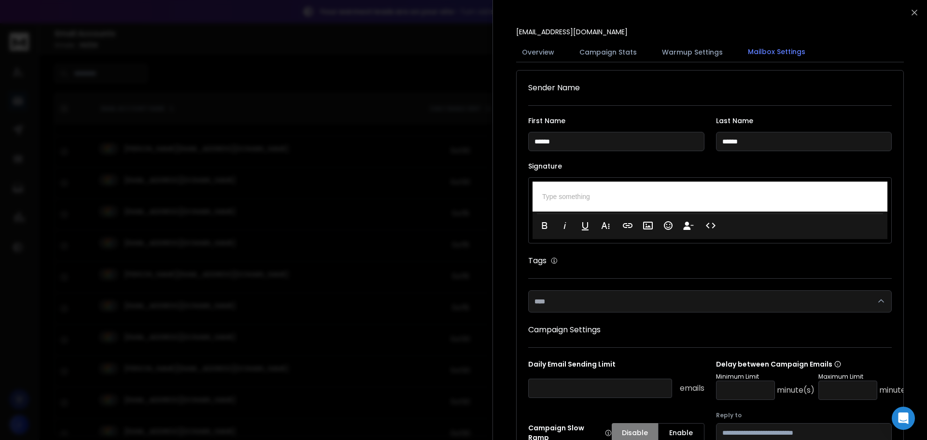
drag, startPoint x: 550, startPoint y: 394, endPoint x: 496, endPoint y: 397, distance: 53.7
click at [501, 397] on div "**********" at bounding box center [710, 220] width 435 height 440
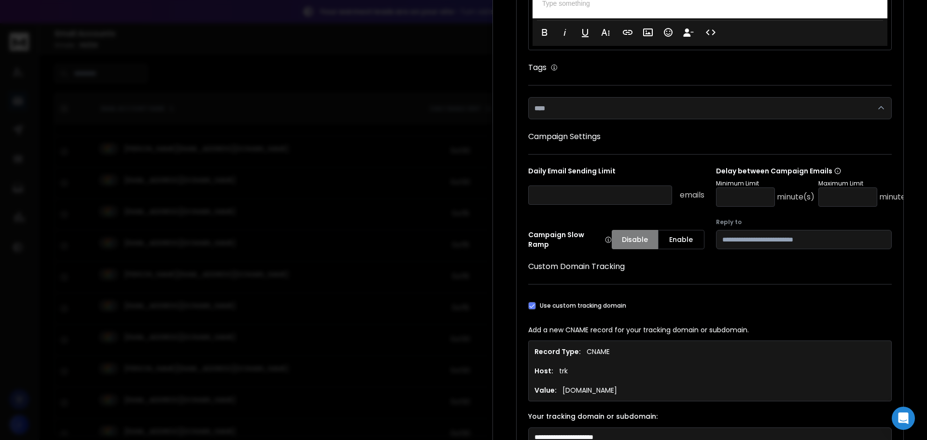
scroll to position [302, 0]
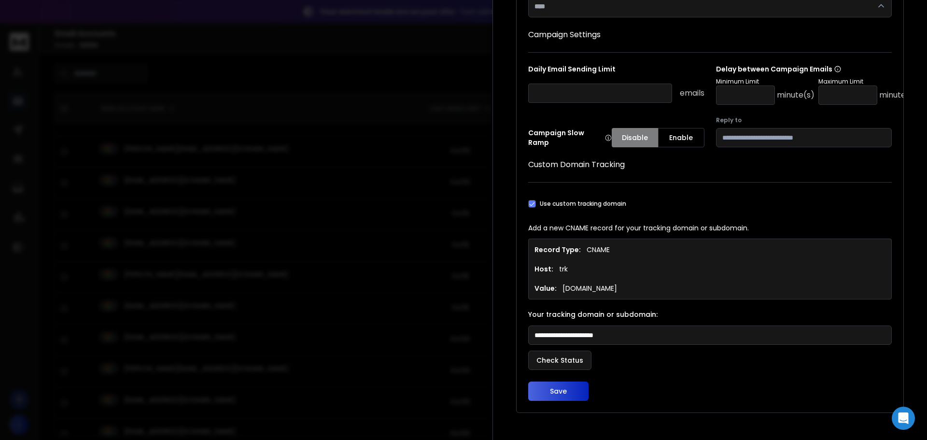
type input "**"
click at [571, 383] on button "Save" at bounding box center [558, 391] width 60 height 19
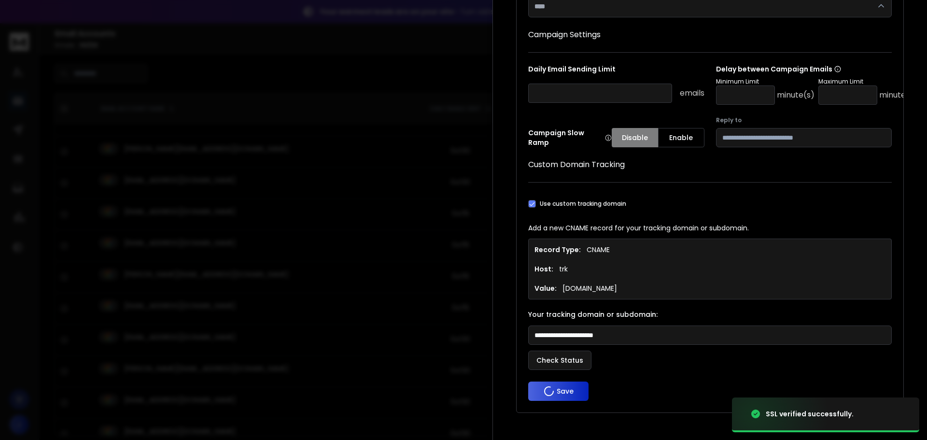
scroll to position [197, 0]
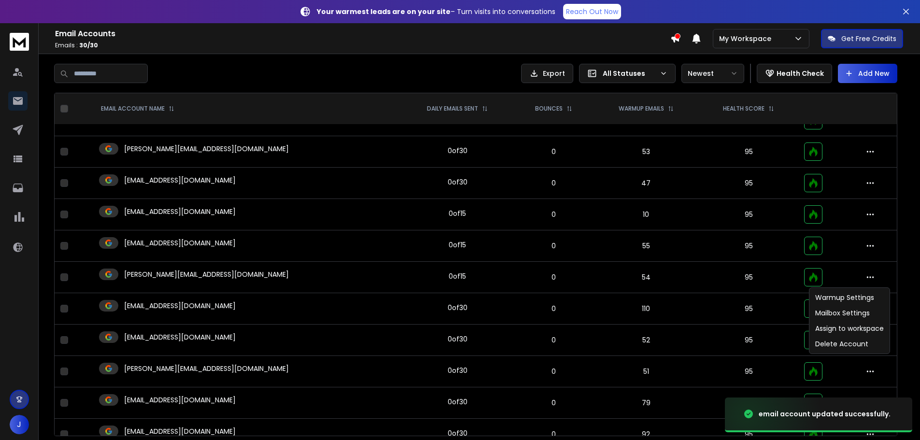
click at [870, 279] on icon at bounding box center [870, 277] width 9 height 9
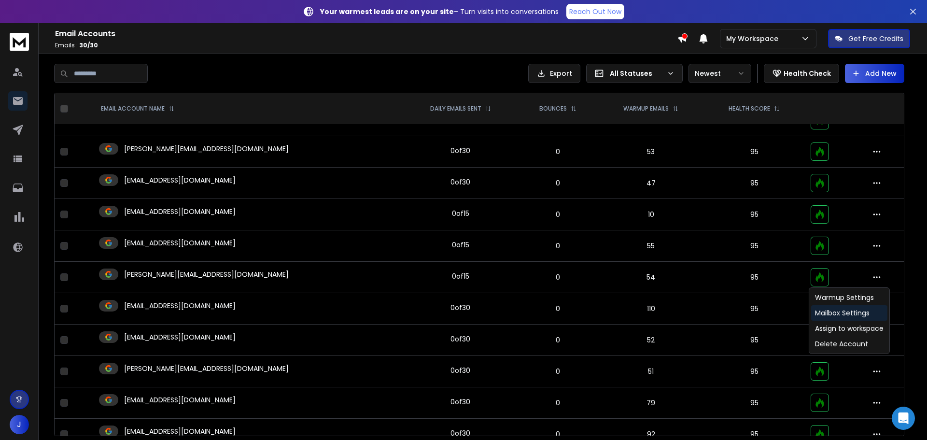
click at [850, 315] on div "Mailbox Settings" at bounding box center [850, 312] width 76 height 15
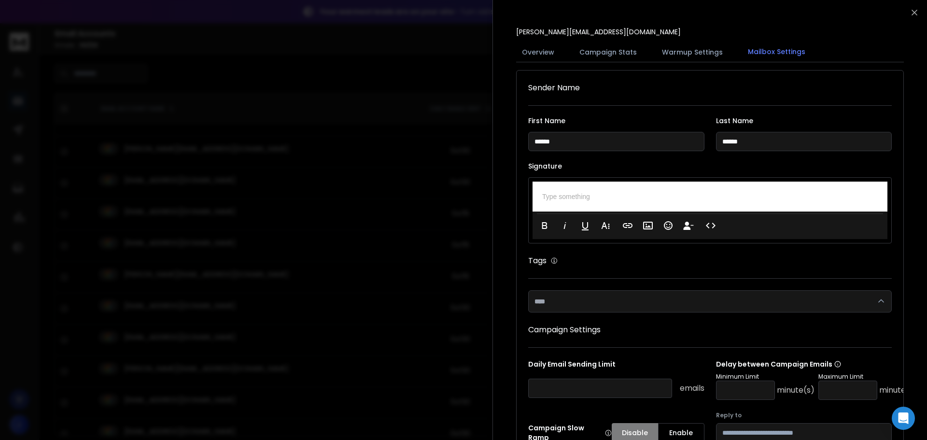
drag, startPoint x: 556, startPoint y: 393, endPoint x: 469, endPoint y: 390, distance: 87.5
click at [482, 390] on body "Your warmest leads are on your site – Turn visits into conversations Reach Out …" at bounding box center [460, 220] width 920 height 440
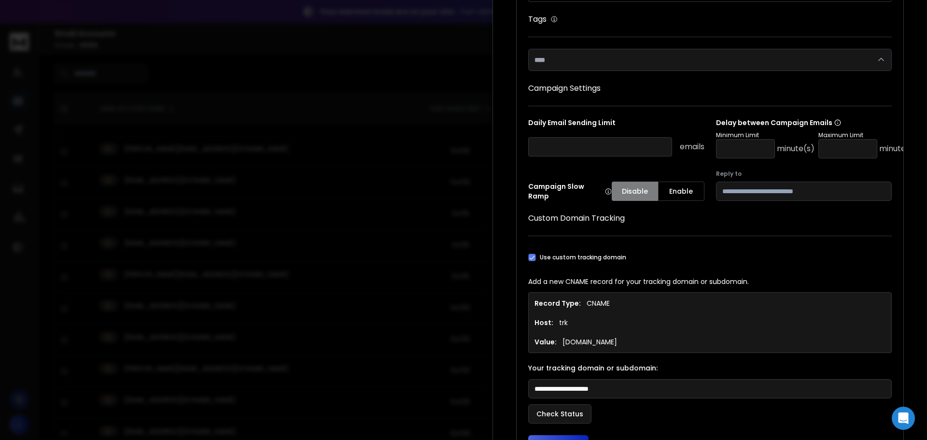
scroll to position [302, 0]
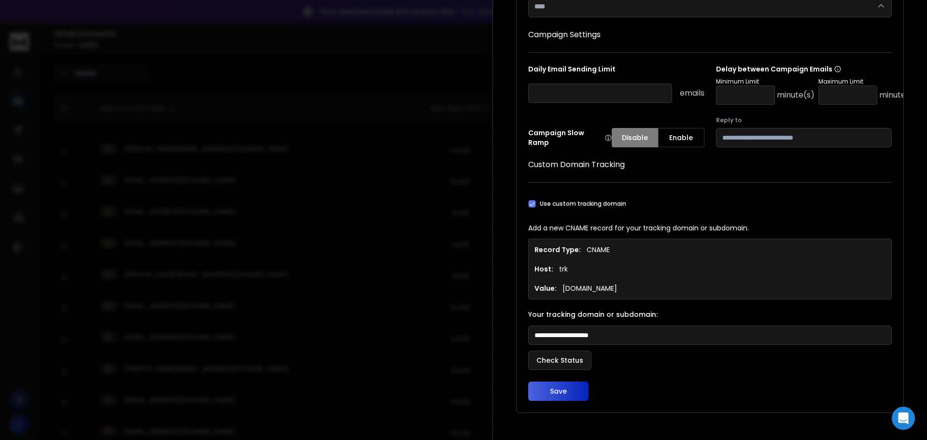
type input "**"
click at [544, 384] on button "Save" at bounding box center [558, 391] width 60 height 19
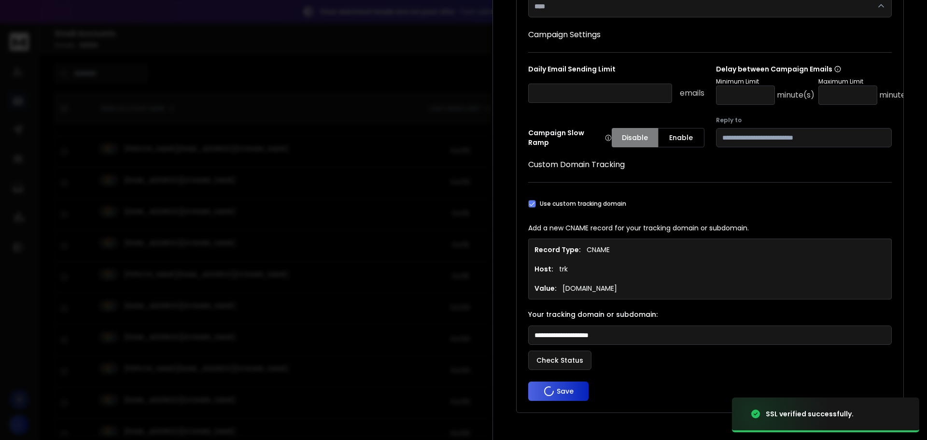
scroll to position [197, 0]
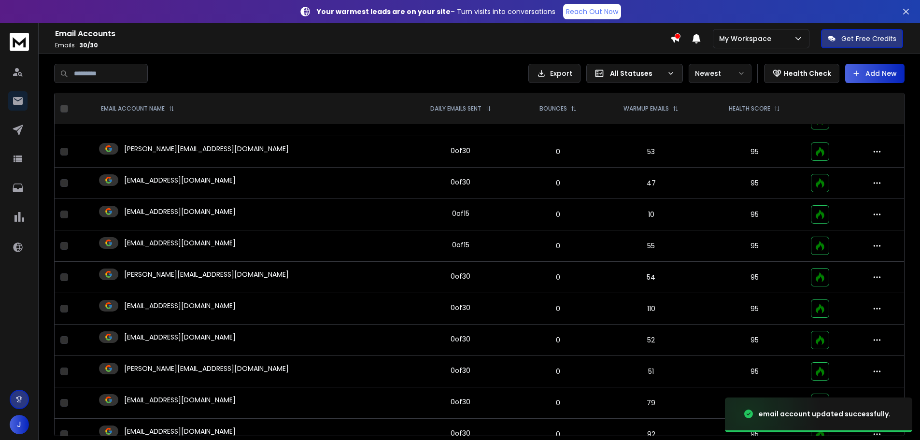
click at [452, 243] on div "0 of 15" at bounding box center [460, 245] width 17 height 10
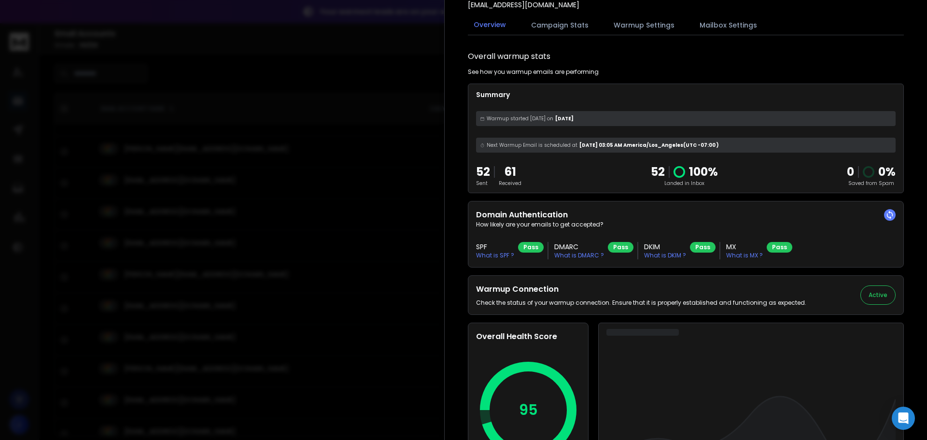
scroll to position [0, 0]
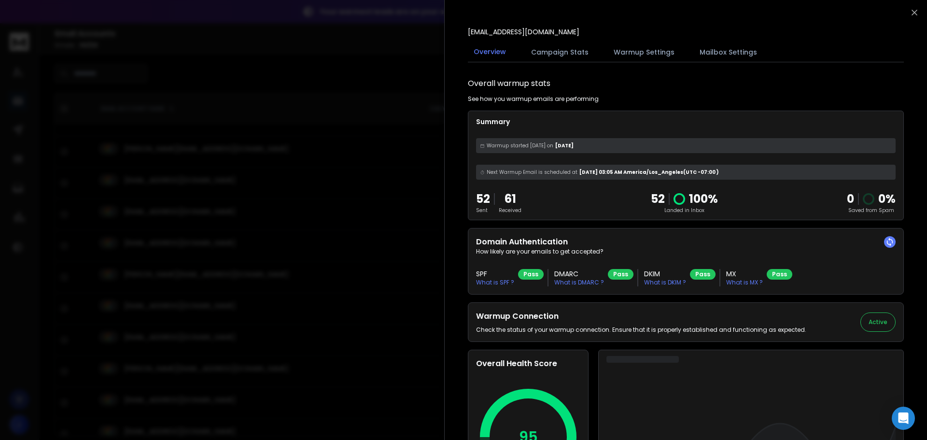
click at [715, 54] on button "Mailbox Settings" at bounding box center [728, 52] width 69 height 21
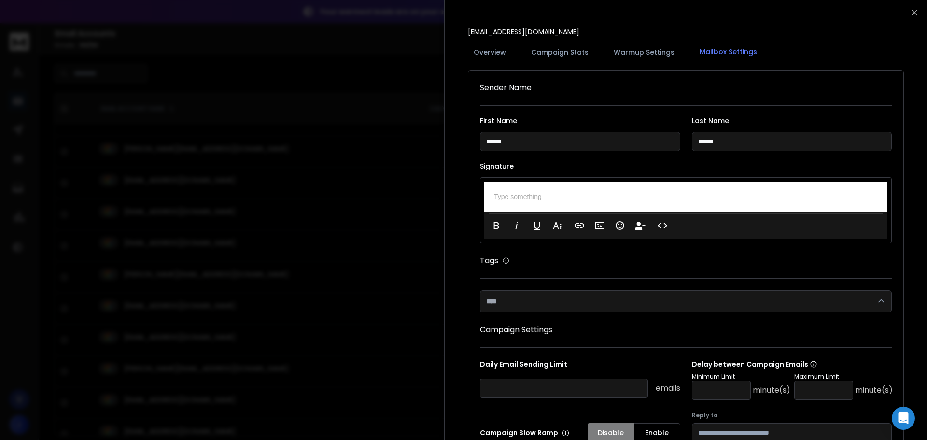
drag, startPoint x: 502, startPoint y: 392, endPoint x: 320, endPoint y: 404, distance: 182.5
click at [329, 405] on body "Your warmest leads are on your site – Turn visits into conversations Reach Out …" at bounding box center [460, 220] width 920 height 440
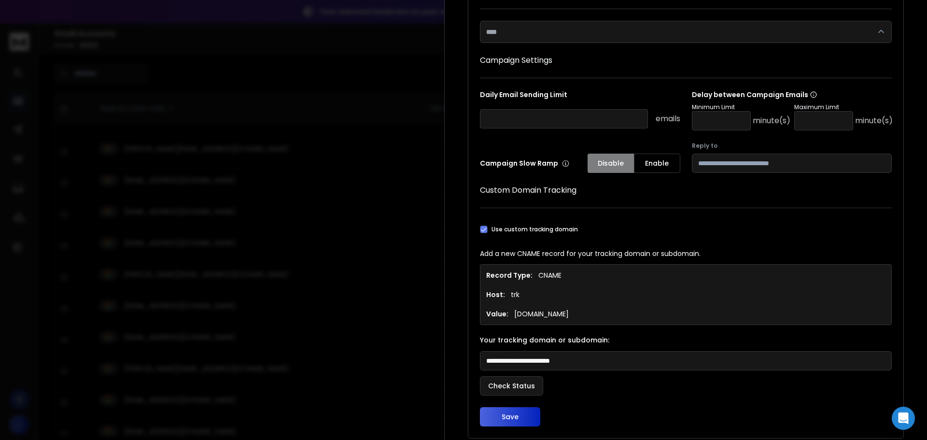
scroll to position [295, 0]
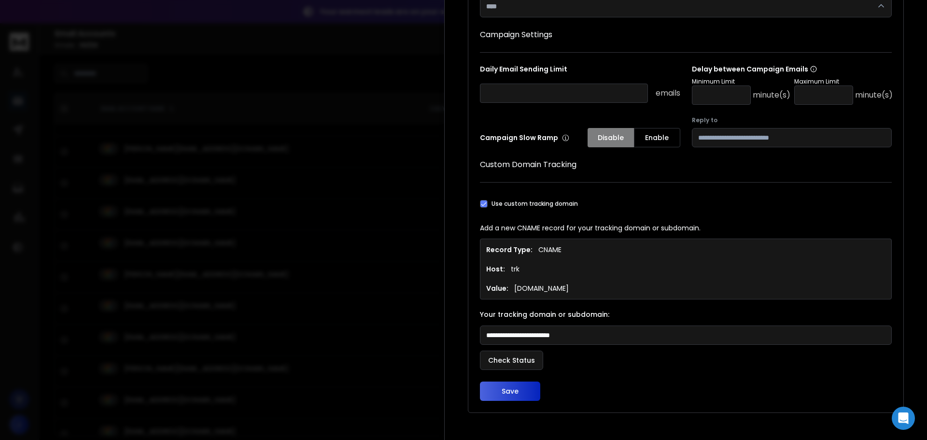
type input "**"
click at [498, 399] on button "Save" at bounding box center [510, 391] width 60 height 19
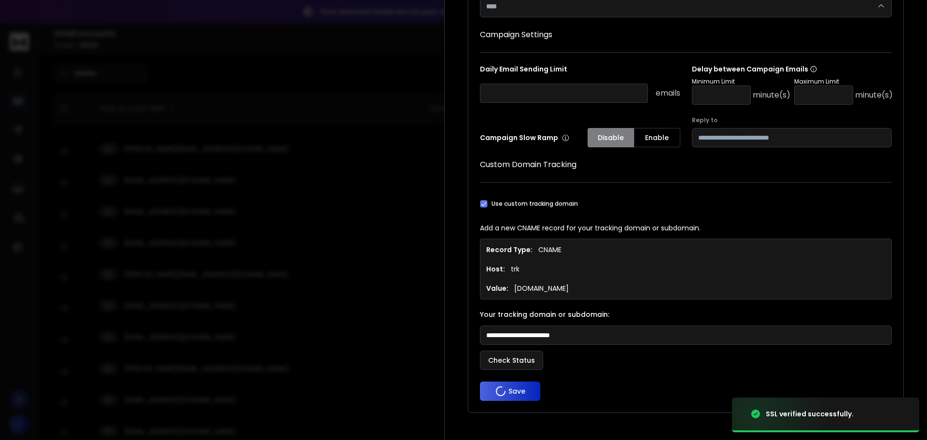
scroll to position [197, 0]
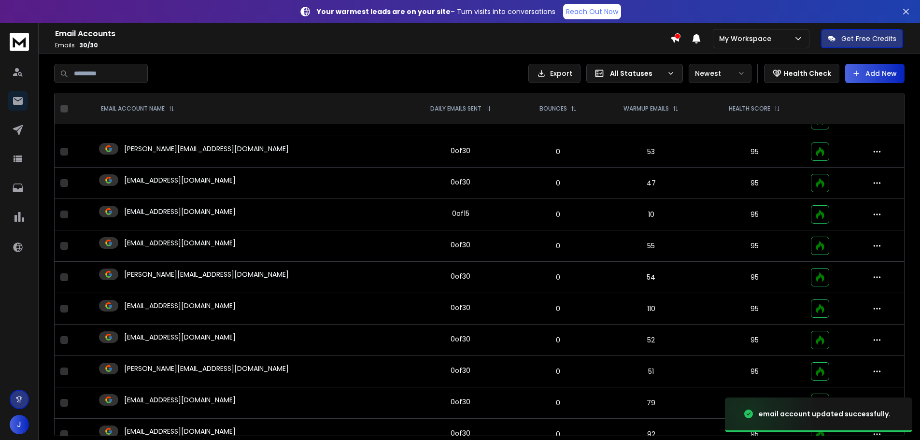
click at [871, 210] on button at bounding box center [877, 214] width 43 height 16
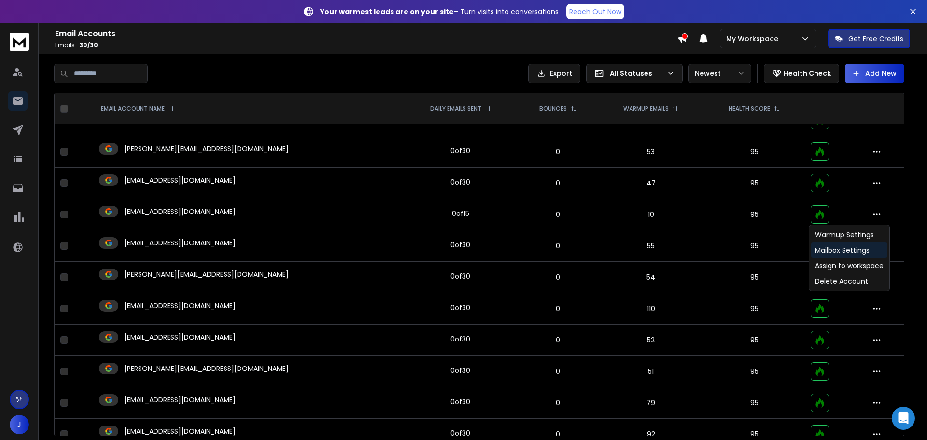
click at [827, 247] on div "Mailbox Settings" at bounding box center [850, 249] width 76 height 15
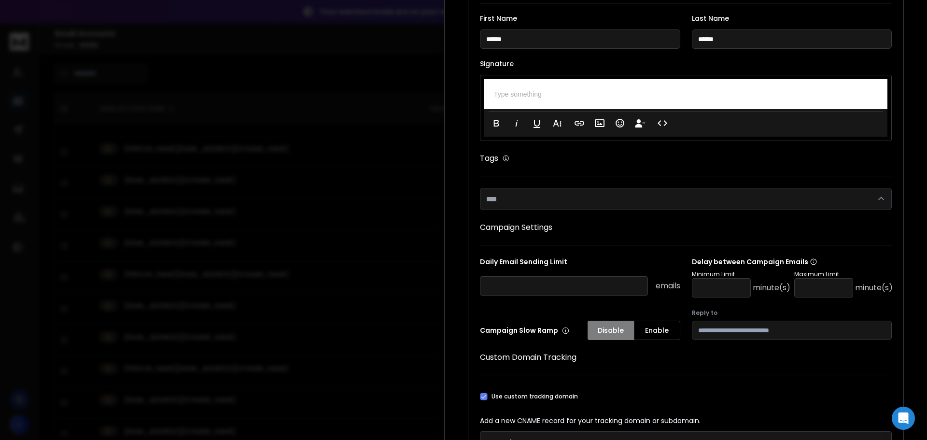
scroll to position [102, 0]
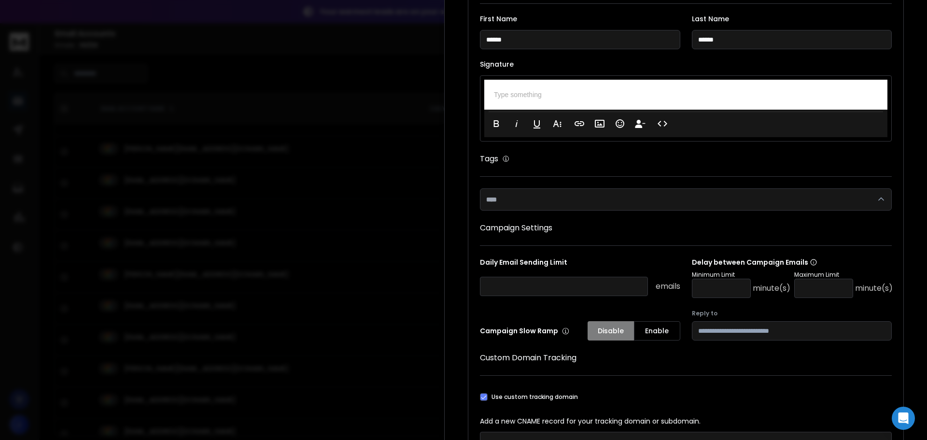
drag, startPoint x: 524, startPoint y: 286, endPoint x: 331, endPoint y: 288, distance: 192.8
click at [340, 290] on body "Your warmest leads are on your site – Turn visits into conversations Reach Out …" at bounding box center [460, 220] width 920 height 440
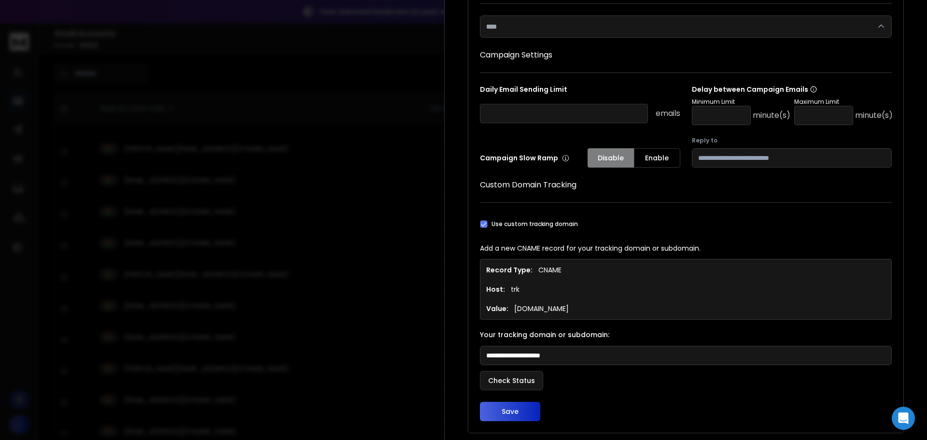
scroll to position [295, 0]
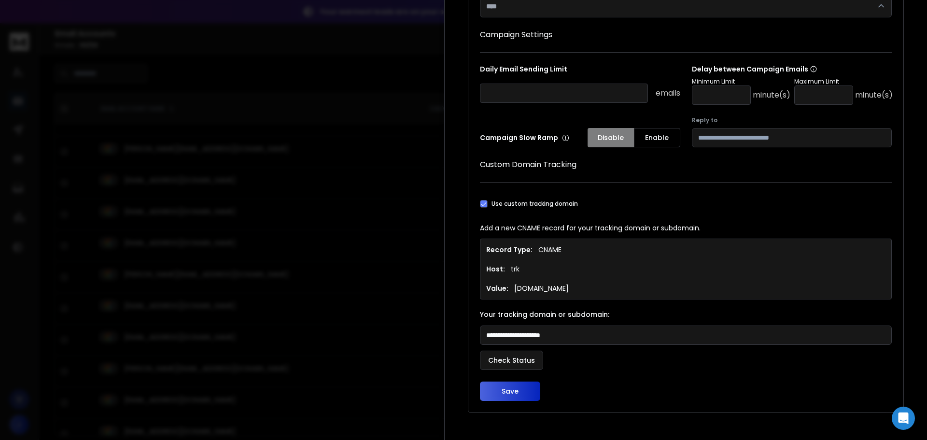
type input "**"
click at [498, 396] on button "Save" at bounding box center [510, 391] width 60 height 19
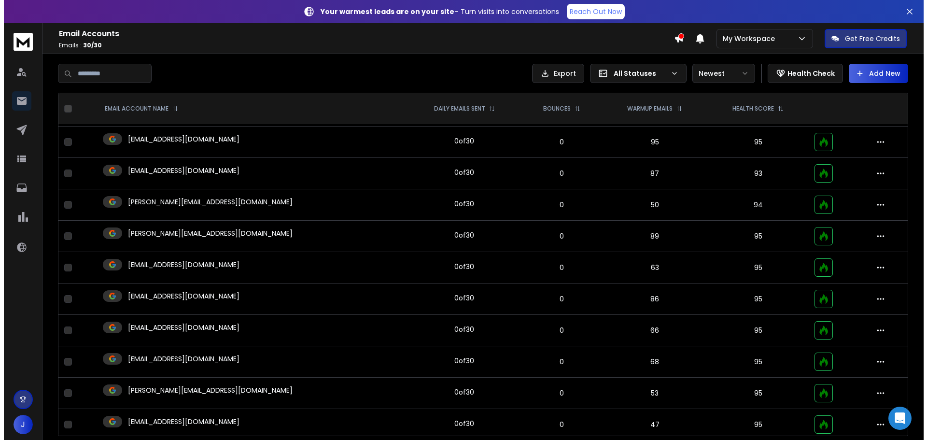
scroll to position [0, 0]
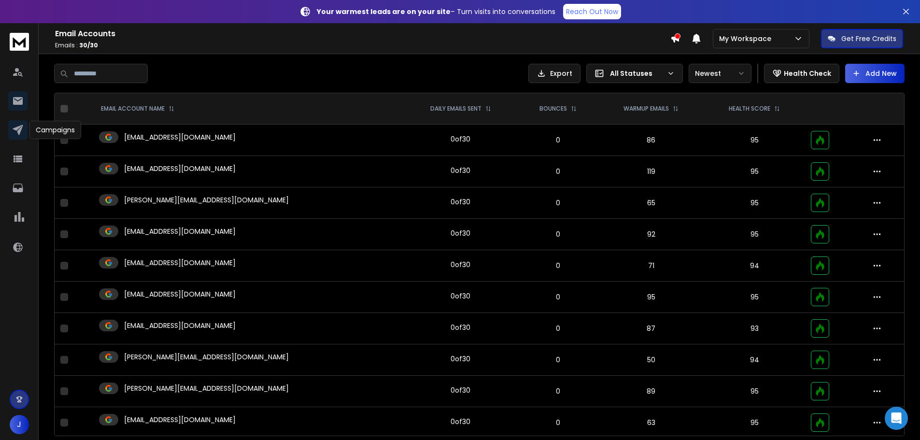
click at [18, 128] on icon at bounding box center [18, 130] width 10 height 10
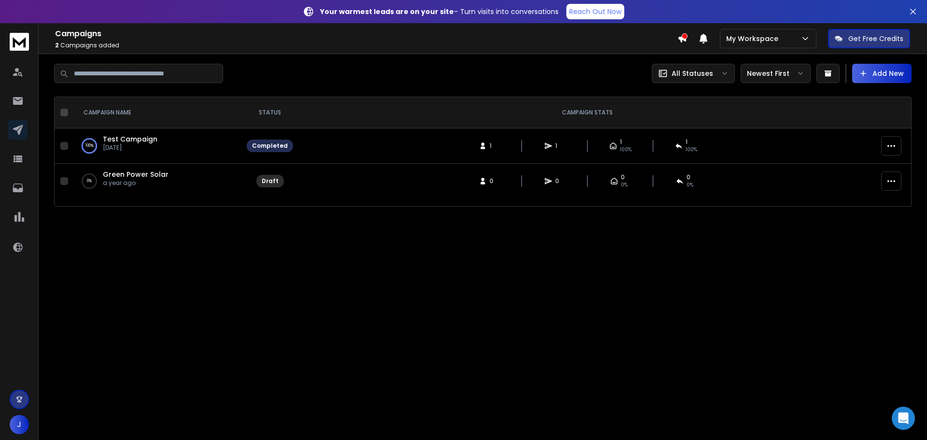
click at [131, 146] on p "[DATE]" at bounding box center [130, 148] width 55 height 8
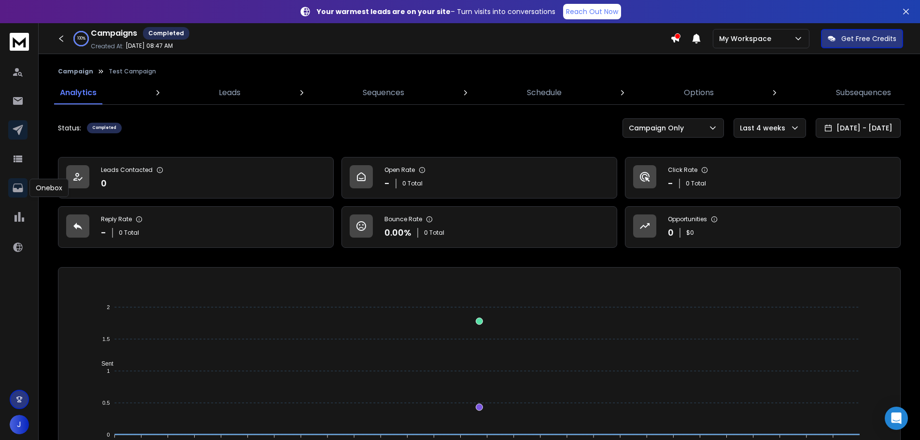
click at [15, 192] on icon at bounding box center [18, 188] width 10 height 9
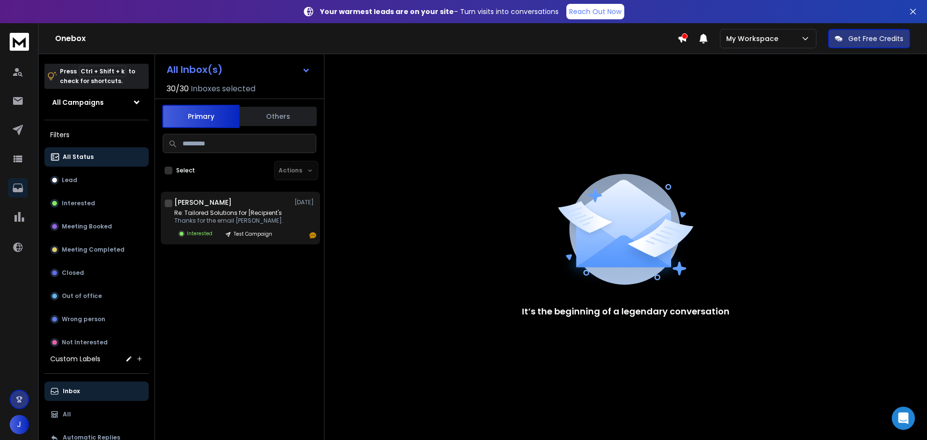
click at [200, 201] on h1 "[PERSON_NAME]" at bounding box center [202, 203] width 57 height 10
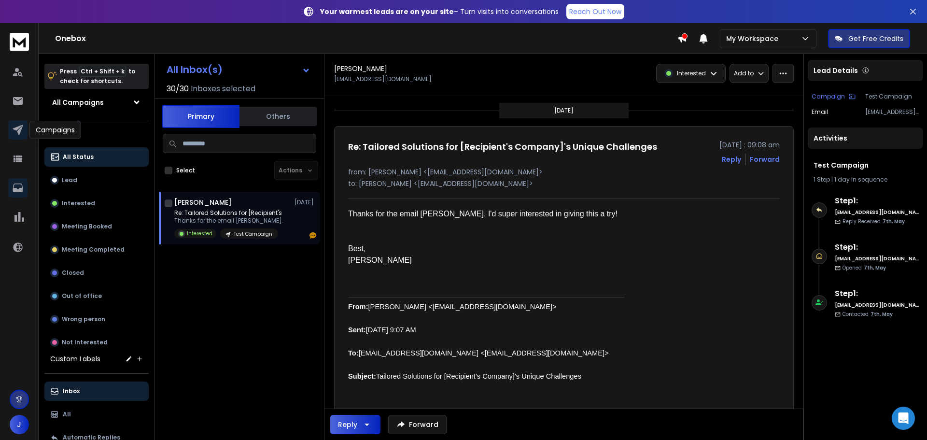
click at [15, 129] on icon at bounding box center [18, 130] width 10 height 10
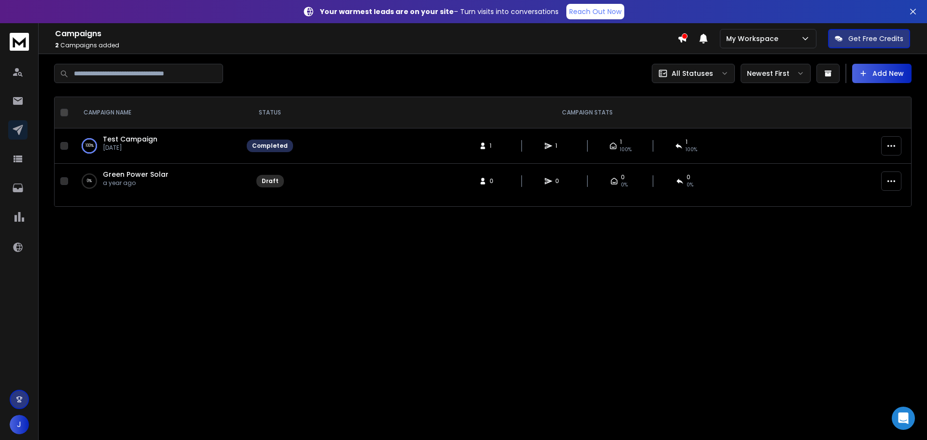
click at [917, 7] on div at bounding box center [913, 11] width 9 height 23
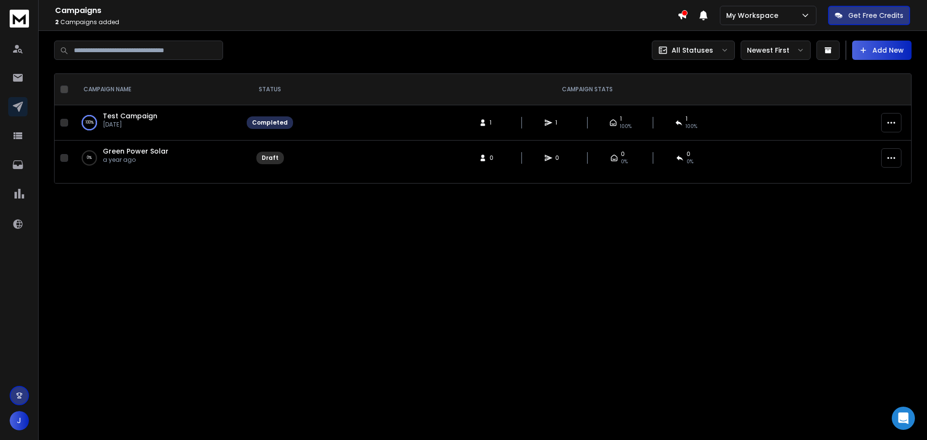
click at [897, 57] on button "Add New" at bounding box center [882, 50] width 59 height 19
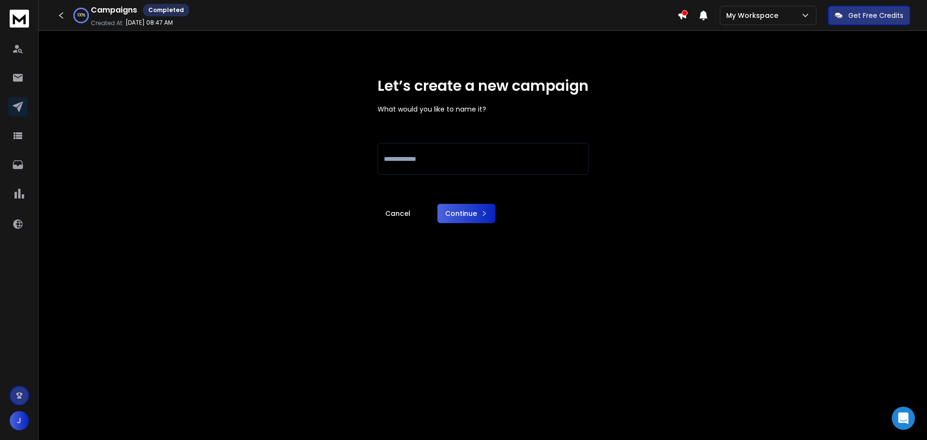
click at [475, 162] on input at bounding box center [483, 159] width 211 height 32
type input "**********"
click at [461, 220] on button "Continue" at bounding box center [467, 213] width 58 height 19
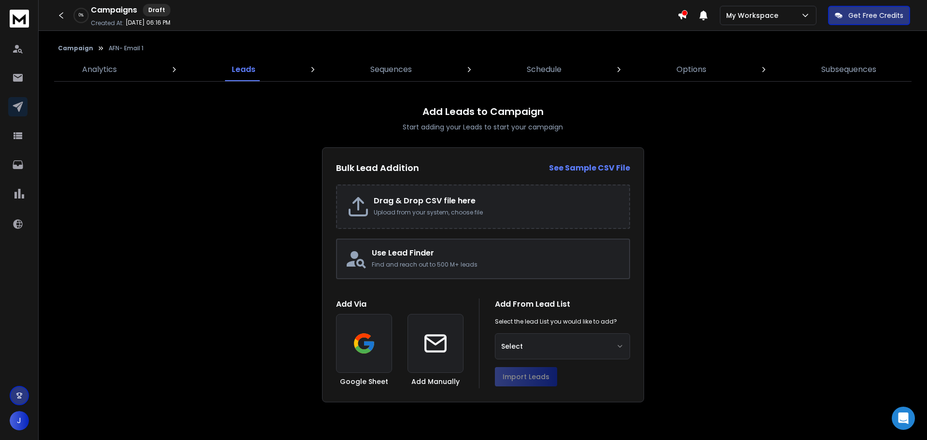
click at [602, 342] on button "Select" at bounding box center [562, 346] width 135 height 26
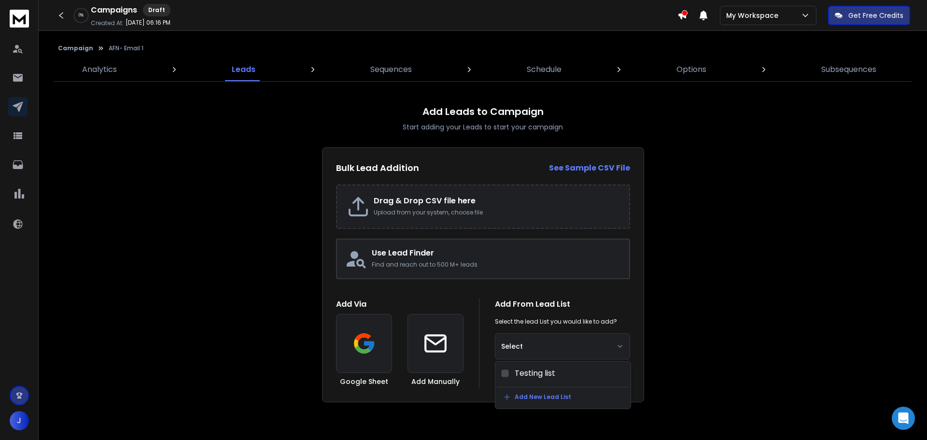
click at [602, 342] on button "Select" at bounding box center [562, 346] width 135 height 26
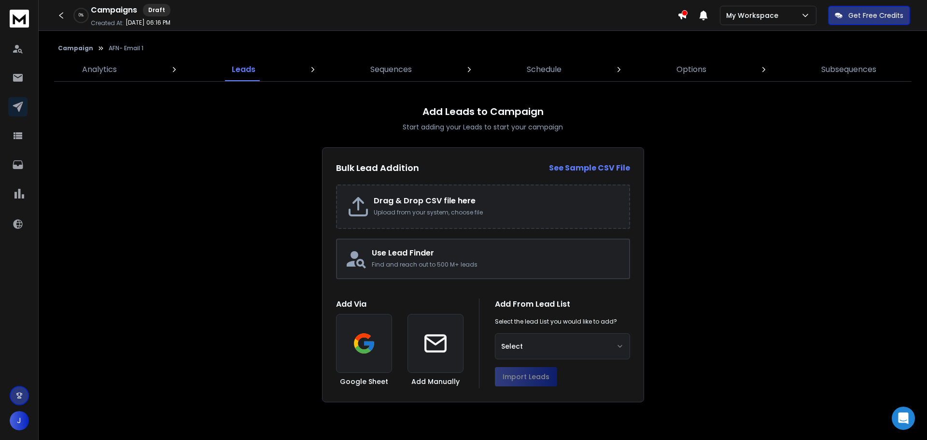
click at [557, 301] on h1 "Add From Lead List" at bounding box center [562, 305] width 135 height 12
click at [434, 361] on div at bounding box center [436, 343] width 56 height 59
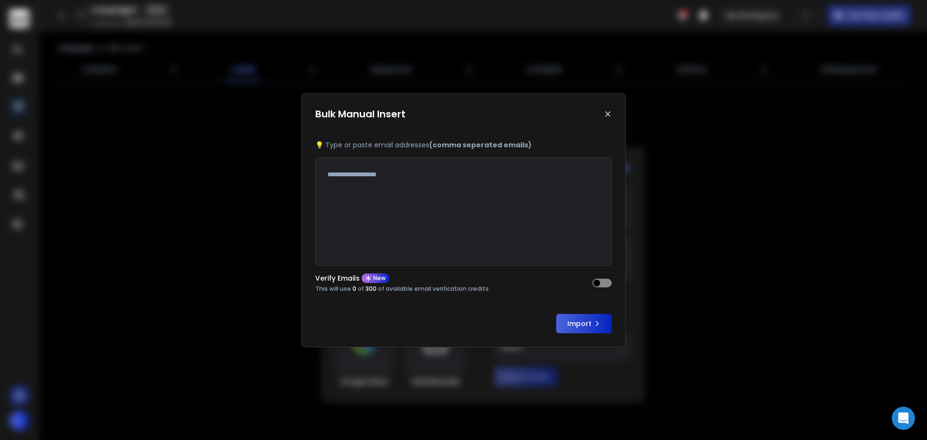
click at [412, 170] on textarea at bounding box center [463, 211] width 297 height 108
type textarea "**********"
click at [591, 326] on button "Import" at bounding box center [584, 323] width 56 height 19
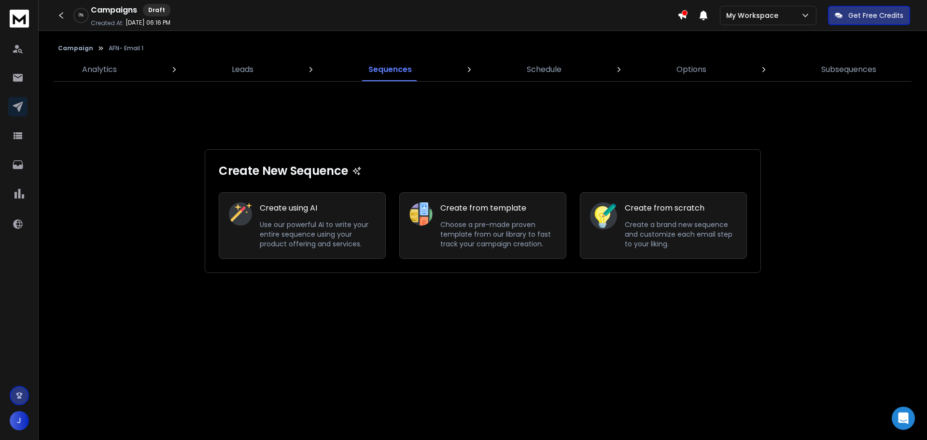
click at [639, 236] on p "Create a brand new sequence and customize each email step to your liking." at bounding box center [681, 234] width 112 height 29
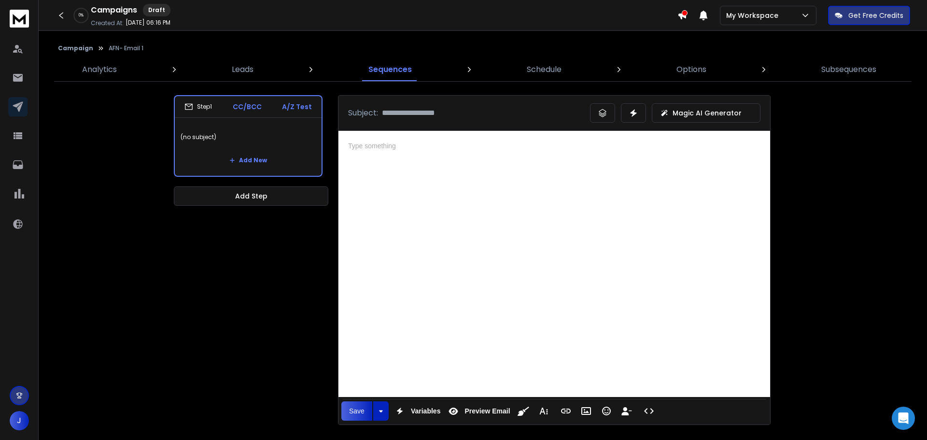
click at [411, 154] on div at bounding box center [555, 263] width 432 height 264
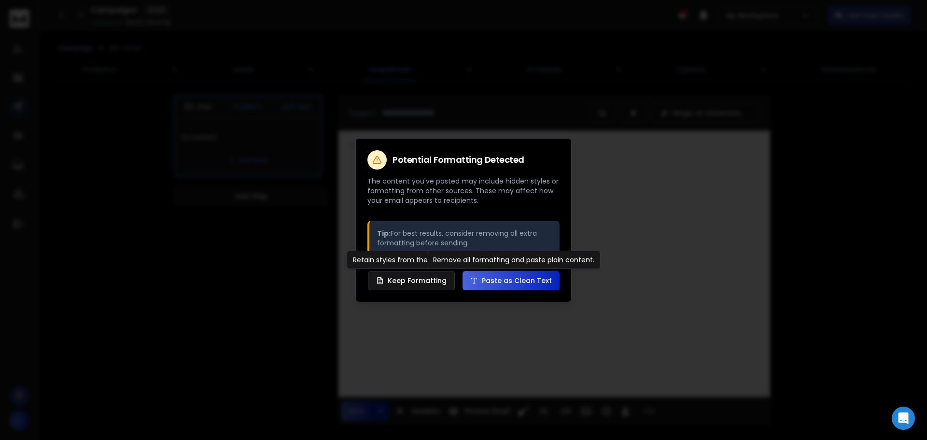
click at [525, 278] on button "Paste as Clean Text" at bounding box center [511, 280] width 97 height 19
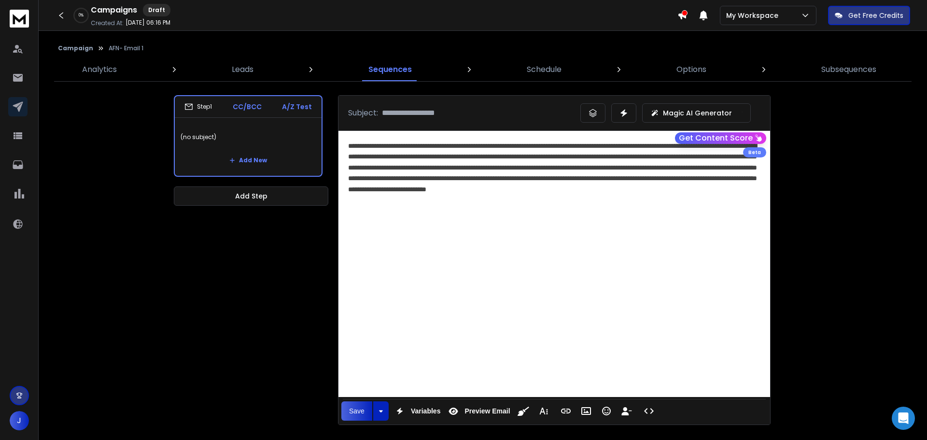
click at [418, 146] on div "**********" at bounding box center [554, 173] width 413 height 65
drag, startPoint x: 421, startPoint y: 145, endPoint x: 360, endPoint y: 150, distance: 61.1
click at [357, 148] on div "**********" at bounding box center [554, 173] width 413 height 65
click at [591, 116] on icon at bounding box center [593, 113] width 9 height 9
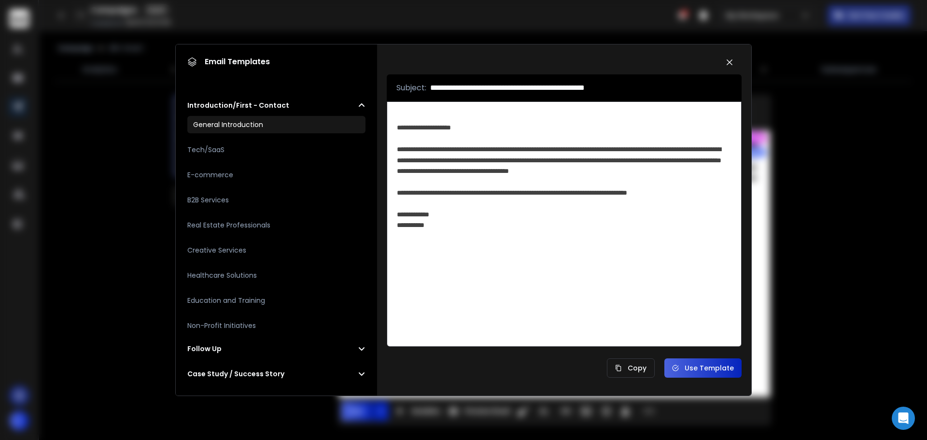
click at [728, 62] on icon at bounding box center [730, 62] width 9 height 9
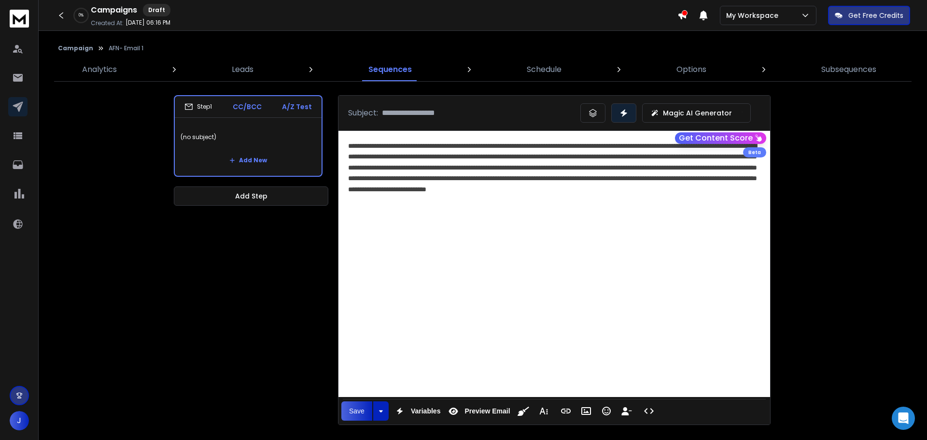
click at [623, 113] on icon "button" at bounding box center [624, 113] width 9 height 9
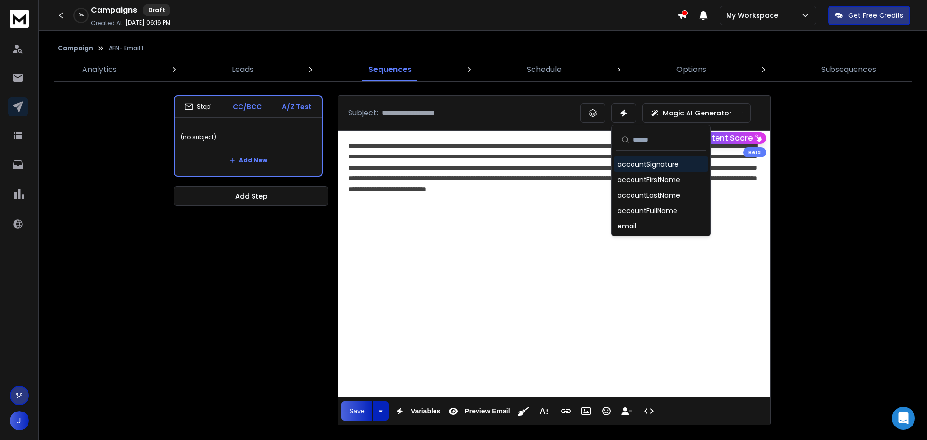
click at [527, 249] on div "**********" at bounding box center [555, 263] width 432 height 264
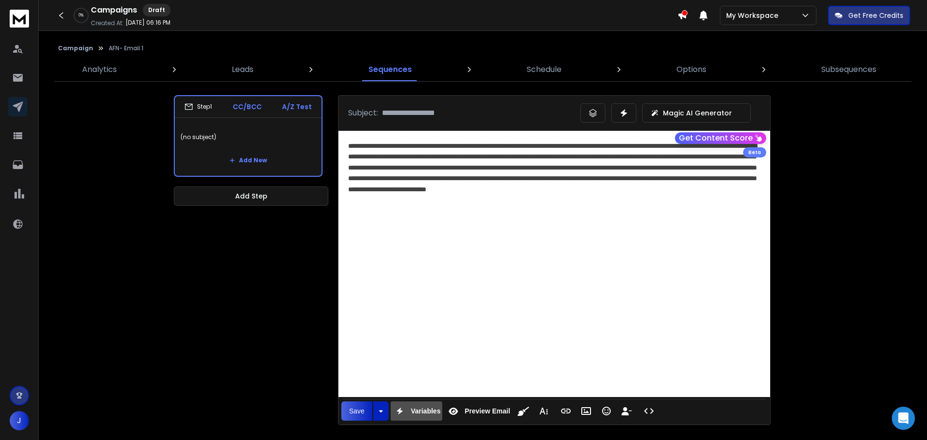
click at [410, 417] on div "Variables" at bounding box center [417, 410] width 52 height 15
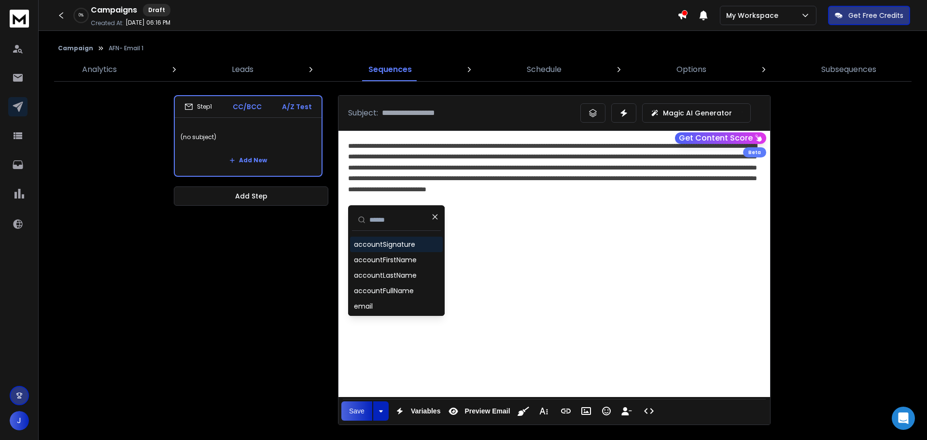
click at [439, 213] on div at bounding box center [435, 216] width 19 height 19
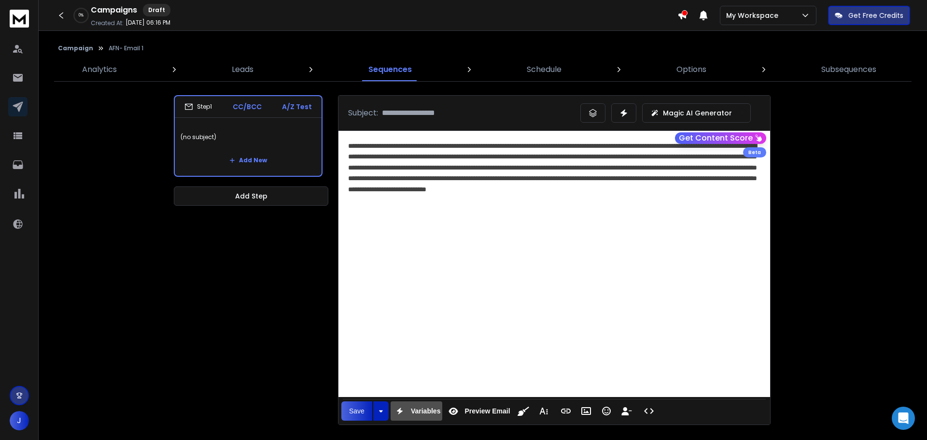
click at [427, 414] on span "Variables" at bounding box center [426, 411] width 34 height 8
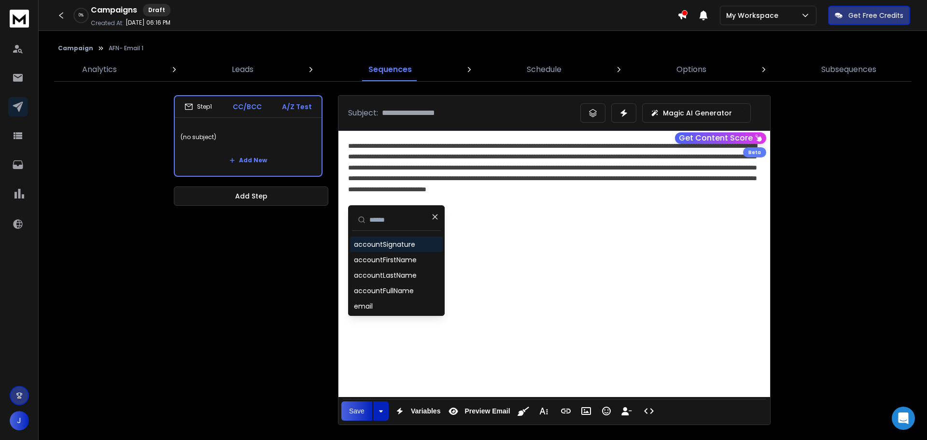
click at [406, 225] on input "text" at bounding box center [403, 219] width 66 height 21
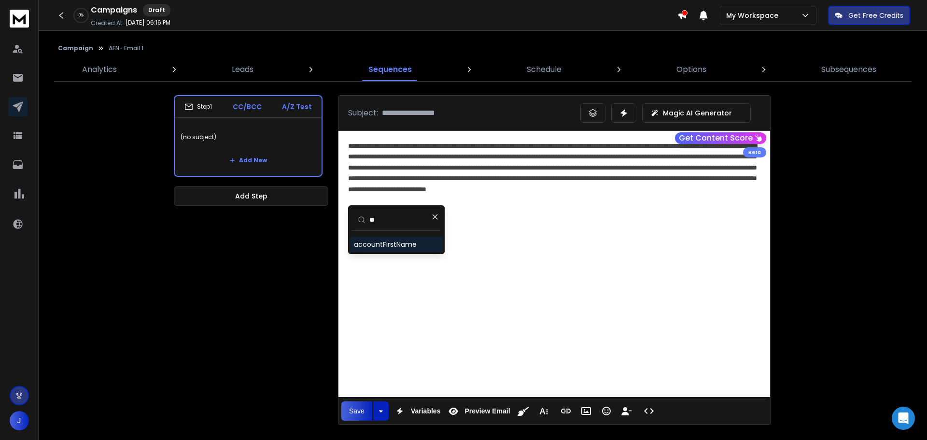
type input "*"
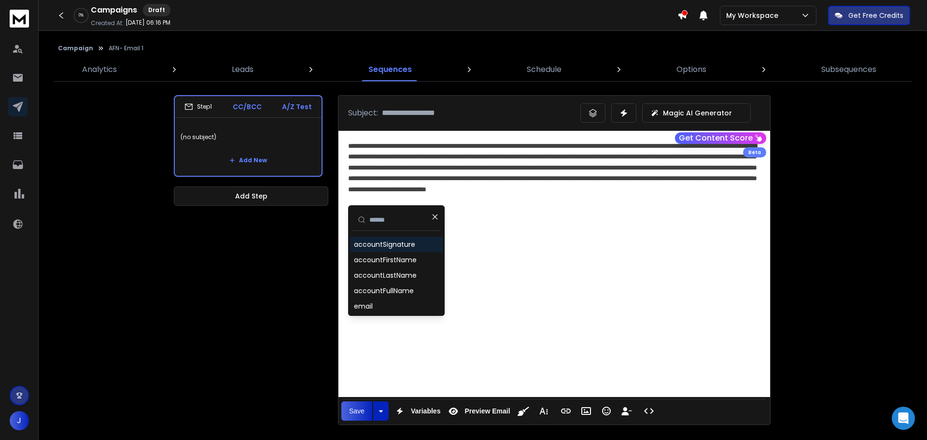
click at [441, 219] on div at bounding box center [435, 216] width 19 height 19
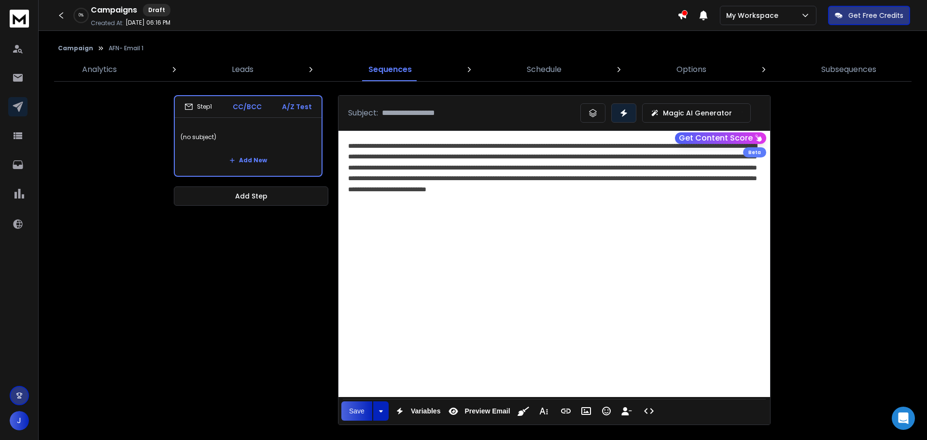
click at [620, 116] on icon "button" at bounding box center [624, 113] width 9 height 9
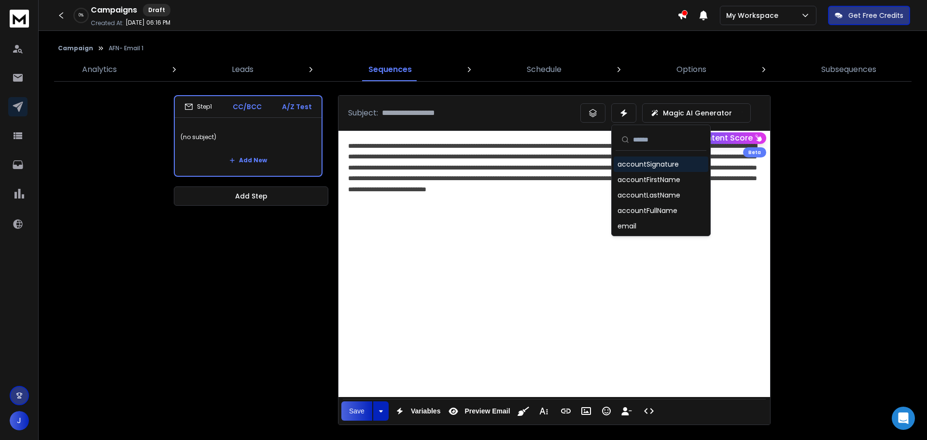
click at [509, 244] on div "**********" at bounding box center [555, 263] width 432 height 264
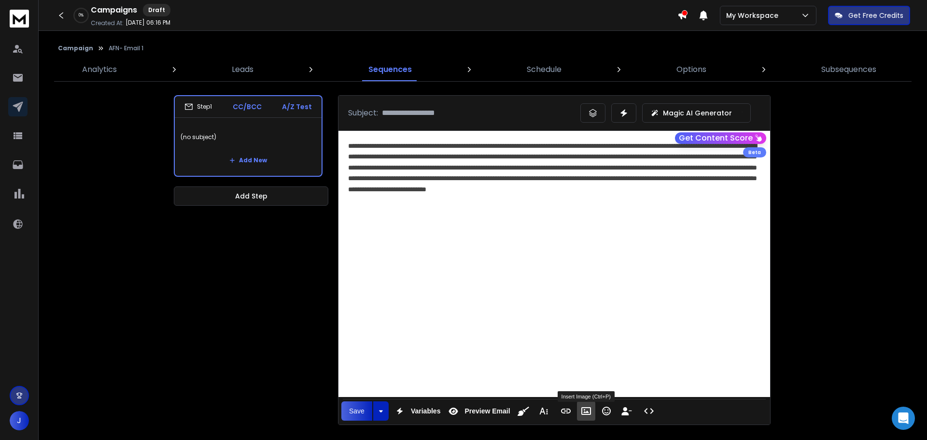
click at [580, 405] on button "Insert Image" at bounding box center [586, 410] width 18 height 19
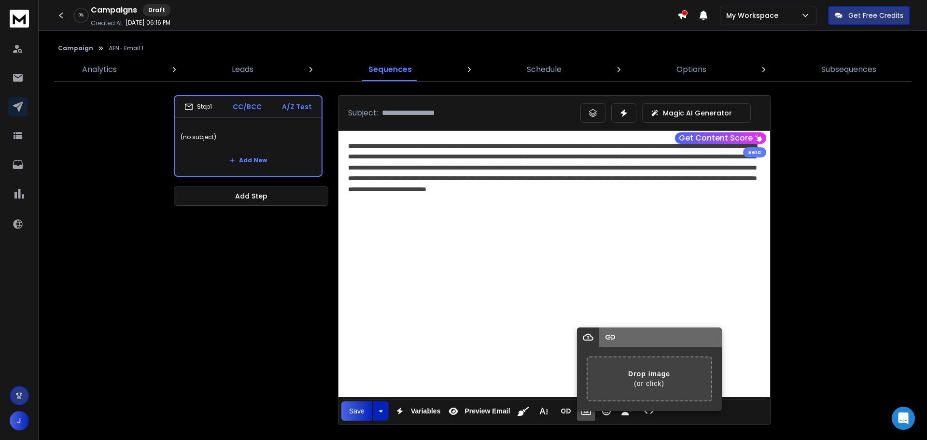
click at [627, 363] on input "file" at bounding box center [402, 378] width 618 height 43
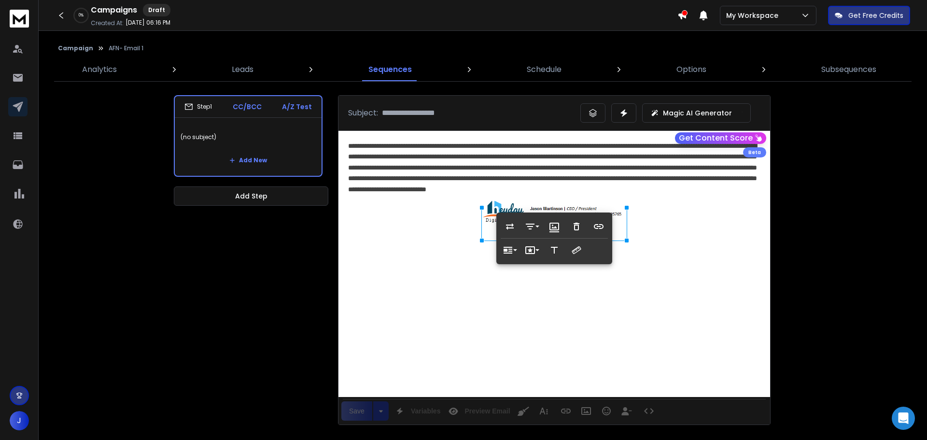
click at [466, 362] on div "**********" at bounding box center [555, 263] width 432 height 264
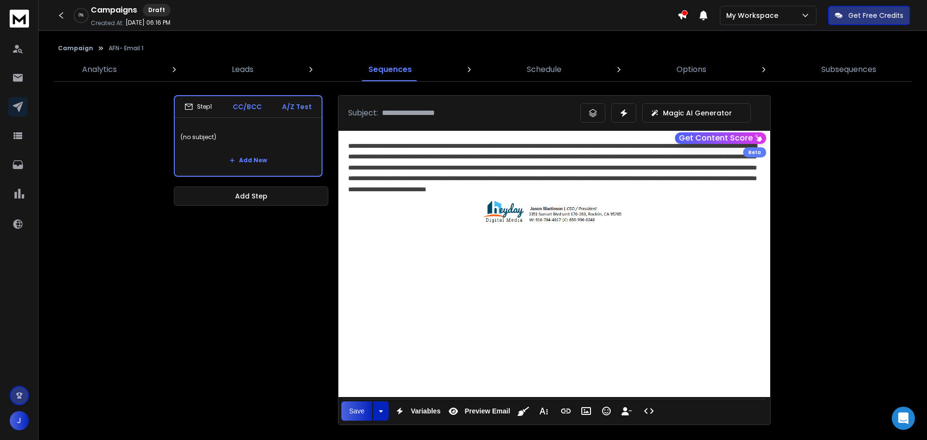
click at [521, 228] on img at bounding box center [554, 213] width 145 height 33
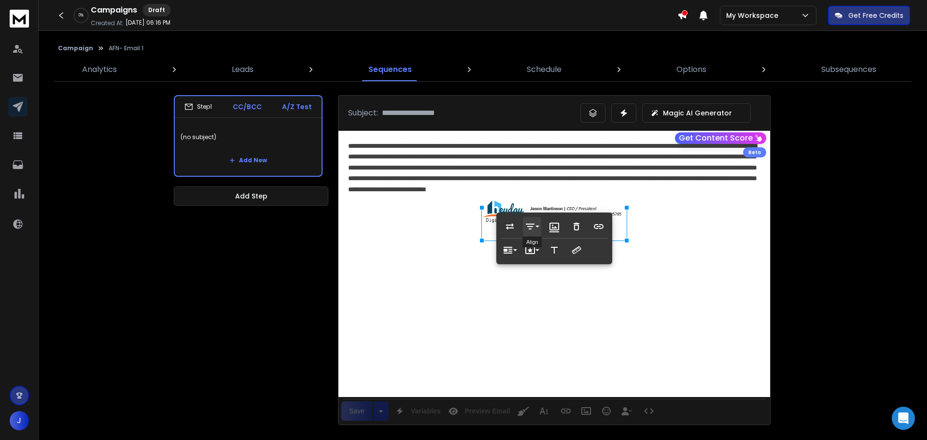
click at [535, 224] on icon "button" at bounding box center [530, 227] width 9 height 6
click at [541, 180] on icon at bounding box center [541, 177] width 12 height 12
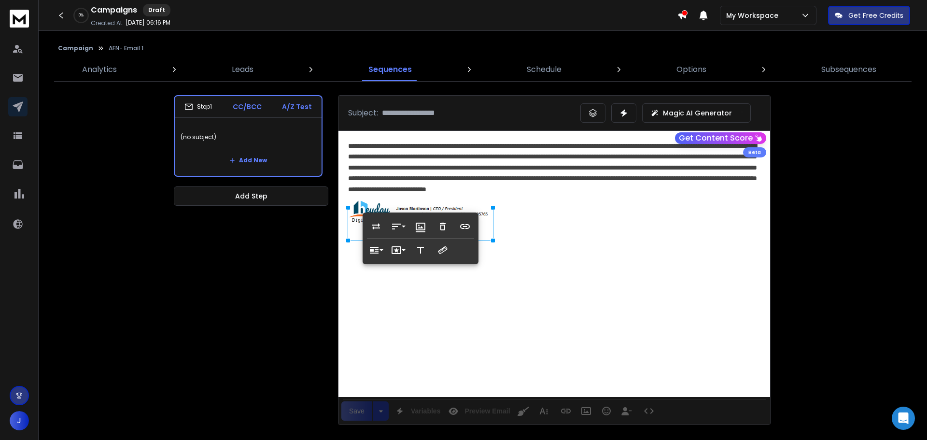
click at [632, 264] on div "**********" at bounding box center [555, 263] width 432 height 264
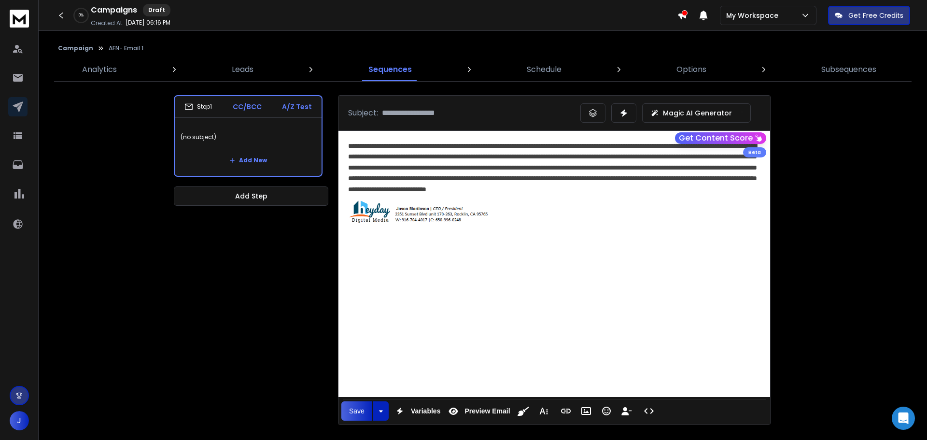
click at [415, 202] on div "**********" at bounding box center [554, 191] width 413 height 100
drag, startPoint x: 458, startPoint y: 242, endPoint x: 465, endPoint y: 252, distance: 11.9
click at [458, 242] on img at bounding box center [420, 235] width 145 height 33
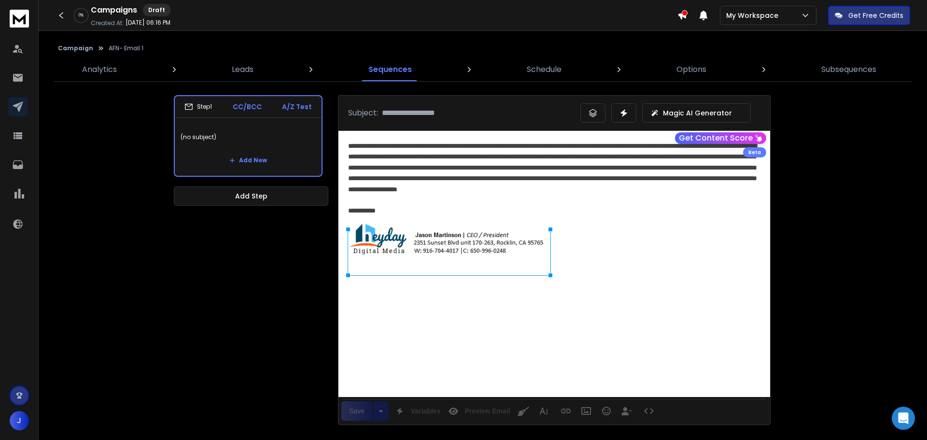
drag, startPoint x: 494, startPoint y: 260, endPoint x: 551, endPoint y: 291, distance: 65.0
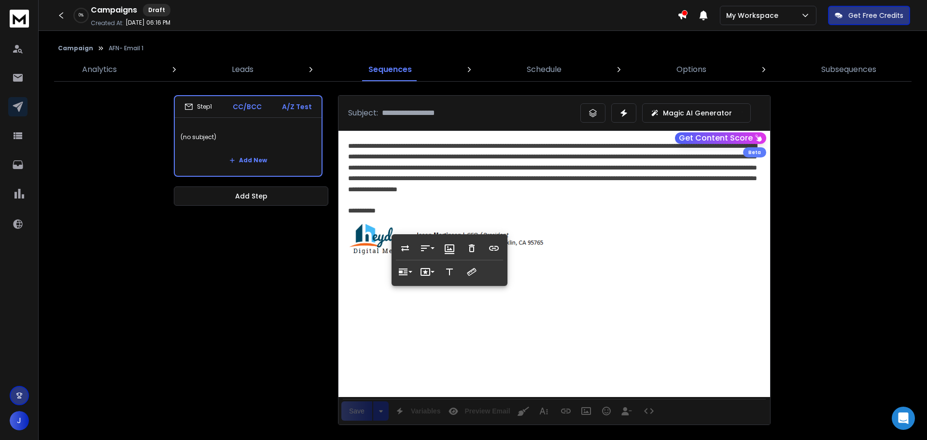
click at [650, 298] on div "**********" at bounding box center [555, 263] width 432 height 264
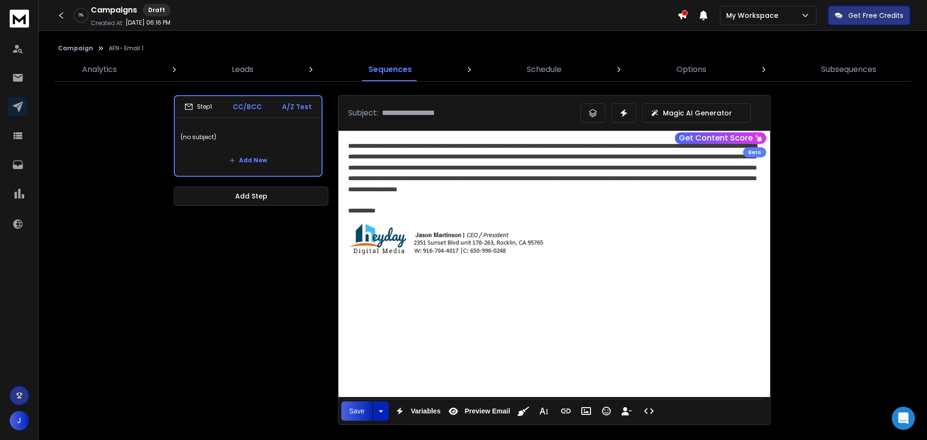
click at [423, 146] on div "**********" at bounding box center [554, 208] width 413 height 135
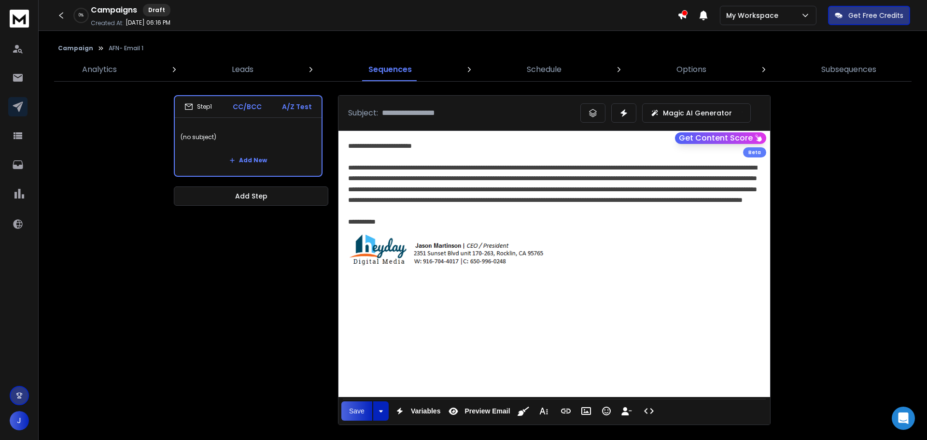
click at [392, 115] on input at bounding box center [476, 113] width 189 height 12
paste input "**********"
drag, startPoint x: 567, startPoint y: 110, endPoint x: 341, endPoint y: 130, distance: 226.5
click at [342, 130] on div "**********" at bounding box center [555, 113] width 432 height 35
type input "**********"
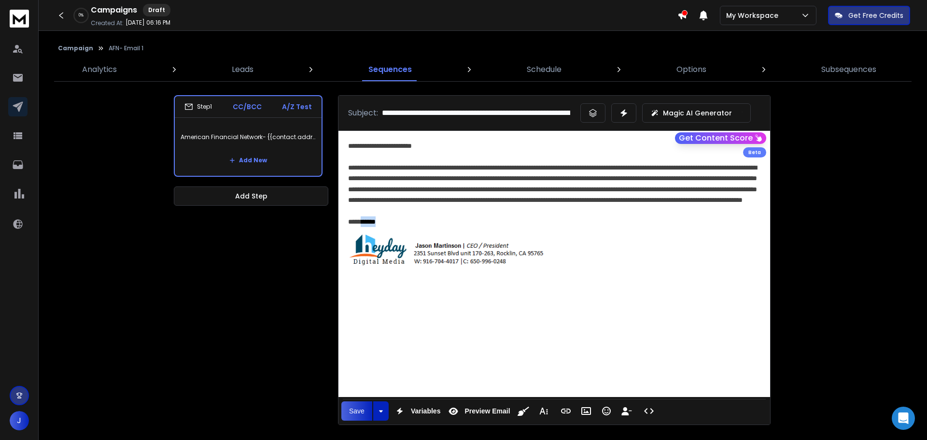
drag, startPoint x: 387, startPoint y: 232, endPoint x: 364, endPoint y: 230, distance: 23.8
click at [364, 230] on div "**********" at bounding box center [554, 214] width 413 height 146
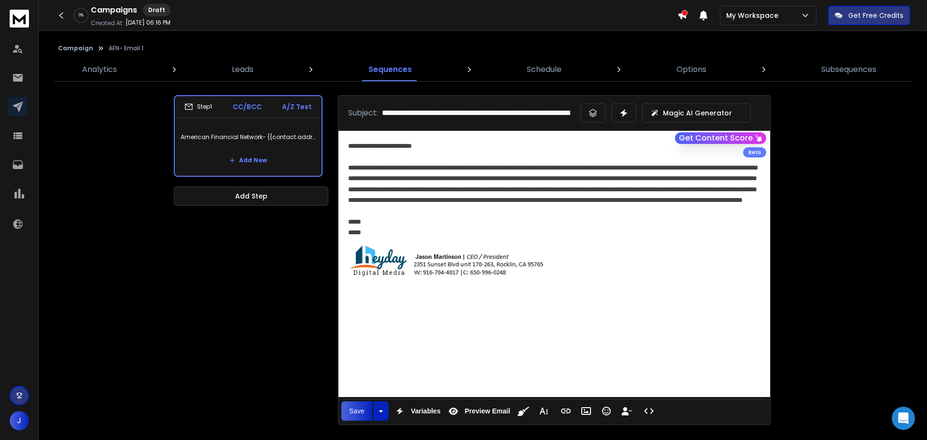
click at [723, 140] on button "Get Content Score" at bounding box center [720, 138] width 91 height 12
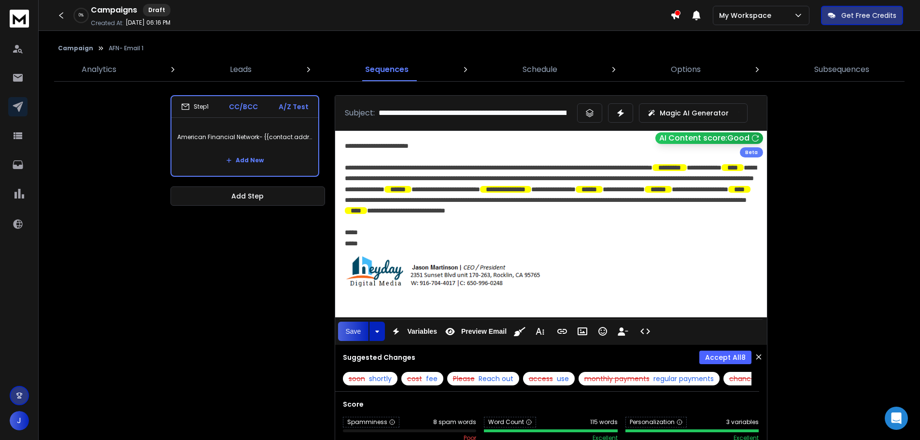
drag, startPoint x: 488, startPoint y: 114, endPoint x: 540, endPoint y: 105, distance: 52.5
click at [540, 105] on div "**********" at bounding box center [551, 113] width 432 height 35
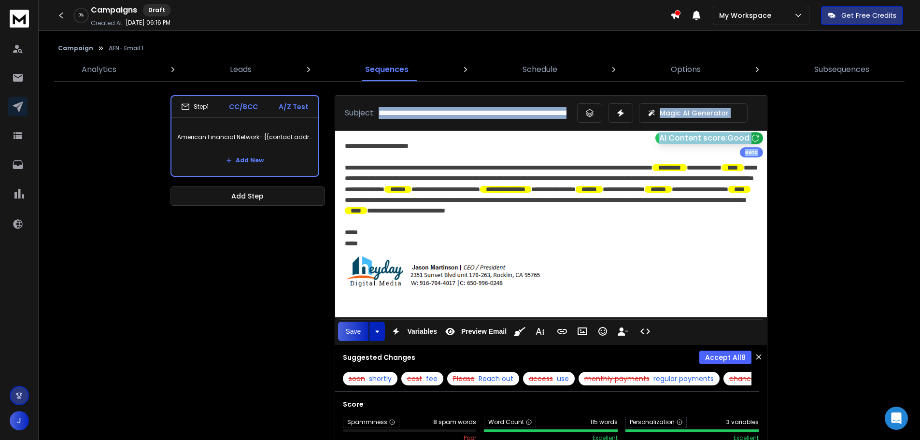
drag, startPoint x: 586, startPoint y: 103, endPoint x: 599, endPoint y: 176, distance: 74.4
click at [627, 137] on div "**********" at bounding box center [551, 289] width 433 height 388
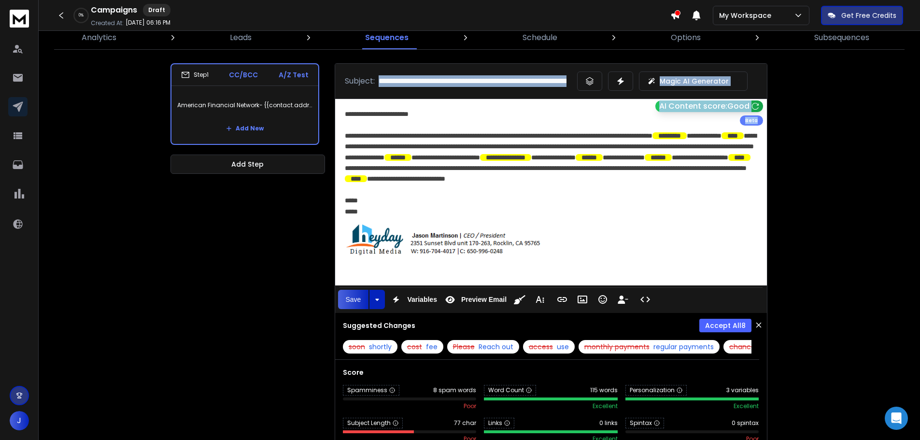
scroll to position [67, 0]
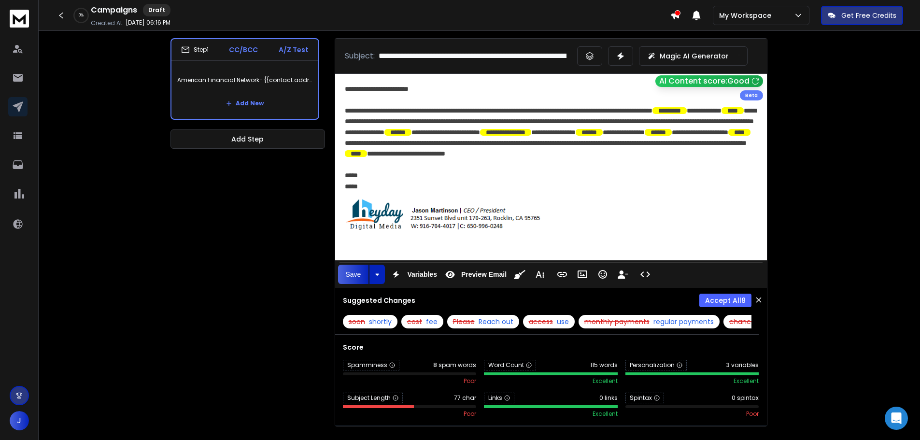
click at [485, 317] on span "Reach out" at bounding box center [496, 322] width 35 height 10
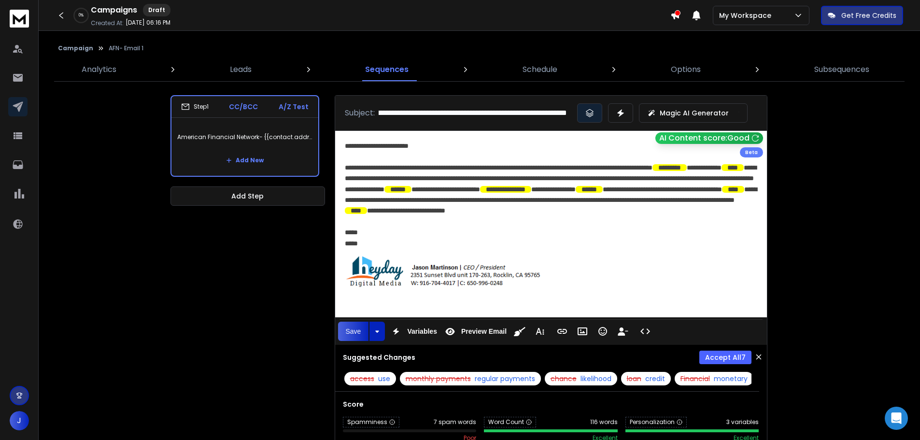
scroll to position [0, 127]
drag, startPoint x: 494, startPoint y: 113, endPoint x: 446, endPoint y: 119, distance: 48.3
click at [446, 119] on div "**********" at bounding box center [551, 113] width 432 height 35
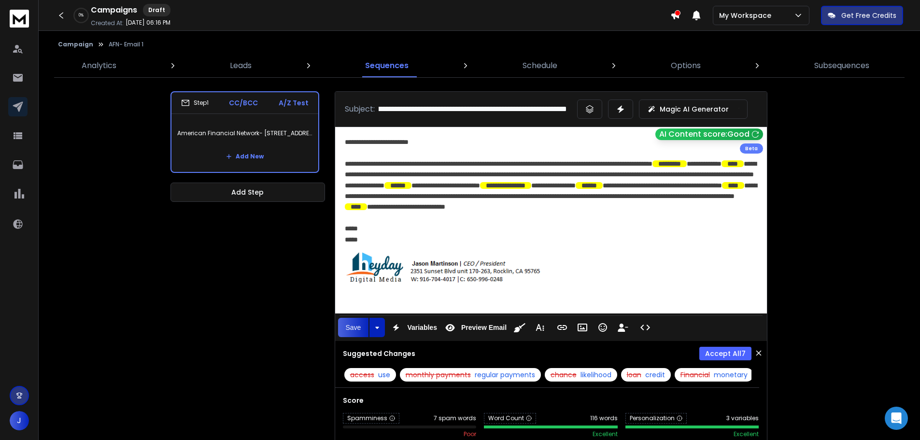
scroll to position [0, 0]
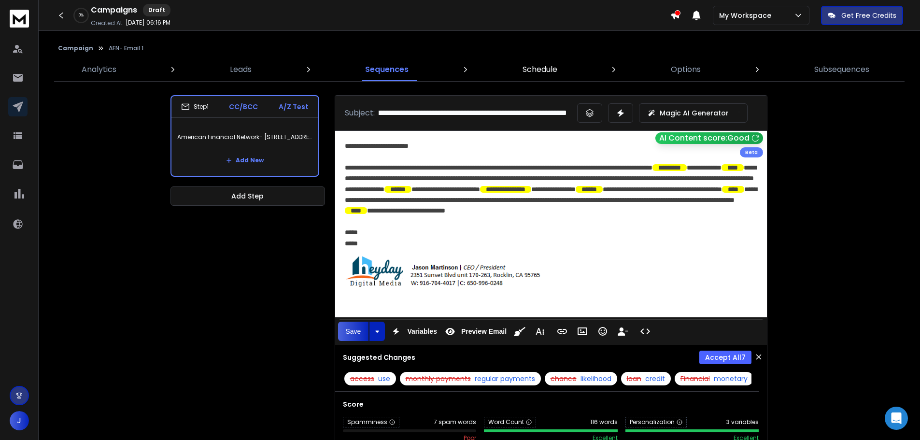
type input "**********"
click at [535, 66] on p "Schedule" at bounding box center [540, 70] width 35 height 12
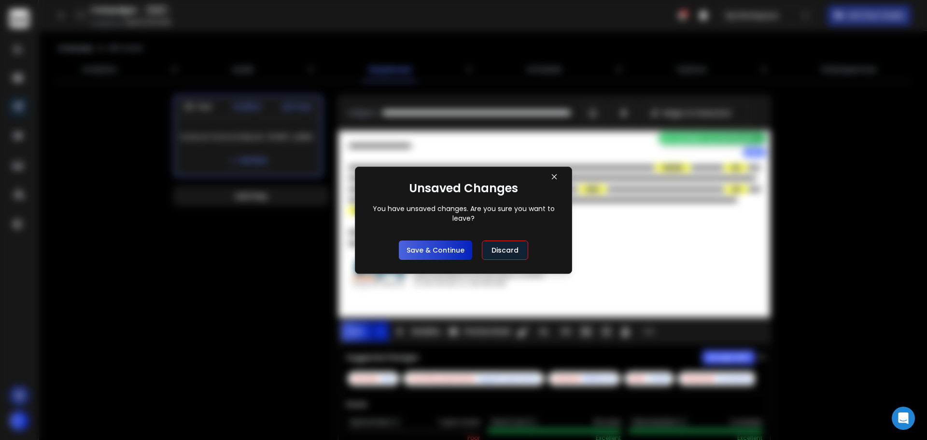
click at [552, 175] on icon at bounding box center [555, 177] width 8 height 8
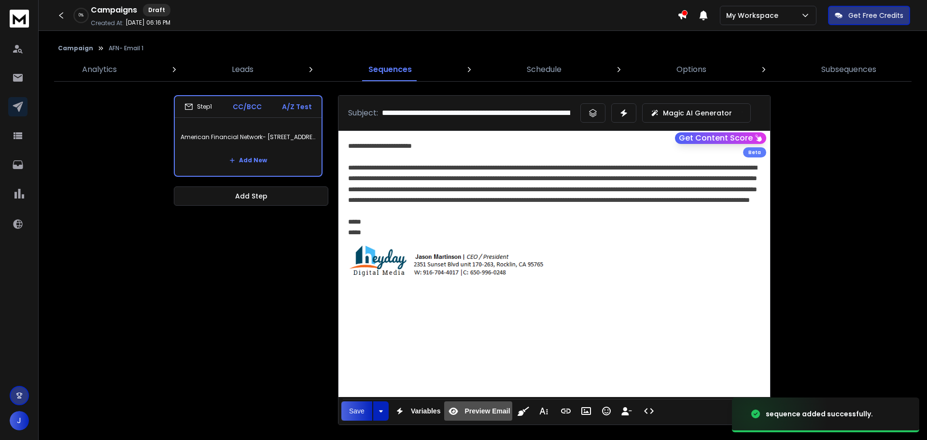
click at [496, 410] on span "Preview Email" at bounding box center [487, 411] width 49 height 8
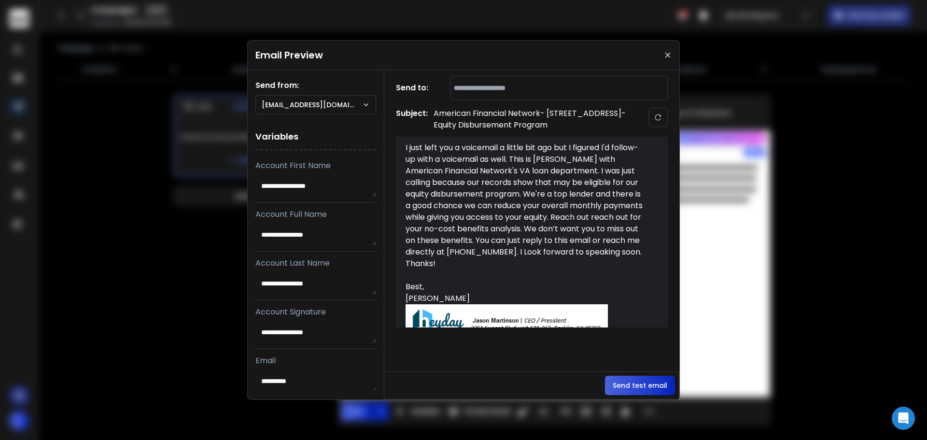
scroll to position [50, 0]
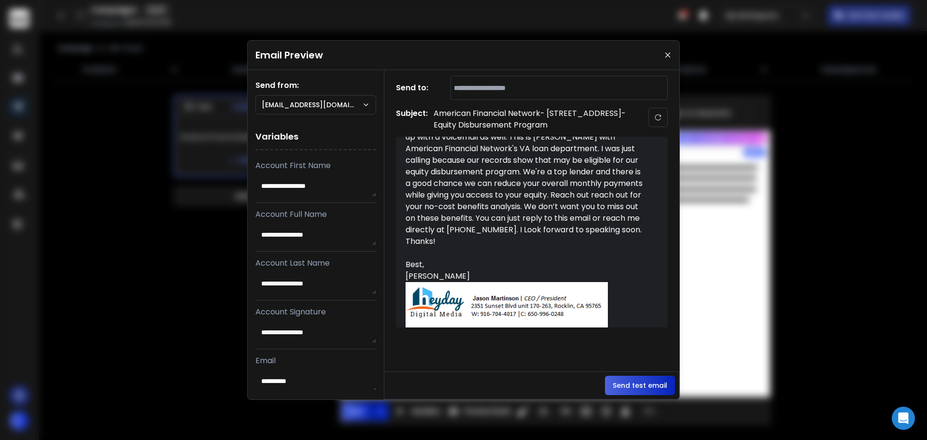
click at [667, 54] on icon at bounding box center [668, 55] width 8 height 8
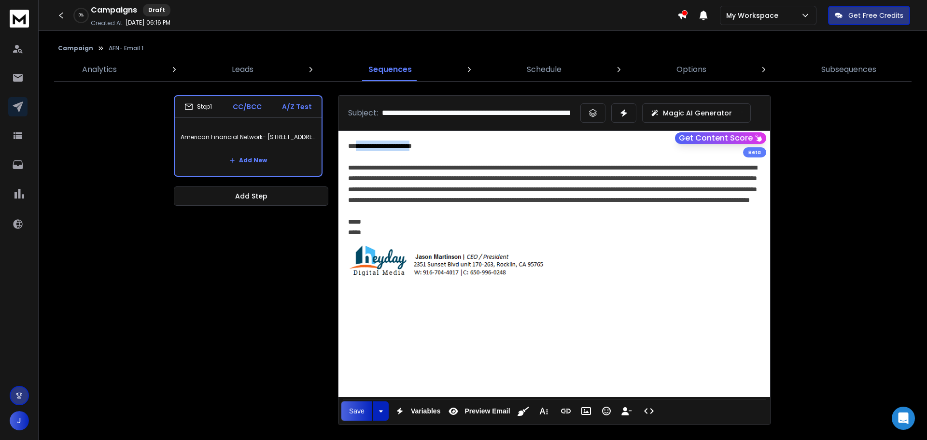
drag, startPoint x: 420, startPoint y: 147, endPoint x: 356, endPoint y: 147, distance: 63.3
click at [356, 147] on div "**********" at bounding box center [554, 219] width 413 height 157
drag, startPoint x: 495, startPoint y: 113, endPoint x: 539, endPoint y: 139, distance: 51.8
click at [539, 114] on input "**********" at bounding box center [476, 113] width 188 height 12
drag, startPoint x: 616, startPoint y: 181, endPoint x: 557, endPoint y: 179, distance: 59.0
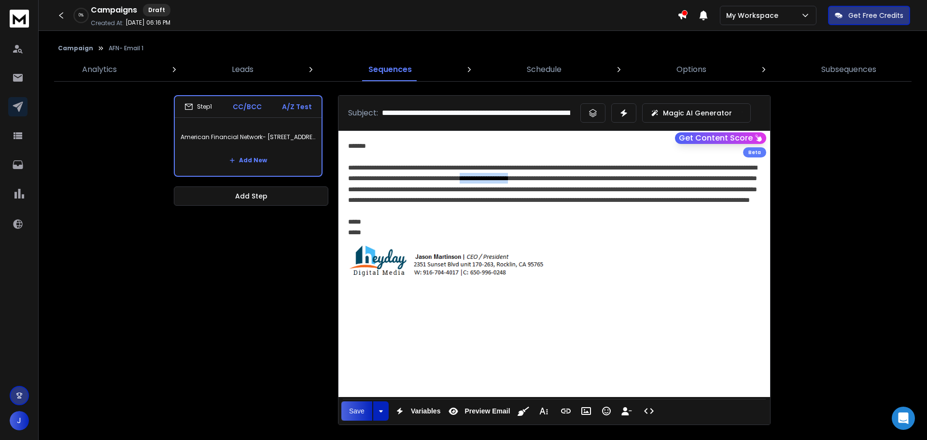
click at [557, 179] on div "**********" at bounding box center [554, 219] width 413 height 157
drag, startPoint x: 680, startPoint y: 210, endPoint x: 617, endPoint y: 215, distance: 62.5
click at [617, 215] on div "**********" at bounding box center [554, 219] width 413 height 157
drag, startPoint x: 428, startPoint y: 189, endPoint x: 385, endPoint y: 192, distance: 42.1
click at [385, 192] on div "**********" at bounding box center [554, 219] width 413 height 157
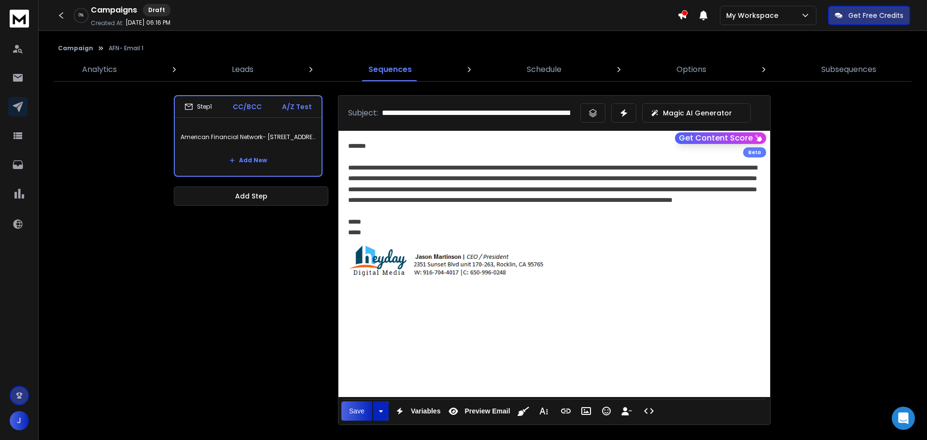
click at [382, 412] on icon "button" at bounding box center [381, 412] width 4 height 2
click at [354, 415] on button "Save" at bounding box center [357, 410] width 31 height 19
click at [477, 186] on div "**********" at bounding box center [554, 219] width 413 height 157
drag, startPoint x: 507, startPoint y: 113, endPoint x: 628, endPoint y: 121, distance: 121.6
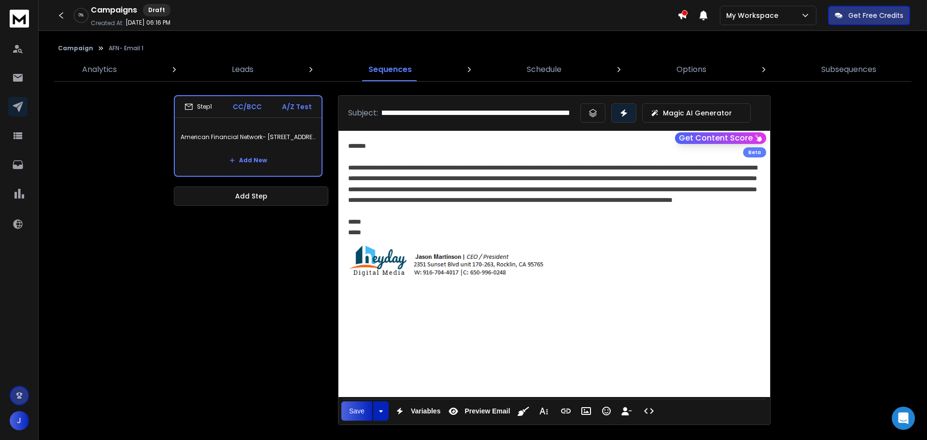
click at [627, 121] on div "**********" at bounding box center [555, 113] width 432 height 35
click at [577, 198] on div "**********" at bounding box center [554, 219] width 413 height 157
click at [624, 210] on div "**********" at bounding box center [554, 219] width 413 height 157
click at [546, 65] on p "Schedule" at bounding box center [544, 70] width 35 height 12
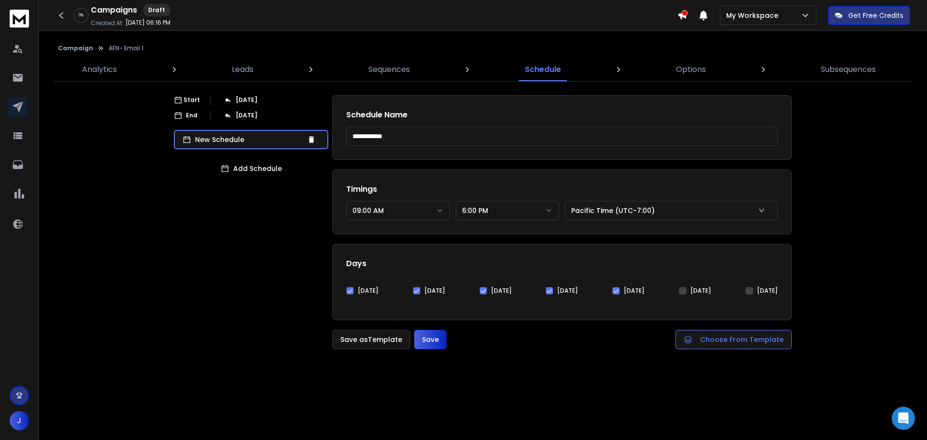
click at [436, 210] on button "09:00 AM" at bounding box center [398, 210] width 104 height 19
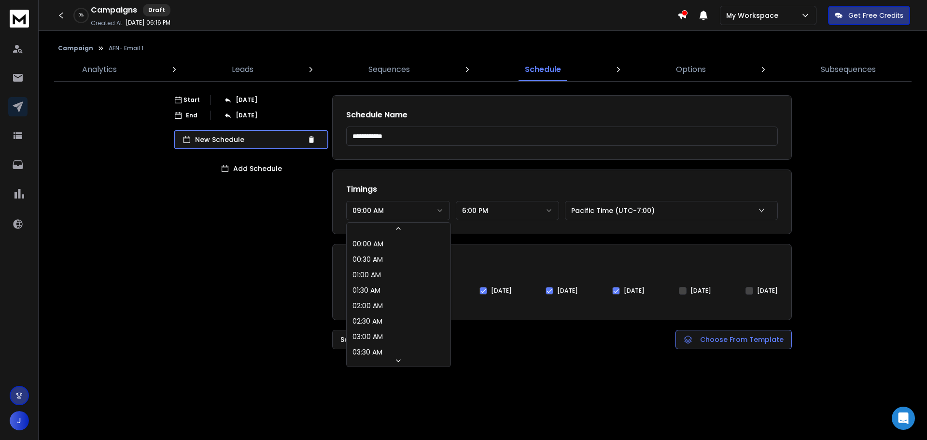
scroll to position [175, 0]
click at [436, 210] on icon "button" at bounding box center [440, 211] width 8 height 8
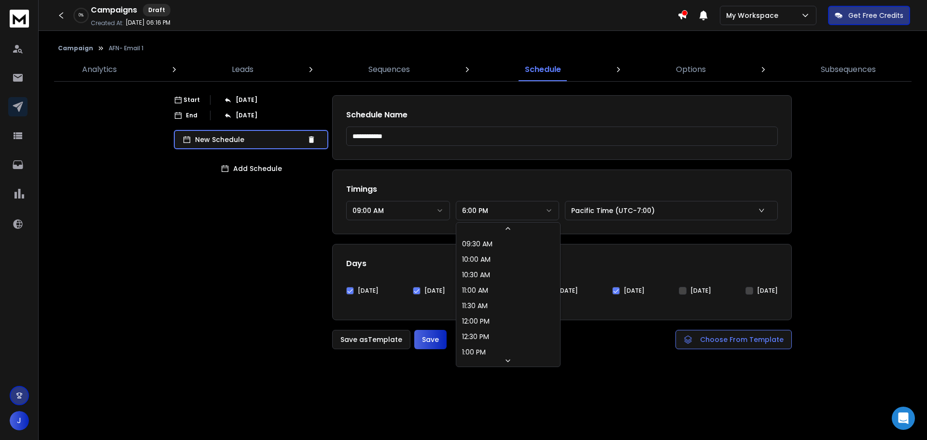
click at [553, 208] on icon "button" at bounding box center [549, 211] width 8 height 8
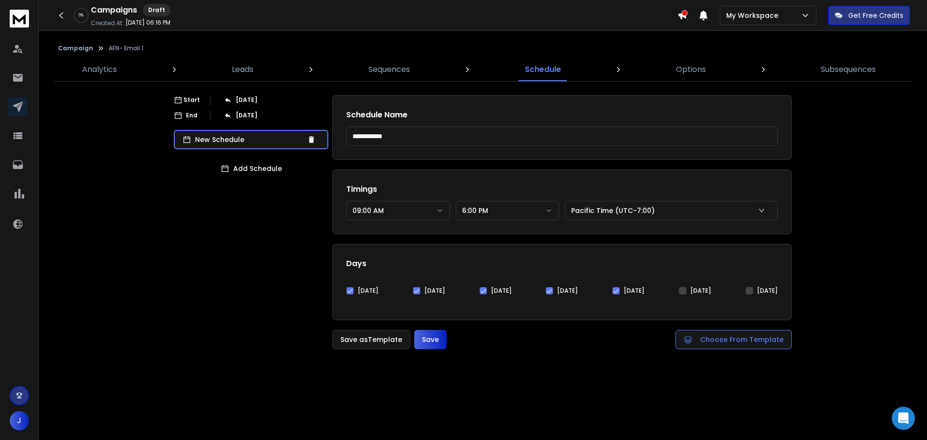
click at [553, 208] on icon "button" at bounding box center [549, 211] width 8 height 8
click at [257, 97] on p "[DATE]" at bounding box center [247, 100] width 22 height 8
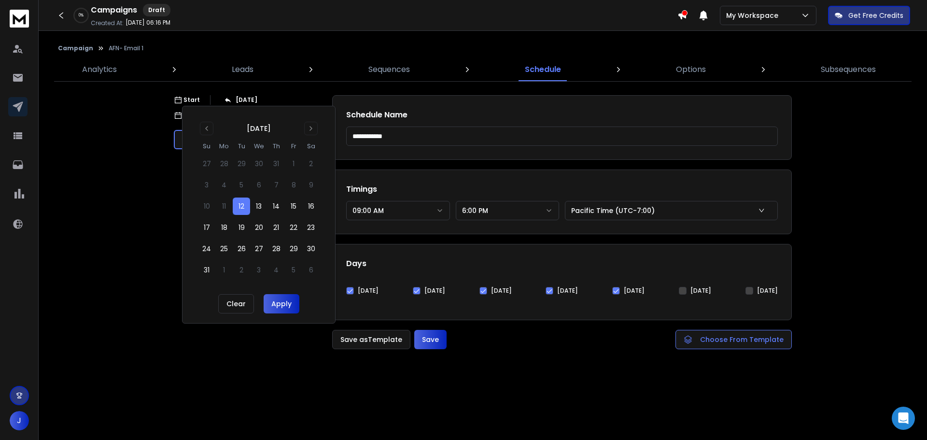
click at [257, 97] on p "[DATE]" at bounding box center [247, 100] width 22 height 8
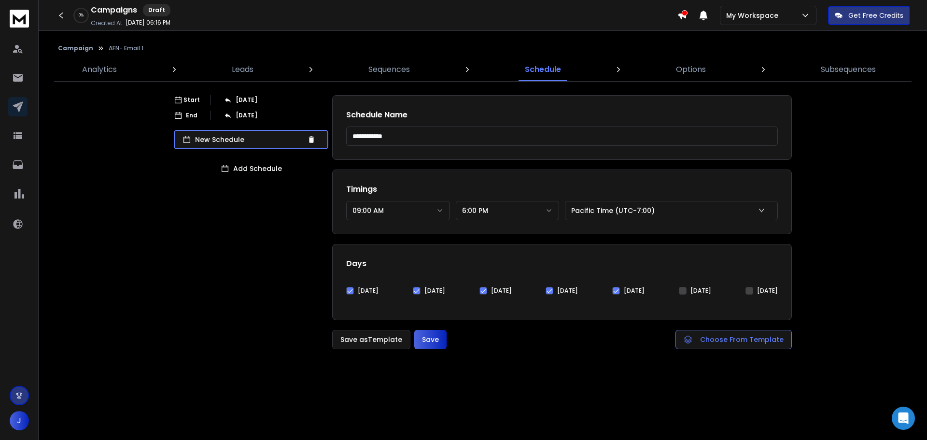
click at [440, 211] on icon "button" at bounding box center [440, 211] width 8 height 8
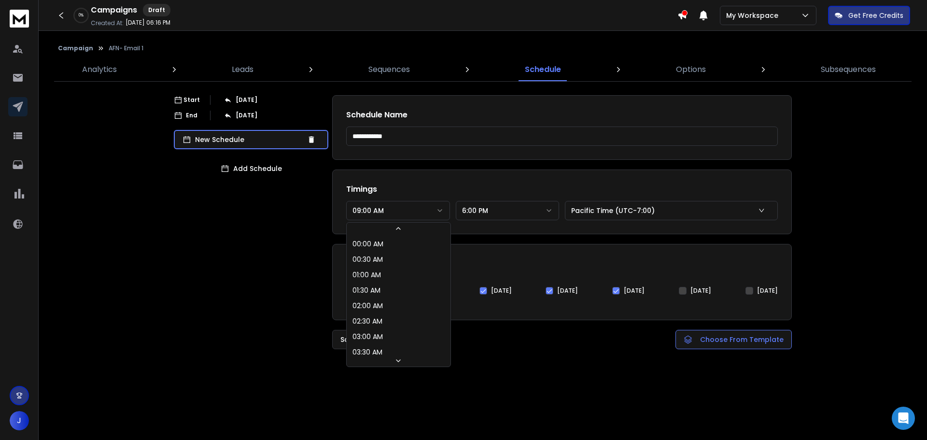
scroll to position [175, 0]
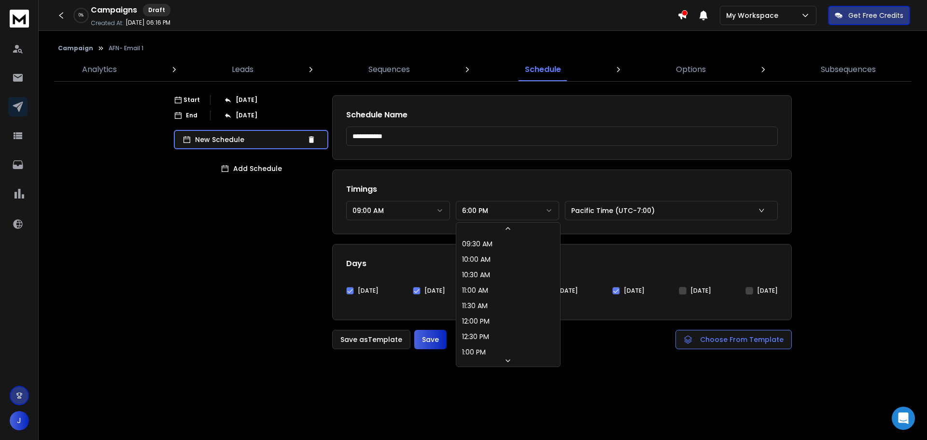
click at [540, 217] on button "6:00 PM" at bounding box center [508, 210] width 104 height 19
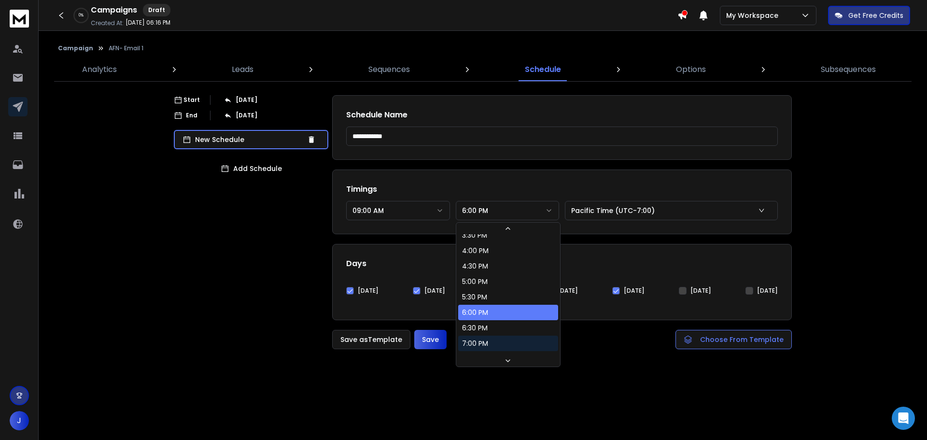
scroll to position [208, 0]
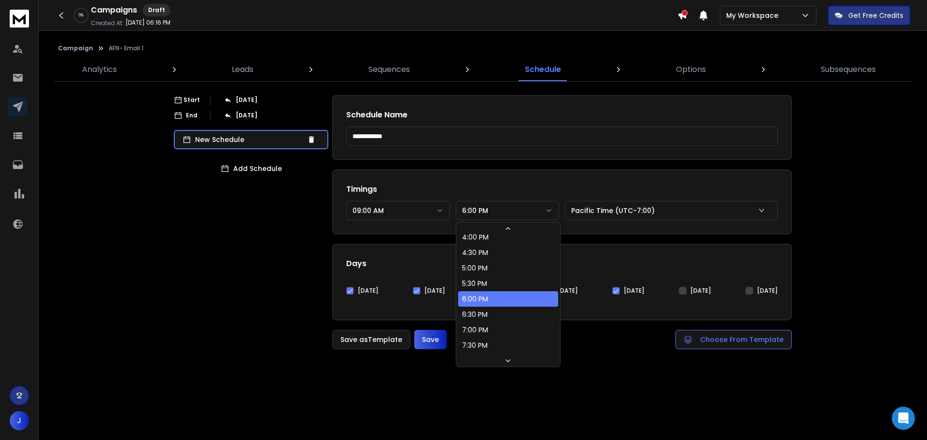
select select "********"
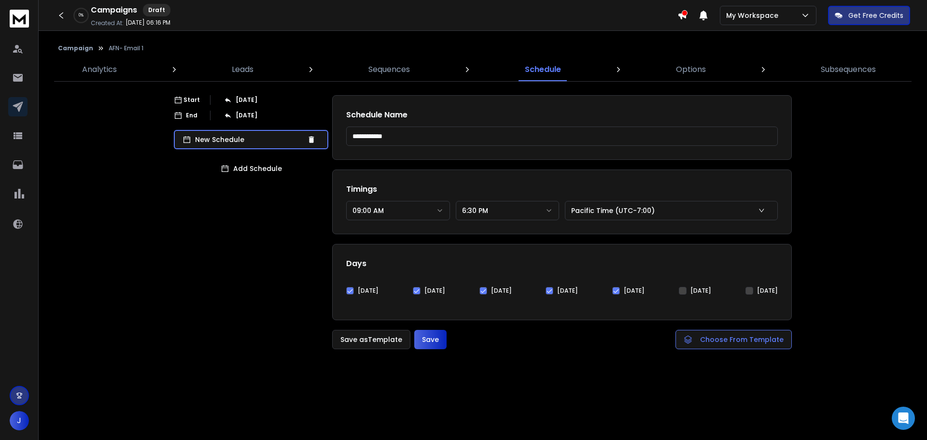
click at [437, 344] on button "Save" at bounding box center [430, 339] width 32 height 19
click at [428, 346] on button "Save" at bounding box center [430, 339] width 32 height 19
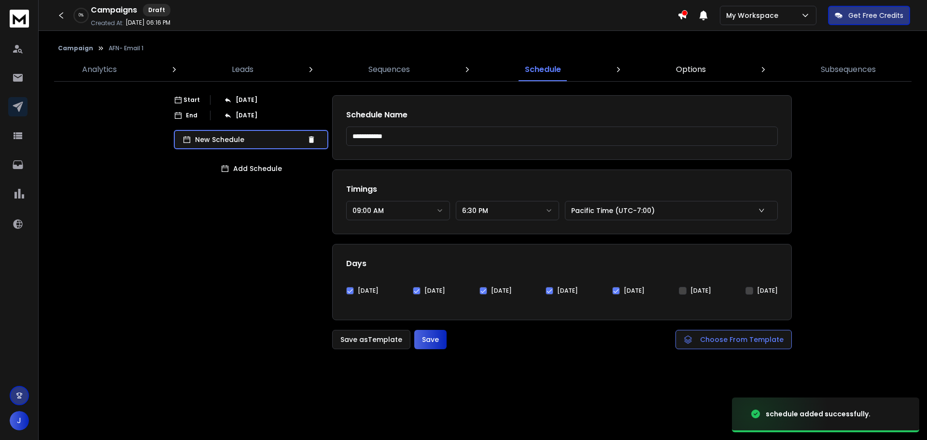
click at [692, 72] on p "Options" at bounding box center [691, 70] width 30 height 12
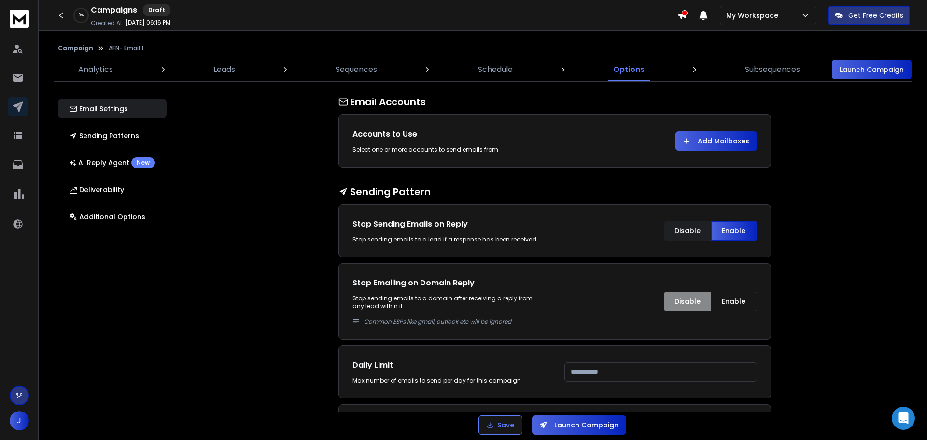
click at [739, 132] on button "Add Mailboxes" at bounding box center [717, 140] width 82 height 19
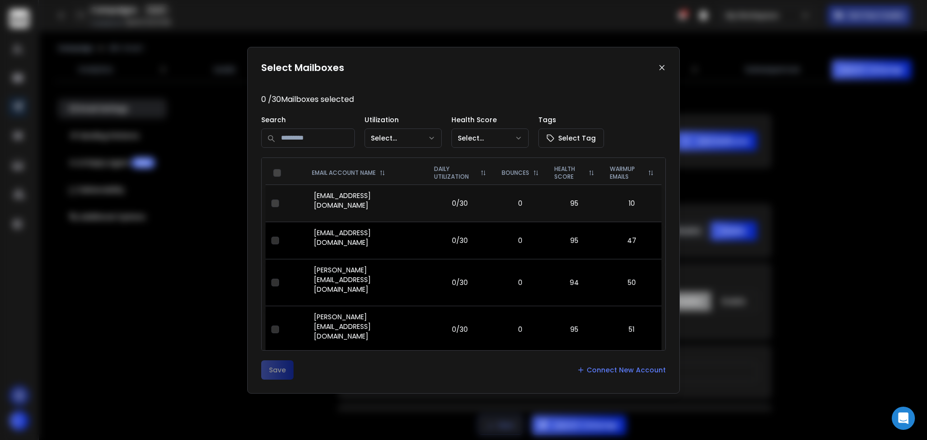
click at [275, 200] on button "button" at bounding box center [275, 204] width 8 height 8
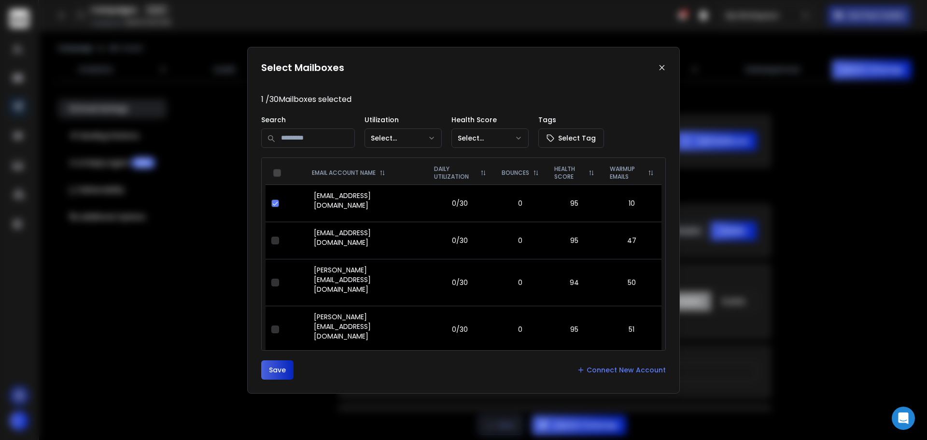
click at [282, 373] on button "Save" at bounding box center [277, 369] width 32 height 19
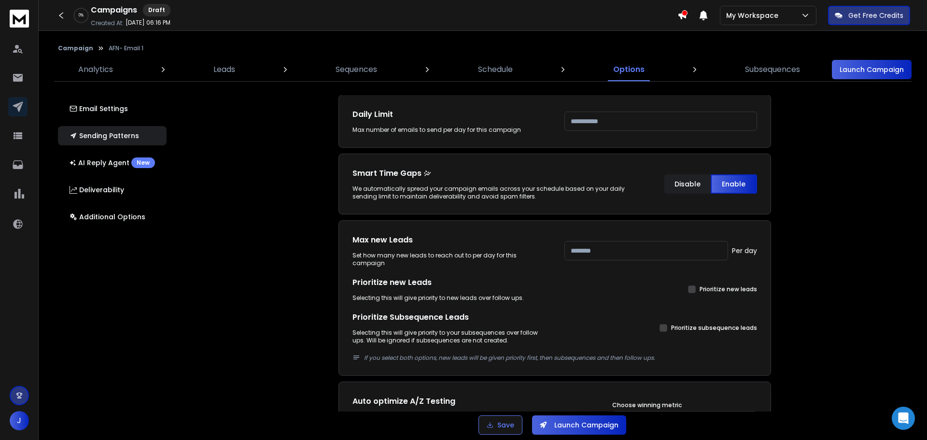
scroll to position [338, 0]
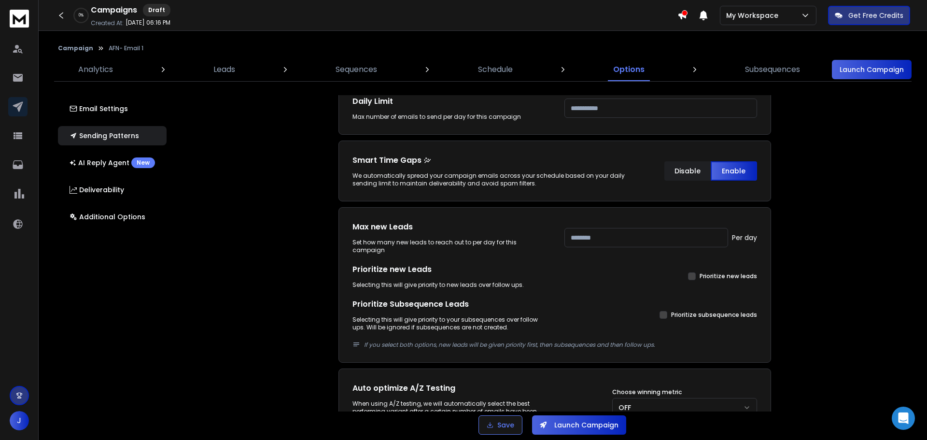
click at [582, 427] on button "Launch Campaign" at bounding box center [579, 424] width 94 height 19
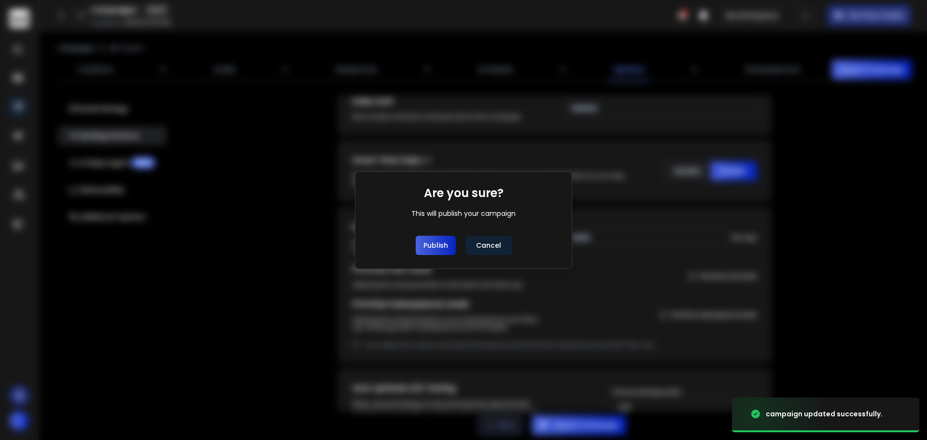
click at [425, 245] on button "Publish" at bounding box center [436, 245] width 40 height 19
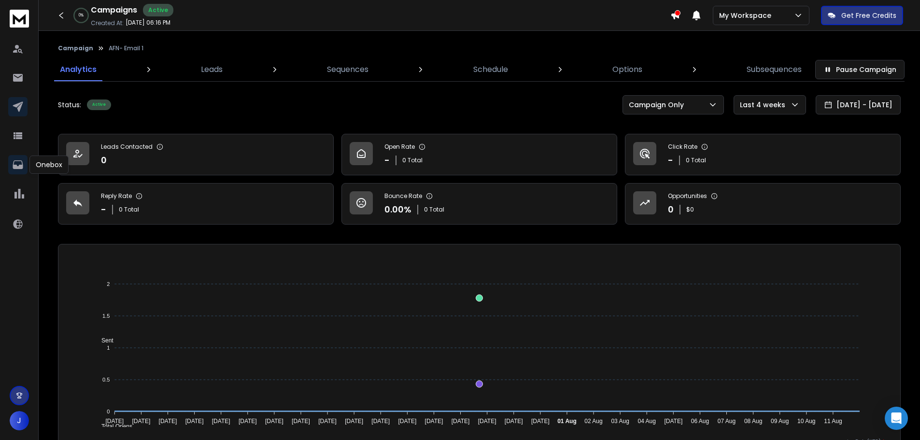
click at [14, 157] on link at bounding box center [17, 164] width 19 height 19
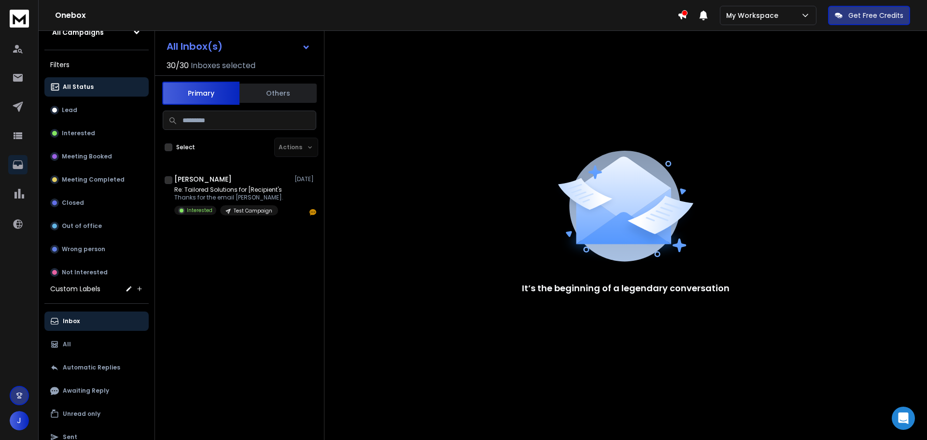
scroll to position [92, 0]
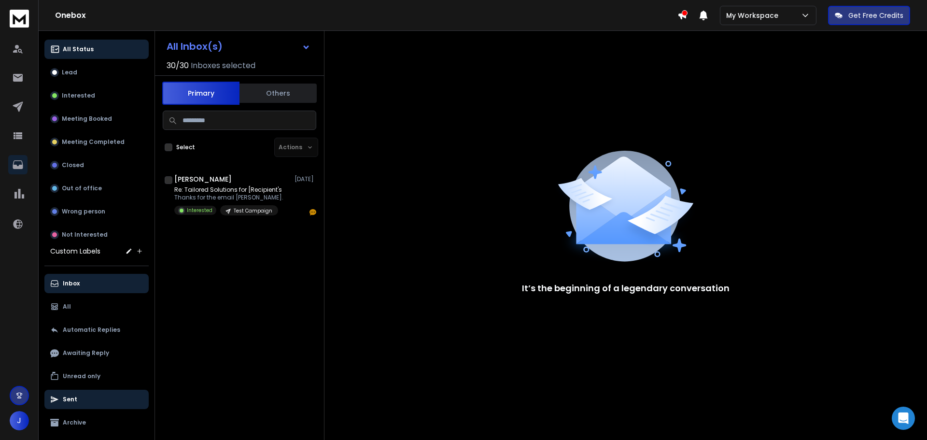
click at [69, 396] on p "Sent" at bounding box center [70, 400] width 14 height 8
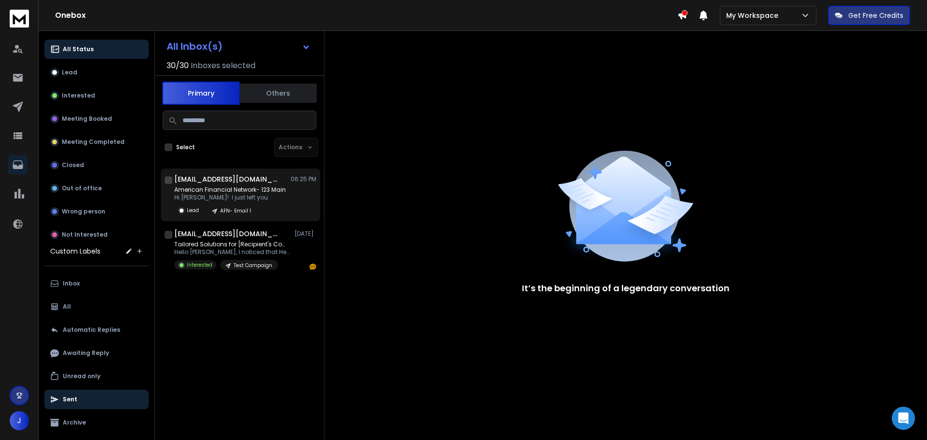
click at [212, 190] on p "American Financial Network- 123 Main" at bounding box center [230, 190] width 112 height 8
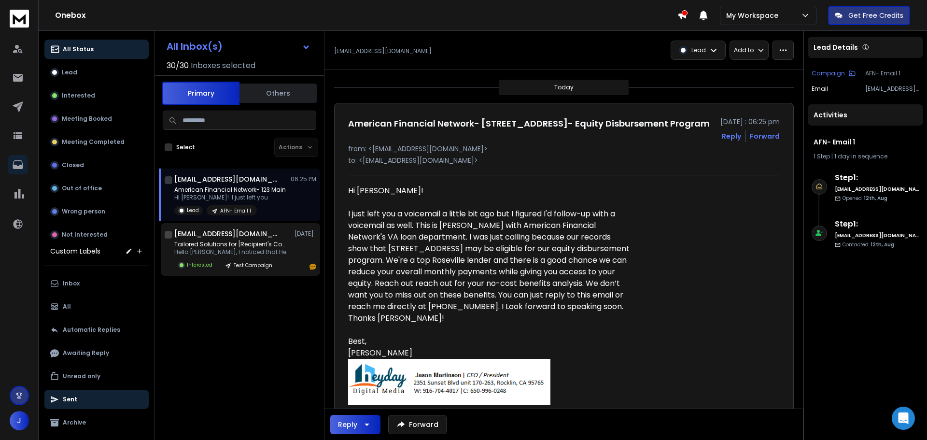
click at [220, 240] on div "admin@heydaydigitalmedia.com 07 May Tailored Solutions for [Recipient's Company…" at bounding box center [245, 249] width 142 height 41
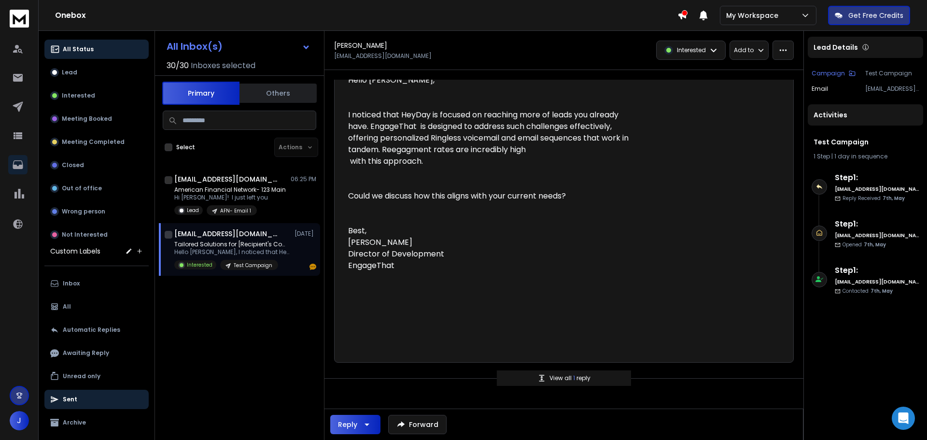
scroll to position [338, 0]
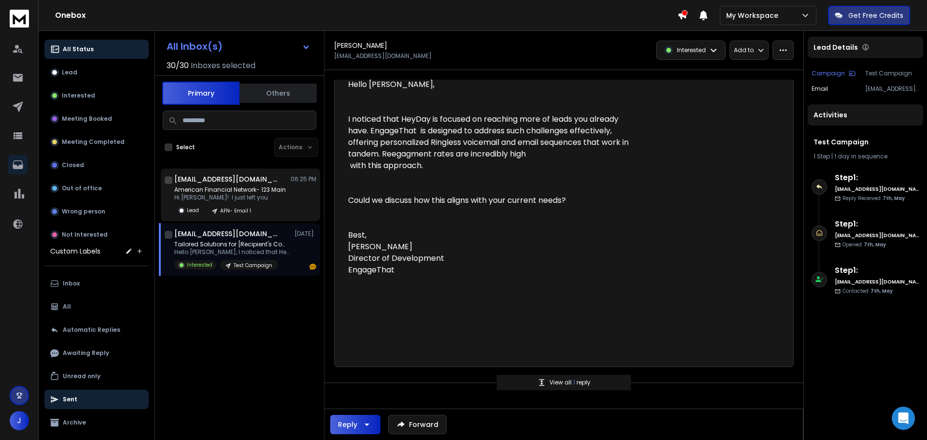
click at [222, 190] on p "American Financial Network- 123 Main" at bounding box center [230, 190] width 112 height 8
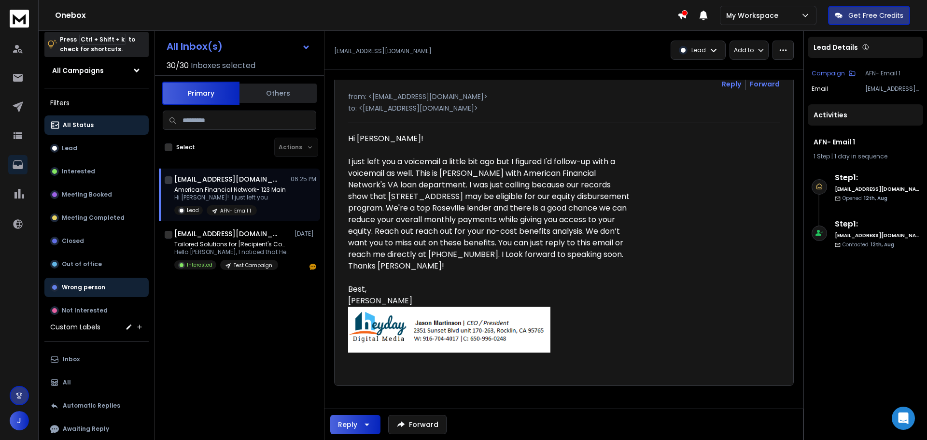
scroll to position [0, 0]
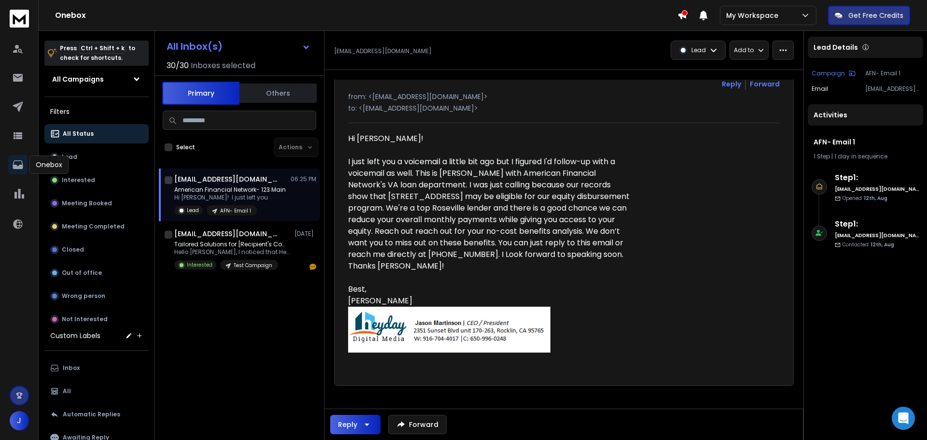
click at [18, 164] on icon at bounding box center [18, 165] width 12 height 12
click at [220, 184] on h1 "admin@heydaydigitalmedia.com" at bounding box center [227, 179] width 106 height 10
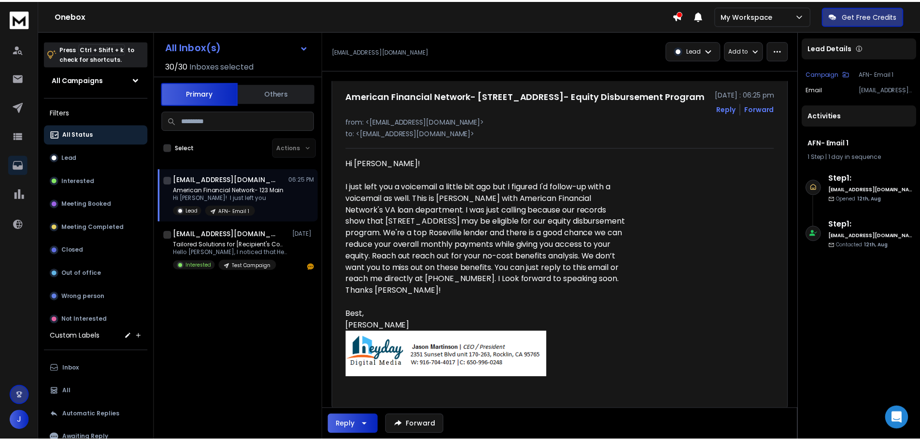
scroll to position [52, 0]
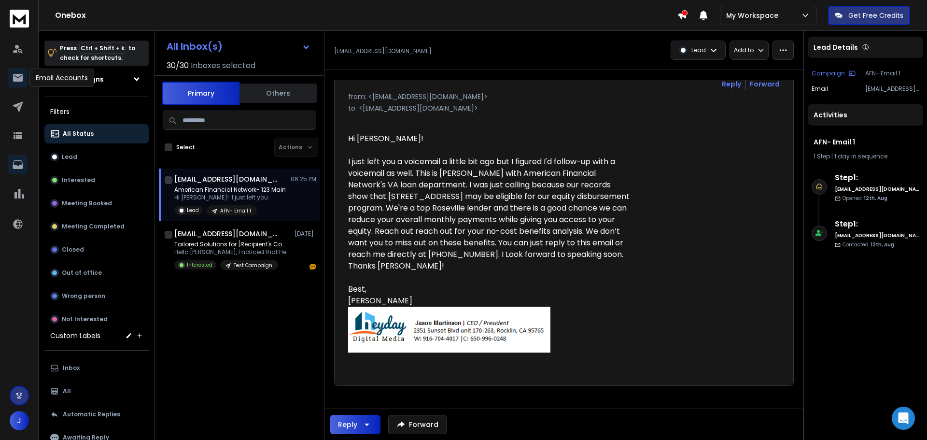
click at [17, 68] on link at bounding box center [17, 77] width 19 height 19
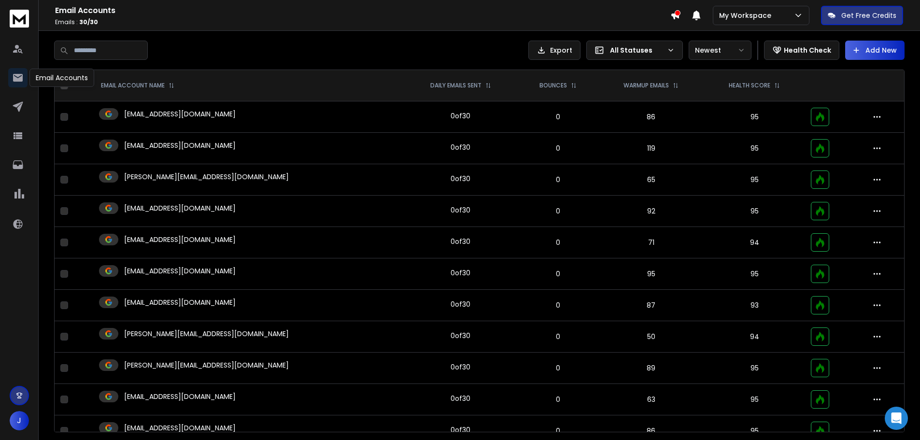
click at [19, 75] on icon at bounding box center [18, 78] width 10 height 8
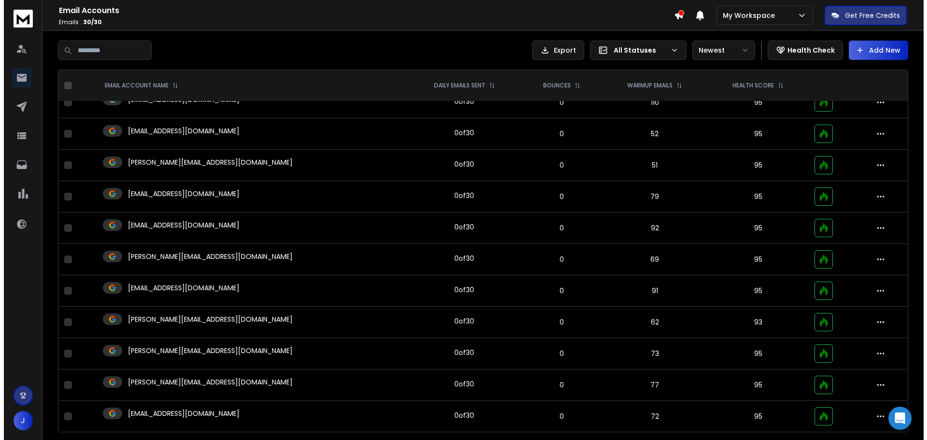
scroll to position [619, 0]
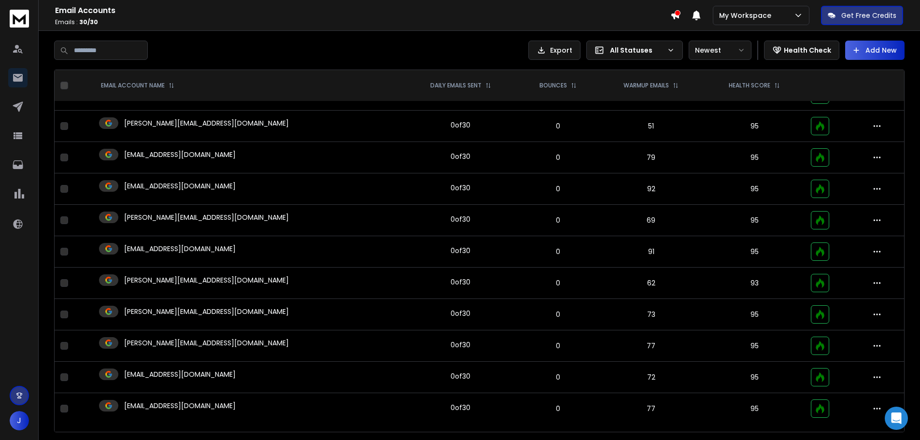
click at [214, 248] on p "taylort@engagethatteam.com" at bounding box center [180, 249] width 112 height 10
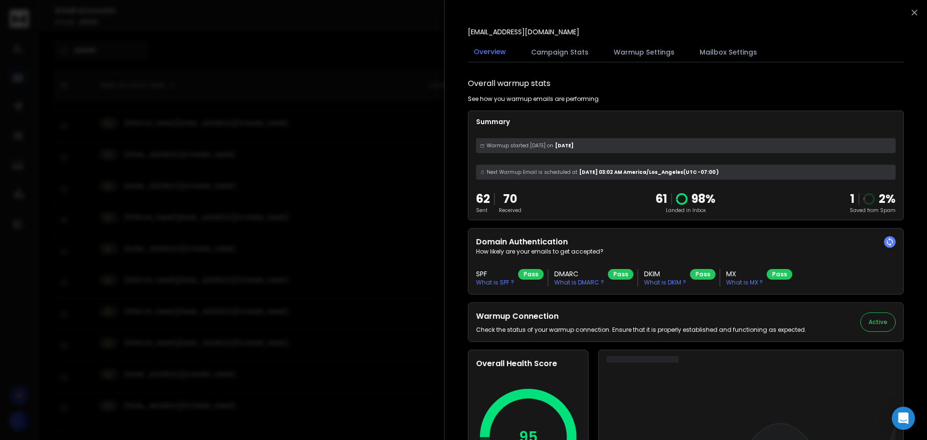
click at [566, 47] on button "Campaign Stats" at bounding box center [560, 52] width 69 height 21
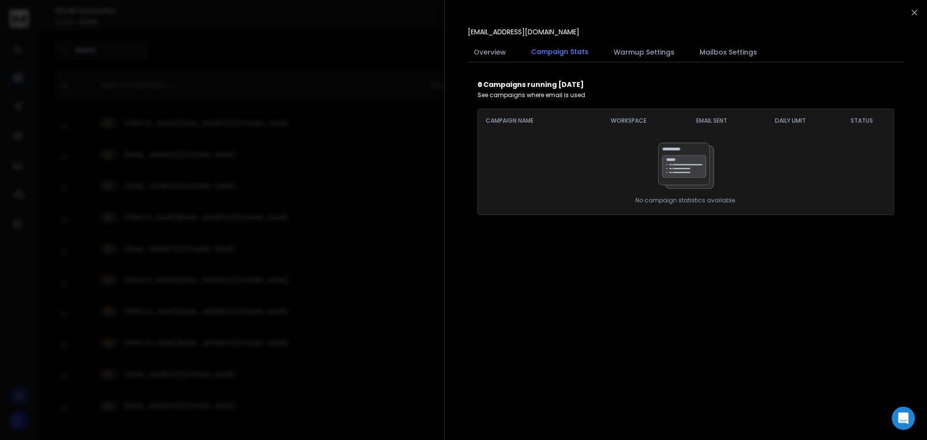
click at [645, 49] on button "Warmup Settings" at bounding box center [644, 52] width 72 height 21
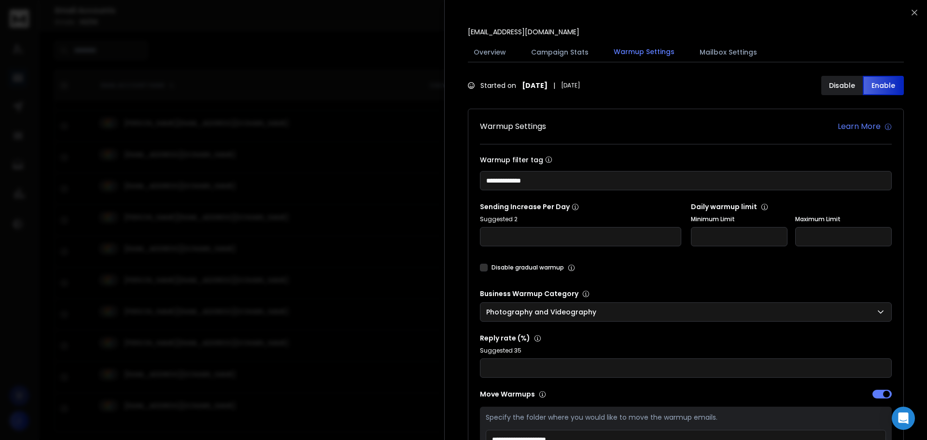
click at [738, 50] on button "Mailbox Settings" at bounding box center [728, 52] width 69 height 21
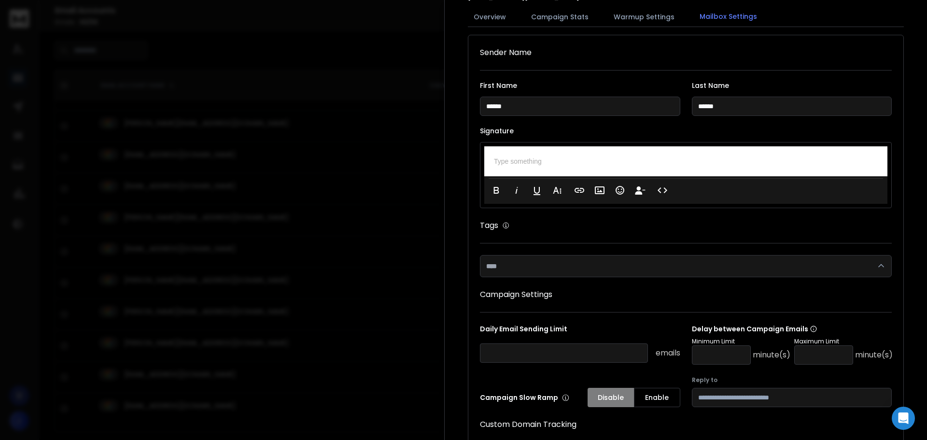
scroll to position [0, 0]
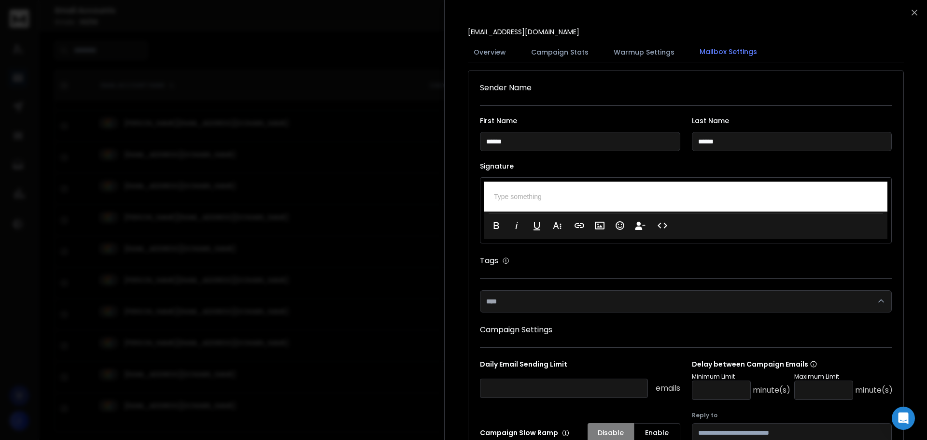
click at [490, 49] on button "Overview" at bounding box center [490, 52] width 44 height 21
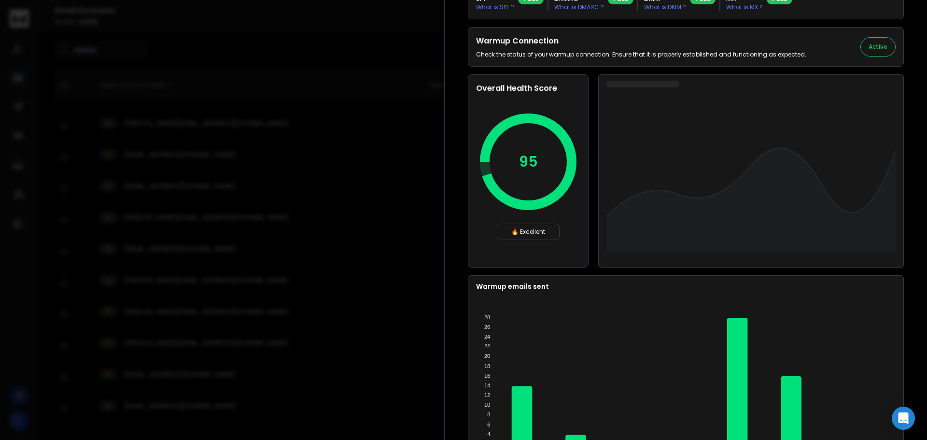
scroll to position [348, 0]
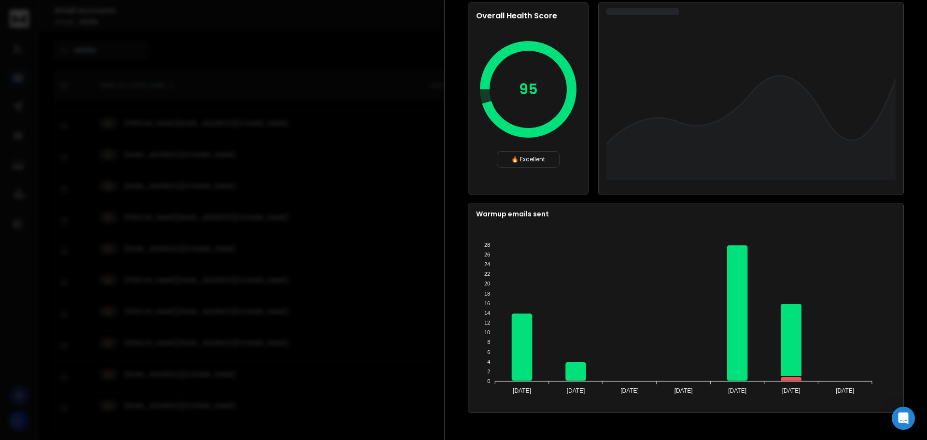
click at [347, 128] on div at bounding box center [463, 220] width 927 height 440
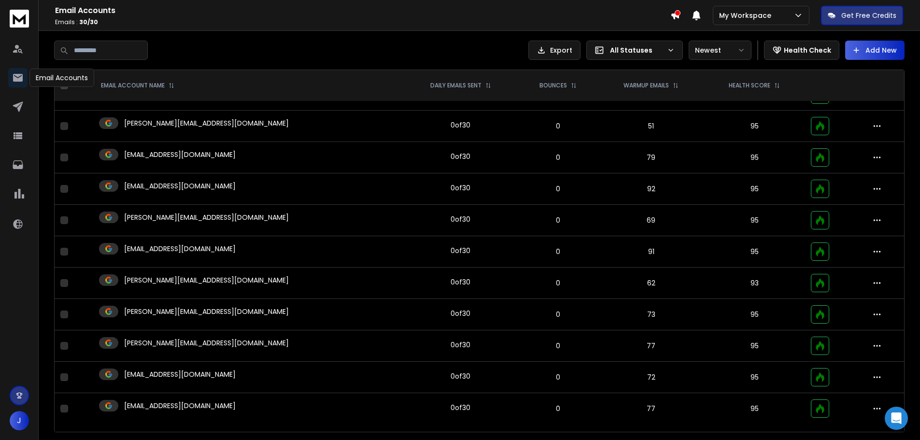
click at [20, 78] on icon at bounding box center [18, 78] width 10 height 8
click at [10, 167] on link at bounding box center [17, 164] width 19 height 19
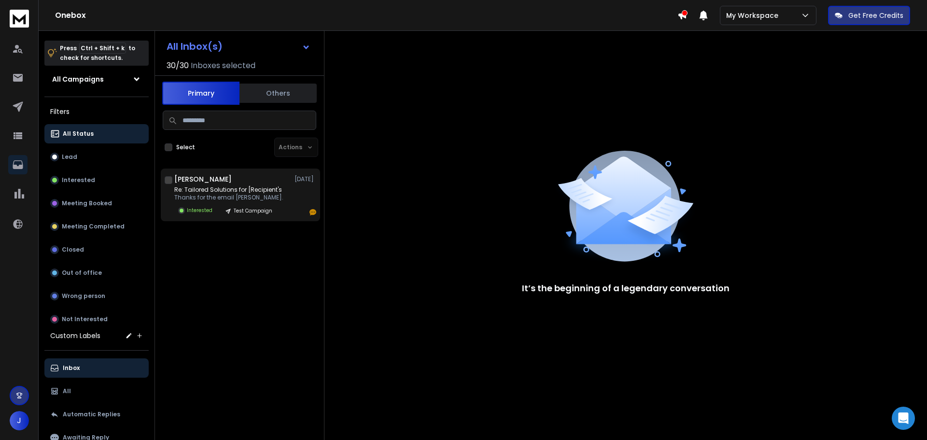
click at [204, 187] on p "Re: Tailored Solutions for [Recipient's" at bounding box center [228, 190] width 109 height 8
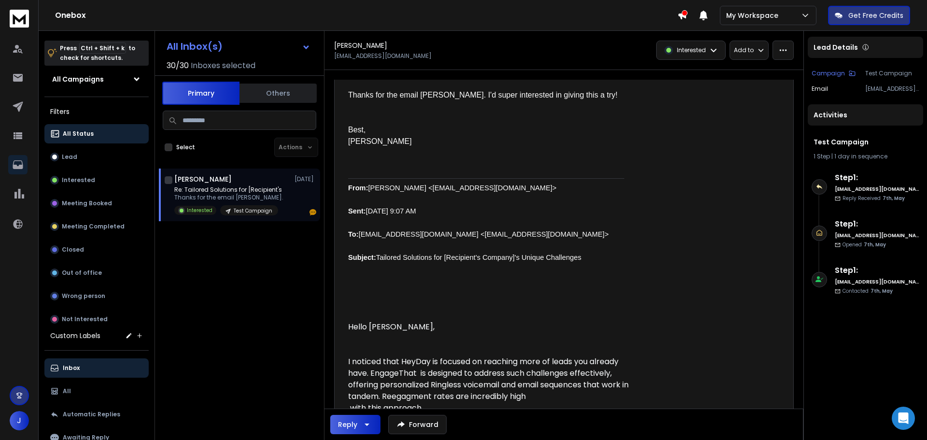
scroll to position [97, 0]
click at [184, 50] on div "All Inbox(s)" at bounding box center [195, 47] width 56 height 10
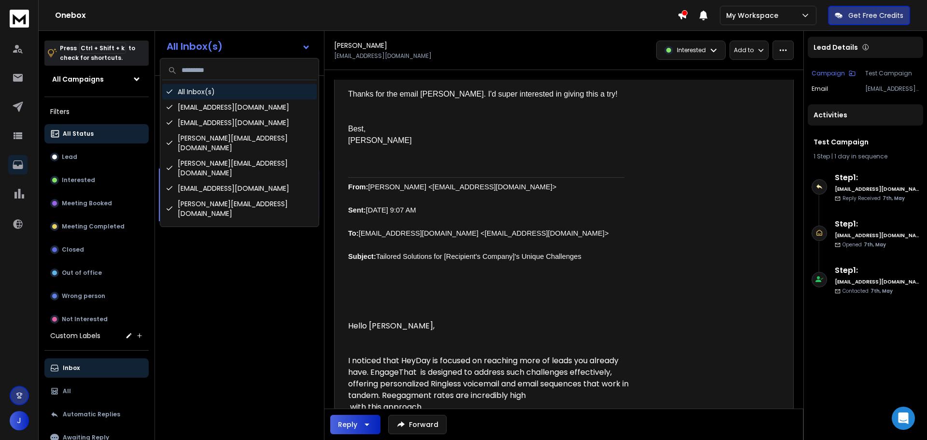
click at [196, 96] on div "All Inbox(s)" at bounding box center [239, 91] width 155 height 15
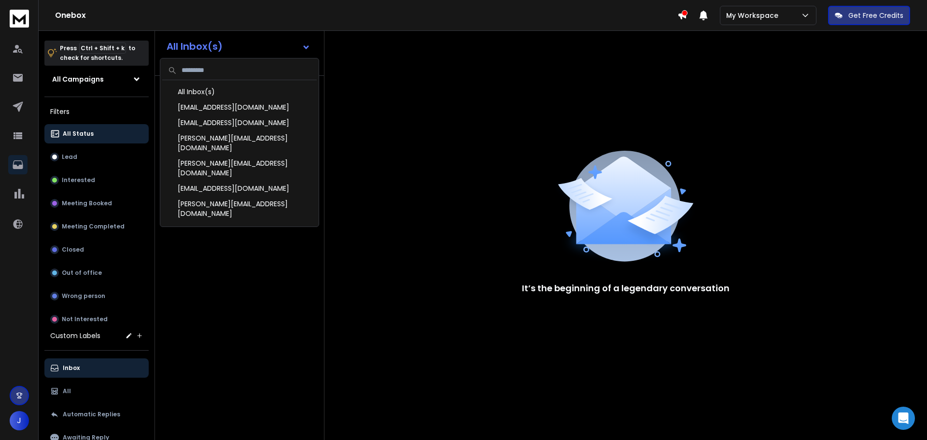
click at [236, 338] on div "All Inbox(s) 0 / 30 Inboxes selected Primary Others Select Actions Jason Martin…" at bounding box center [239, 251] width 169 height 440
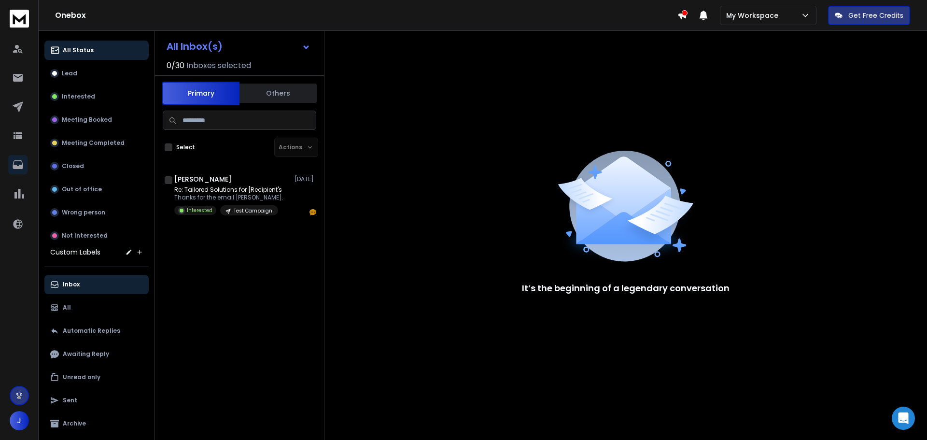
scroll to position [92, 0]
click at [74, 299] on button "All" at bounding box center [96, 306] width 104 height 19
click at [81, 280] on button "Inbox" at bounding box center [96, 283] width 104 height 19
click at [79, 86] on button "Interested" at bounding box center [96, 95] width 104 height 19
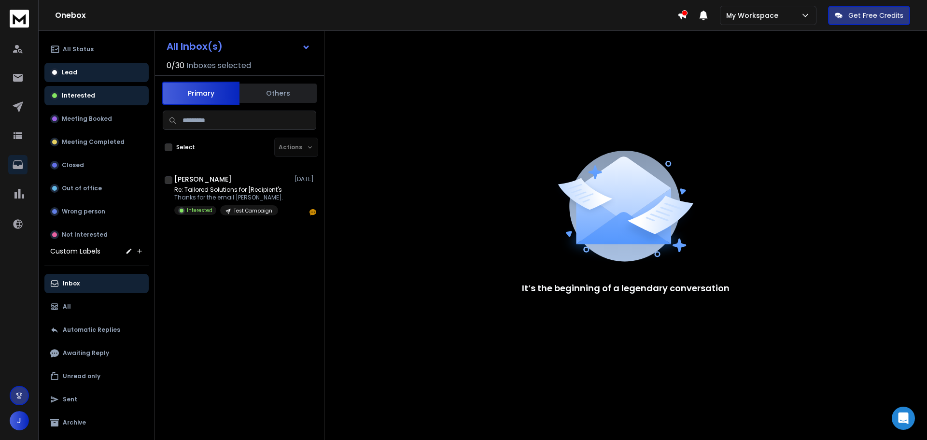
click at [77, 65] on button "Lead" at bounding box center [96, 72] width 104 height 19
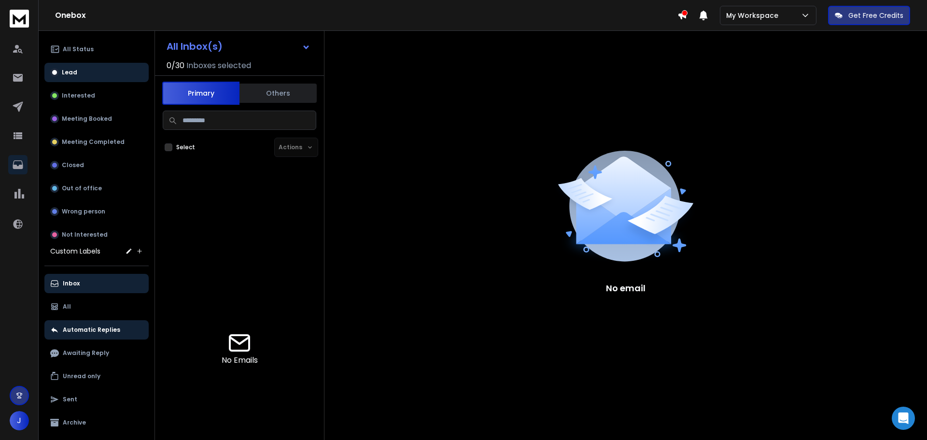
click at [117, 320] on button "Automatic Replies" at bounding box center [96, 329] width 104 height 19
click at [80, 282] on button "Inbox" at bounding box center [96, 283] width 104 height 19
